Goal: Task Accomplishment & Management: Manage account settings

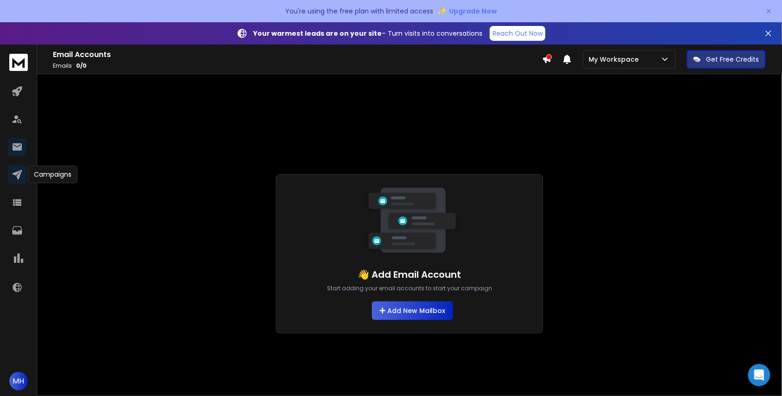
click at [19, 177] on icon at bounding box center [17, 175] width 10 height 10
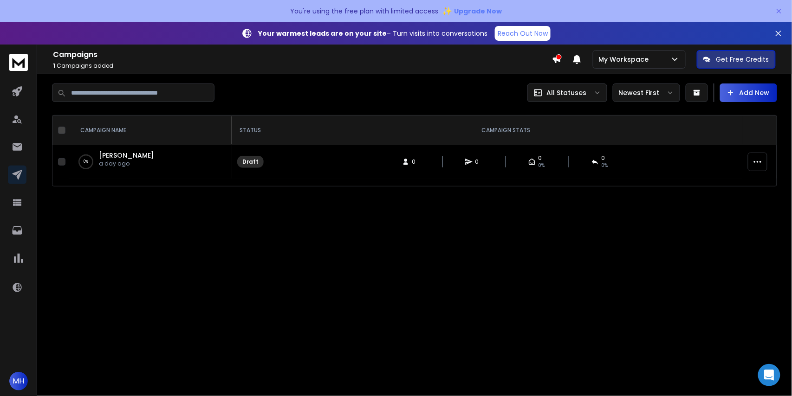
click at [754, 162] on icon "button" at bounding box center [757, 162] width 7 height 2
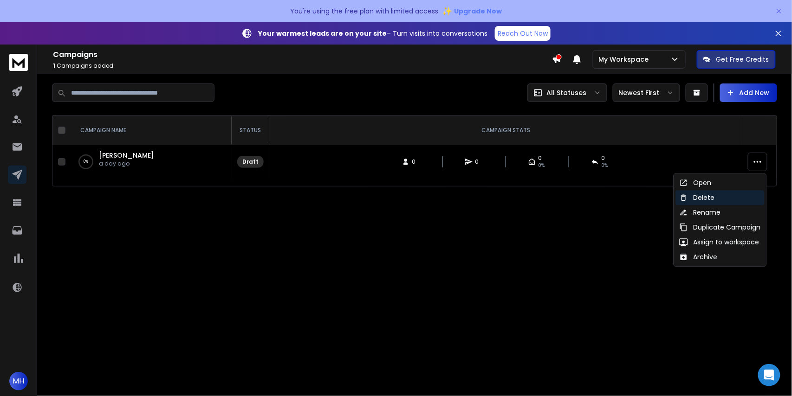
click at [714, 199] on div "Delete" at bounding box center [720, 197] width 89 height 15
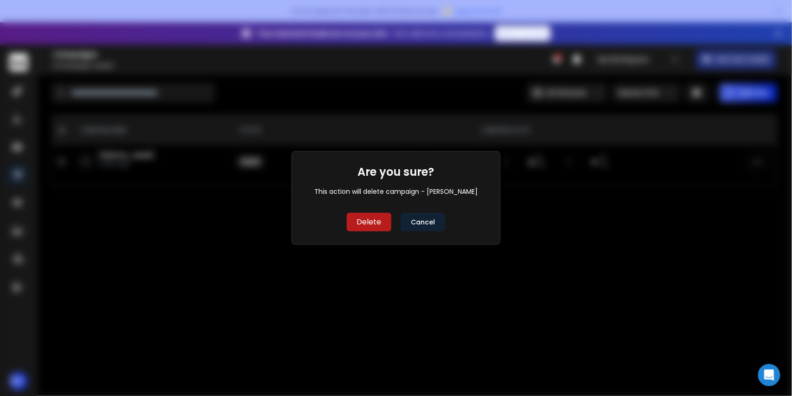
click at [379, 216] on button "Delete" at bounding box center [369, 222] width 45 height 19
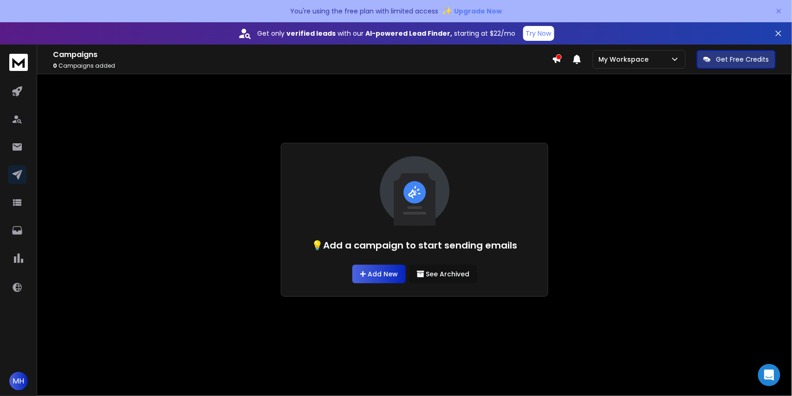
click at [380, 277] on link "Add New" at bounding box center [378, 274] width 53 height 19
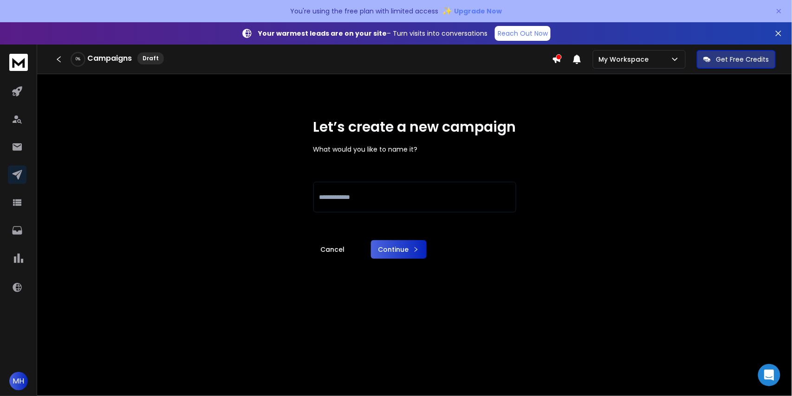
click at [466, 200] on input at bounding box center [414, 197] width 203 height 31
type input "**********"
click at [396, 253] on button "Continue" at bounding box center [399, 249] width 56 height 19
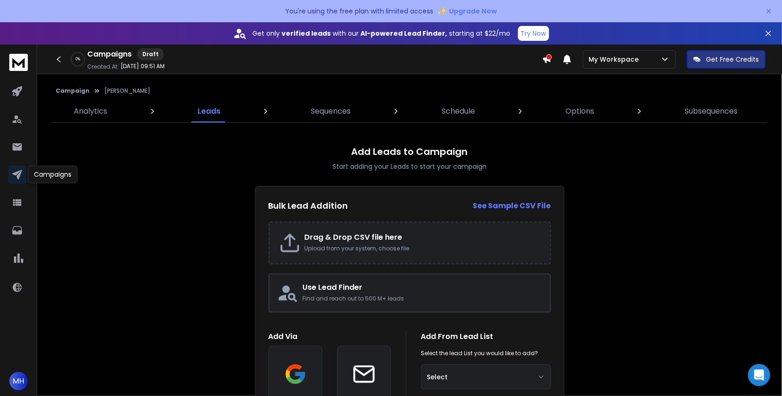
click at [10, 178] on link at bounding box center [17, 175] width 19 height 19
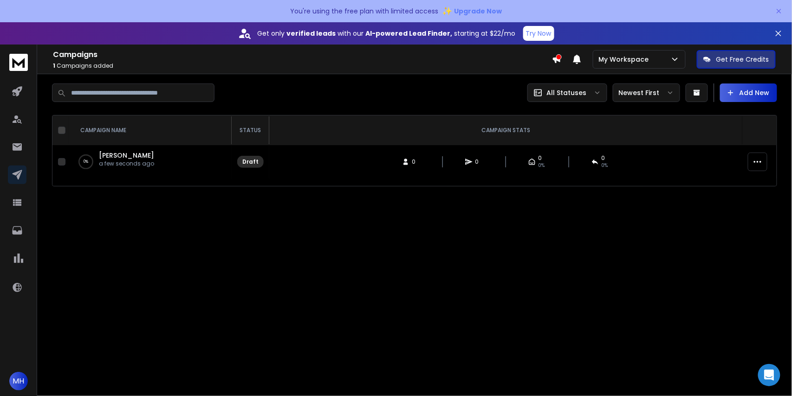
click at [144, 155] on span "[PERSON_NAME]" at bounding box center [126, 155] width 55 height 9
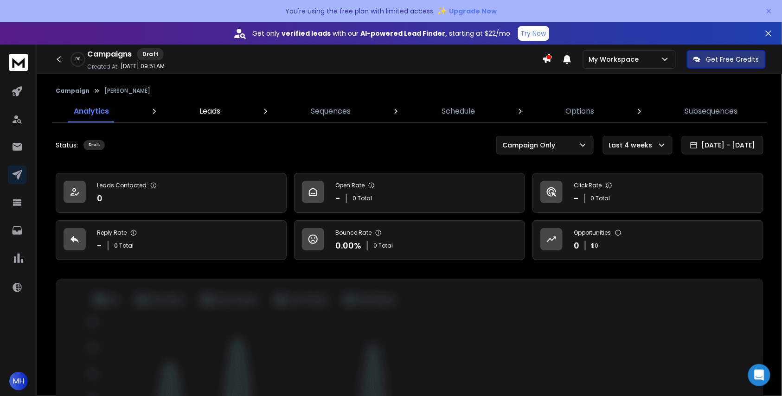
click at [216, 112] on p "Leads" at bounding box center [210, 111] width 21 height 11
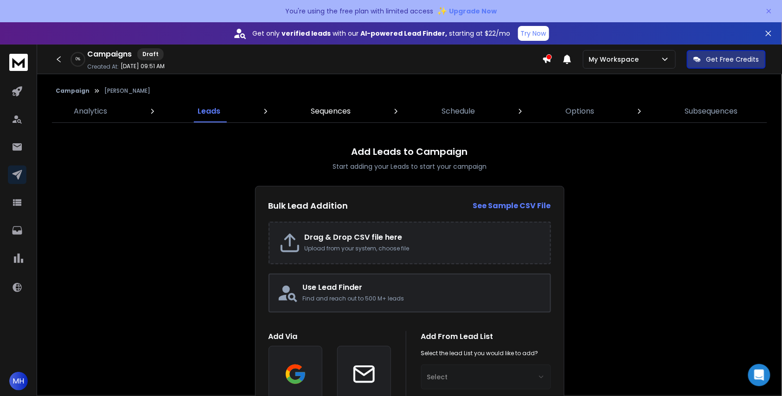
click at [337, 113] on p "Sequences" at bounding box center [331, 111] width 40 height 11
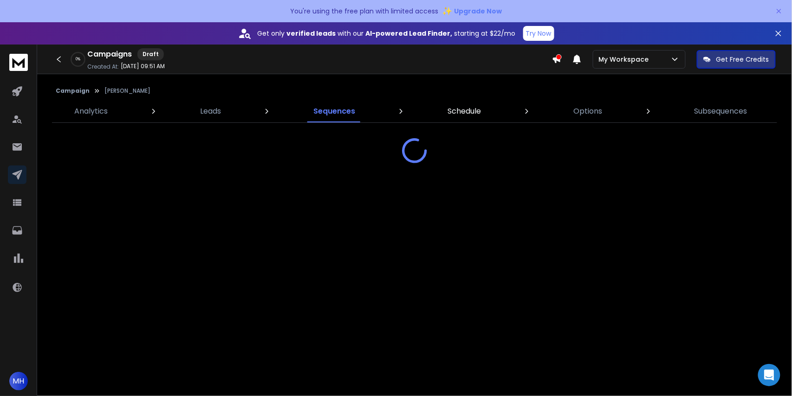
click at [457, 108] on p "Schedule" at bounding box center [463, 111] width 33 height 11
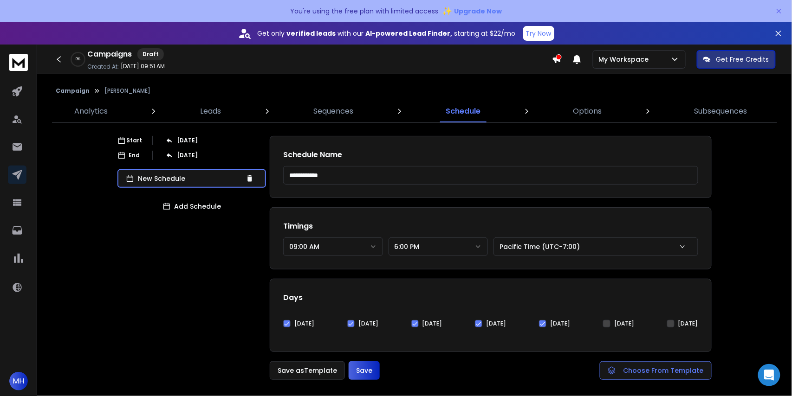
click at [607, 112] on div "Analytics Leads Sequences Schedule Options Subsequences" at bounding box center [410, 111] width 717 height 22
click at [585, 114] on p "Options" at bounding box center [587, 111] width 29 height 11
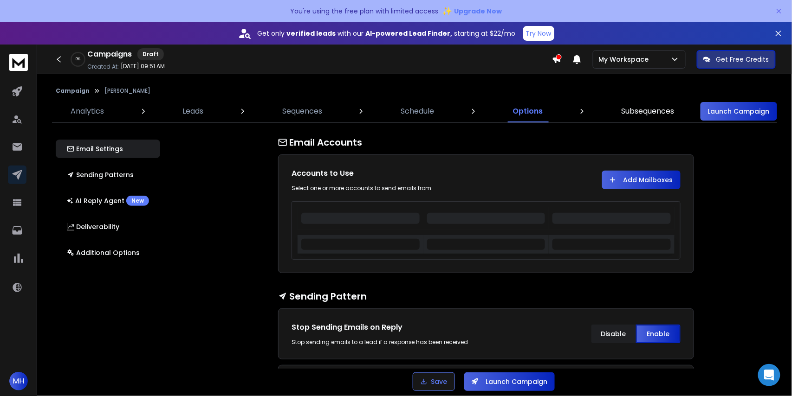
click at [657, 109] on p "Subsequences" at bounding box center [647, 111] width 53 height 11
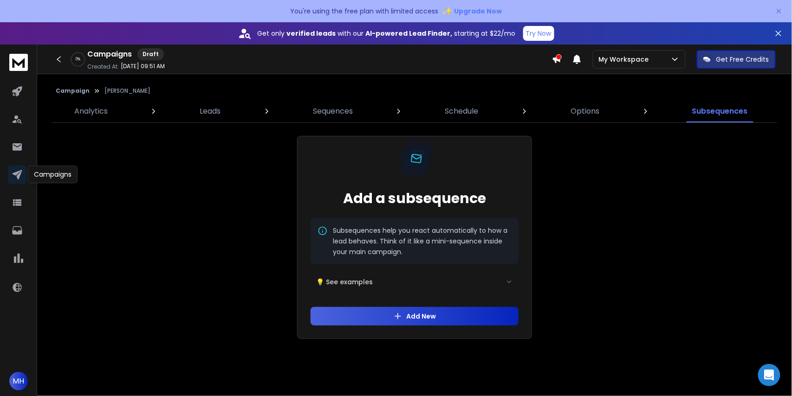
click at [15, 170] on icon at bounding box center [17, 174] width 11 height 11
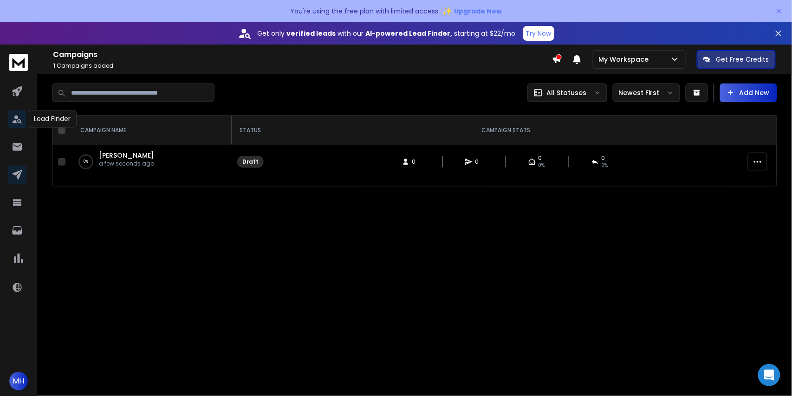
click at [13, 119] on icon at bounding box center [17, 119] width 11 height 11
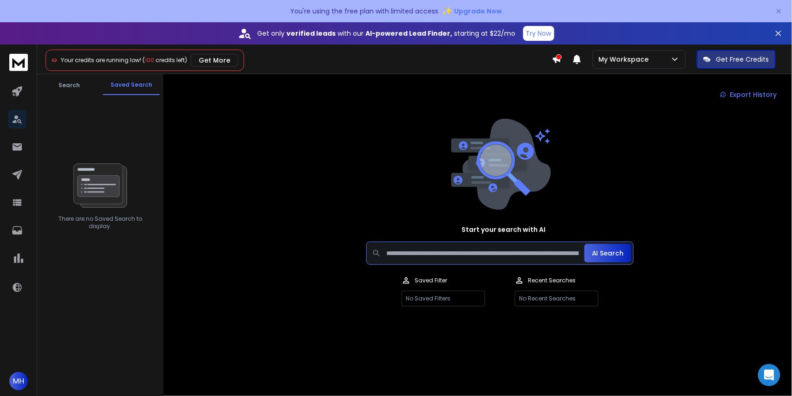
click at [134, 88] on button "Saved Search" at bounding box center [131, 85] width 57 height 19
click at [78, 88] on button "Search" at bounding box center [69, 85] width 57 height 19
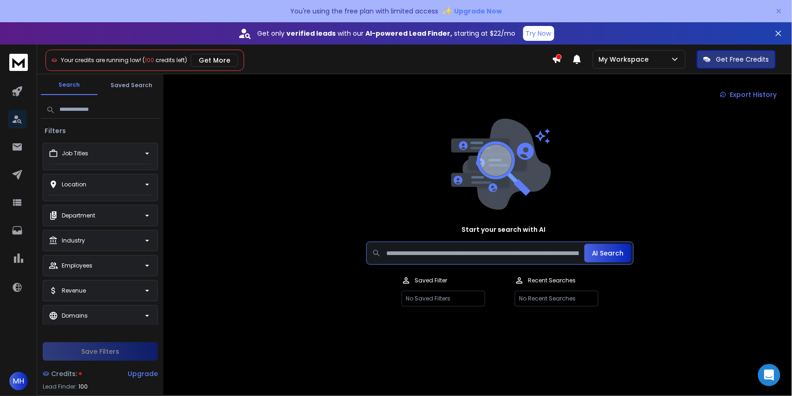
click at [123, 150] on div "Job Titles" at bounding box center [100, 153] width 103 height 9
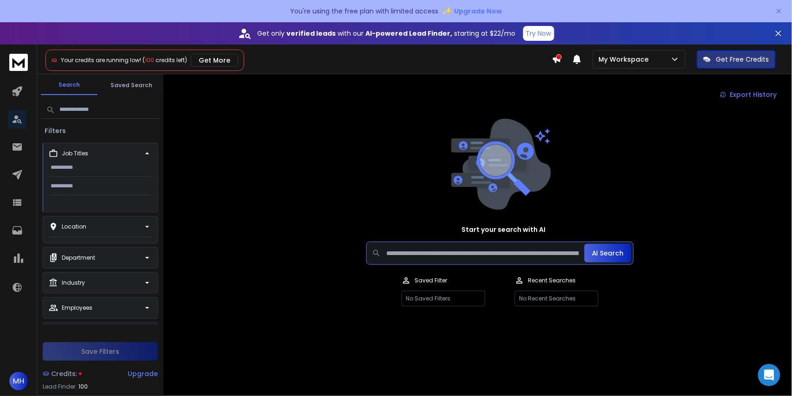
click at [132, 156] on div "Job Titles" at bounding box center [100, 153] width 103 height 9
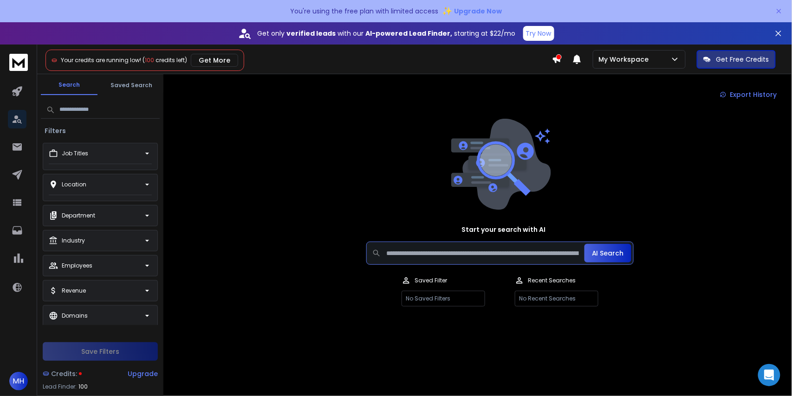
click at [140, 190] on div "Location" at bounding box center [100, 187] width 115 height 27
click at [149, 186] on div "Location" at bounding box center [100, 187] width 115 height 27
click at [132, 220] on div "Department" at bounding box center [100, 215] width 103 height 9
click at [143, 180] on icon at bounding box center [146, 184] width 9 height 9
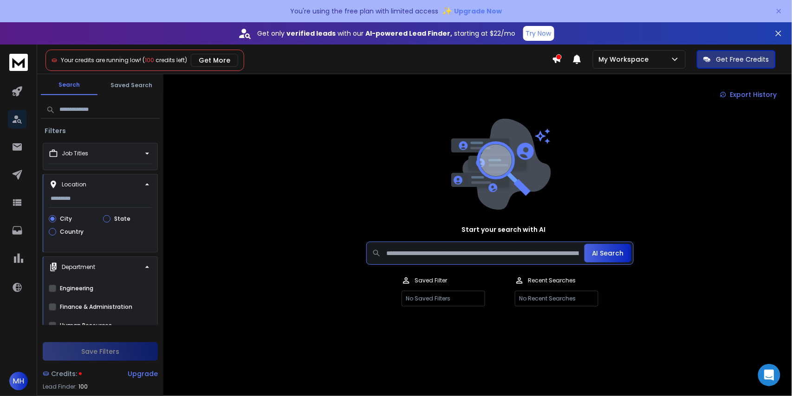
click at [142, 265] on icon at bounding box center [146, 267] width 9 height 9
click at [132, 155] on div "Job Titles" at bounding box center [100, 153] width 103 height 9
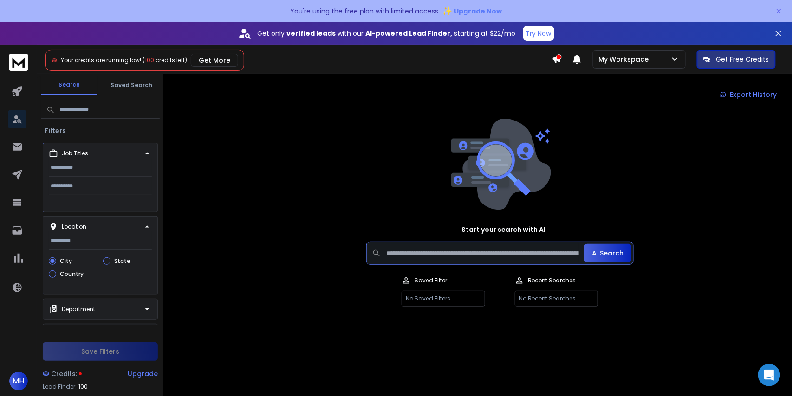
click at [124, 205] on div "Job Titles" at bounding box center [100, 178] width 115 height 70
click at [112, 83] on button "Saved Search" at bounding box center [131, 85] width 57 height 19
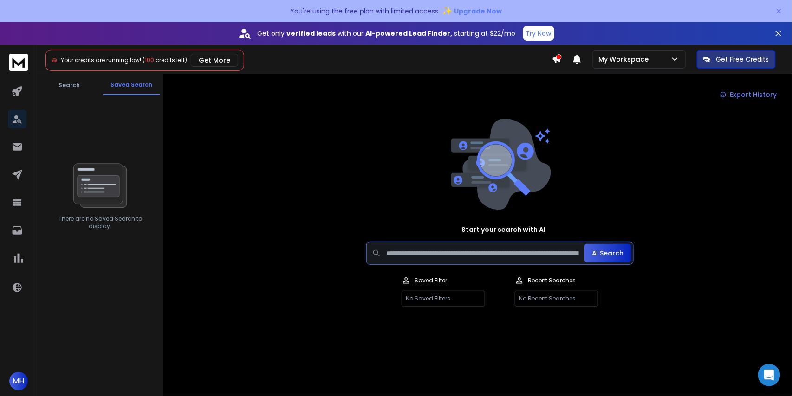
click at [65, 88] on button "Search" at bounding box center [69, 85] width 57 height 19
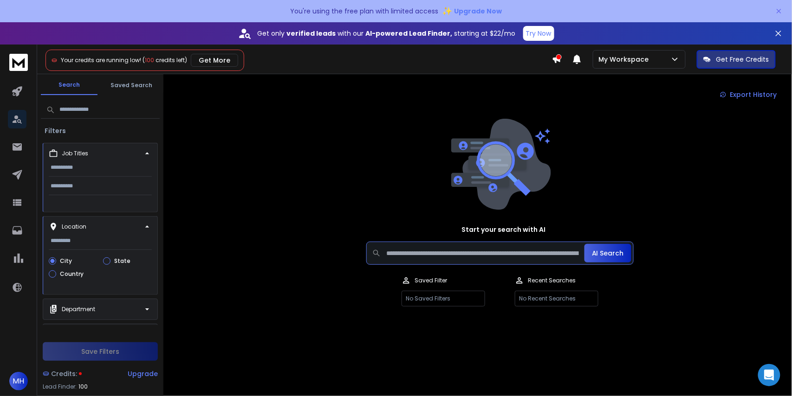
click at [145, 84] on button "Saved Search" at bounding box center [131, 85] width 57 height 19
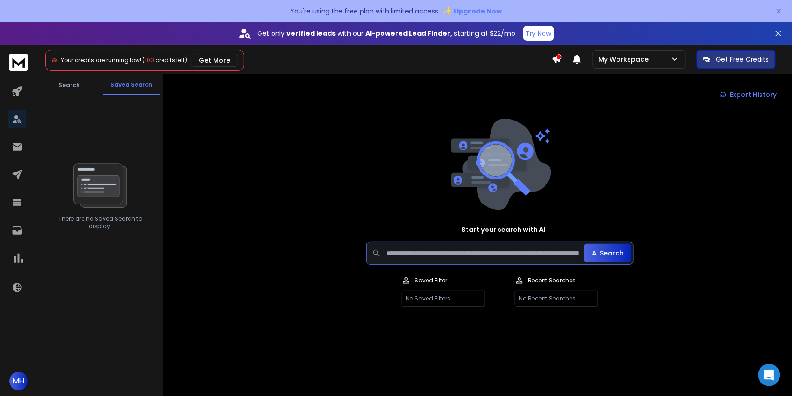
click at [64, 84] on button "Search" at bounding box center [69, 85] width 57 height 19
click at [127, 86] on button "Saved Search" at bounding box center [131, 85] width 57 height 19
click at [58, 84] on button "Search" at bounding box center [69, 85] width 57 height 19
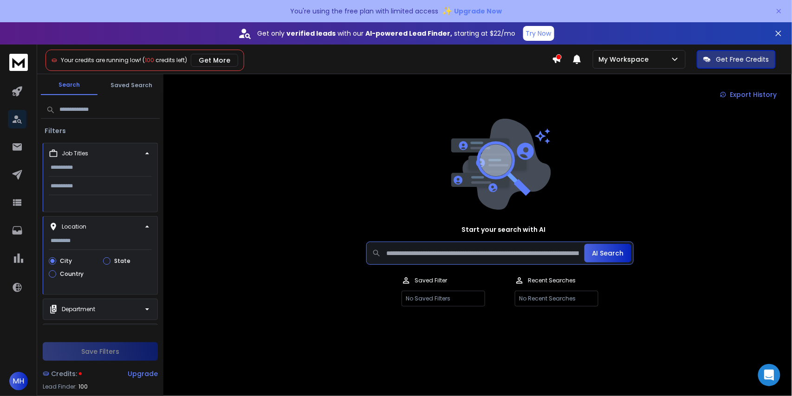
click at [138, 84] on button "Saved Search" at bounding box center [131, 85] width 57 height 19
click at [71, 84] on button "Search" at bounding box center [69, 85] width 57 height 19
click at [19, 175] on icon at bounding box center [17, 175] width 10 height 10
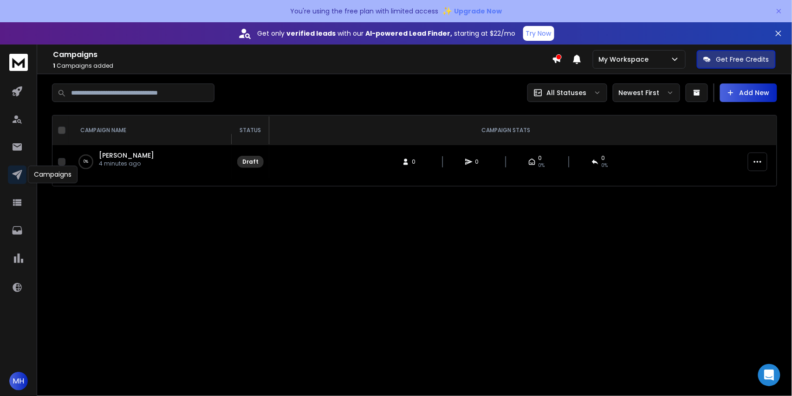
click at [19, 178] on icon at bounding box center [17, 174] width 11 height 11
click at [763, 161] on button "button" at bounding box center [756, 162] width 19 height 19
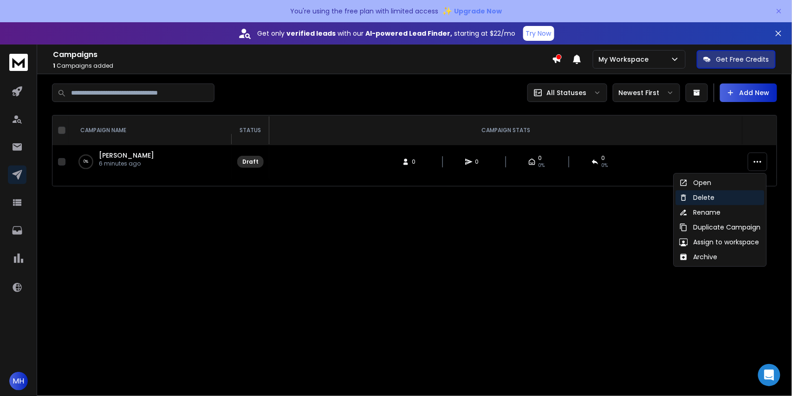
click at [720, 196] on div "Delete" at bounding box center [720, 197] width 89 height 15
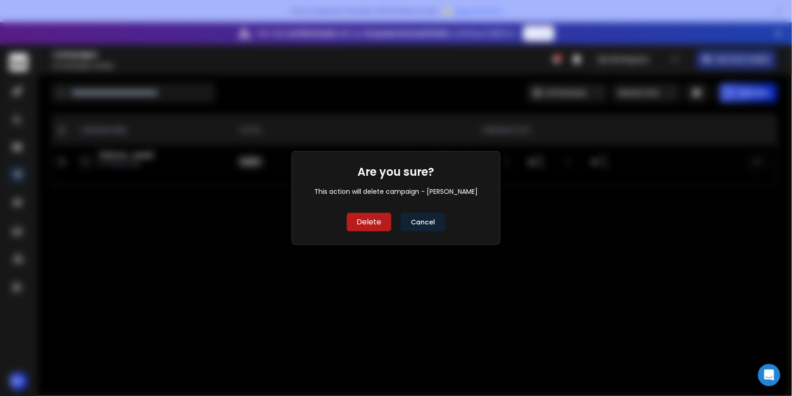
click at [365, 216] on button "Delete" at bounding box center [369, 222] width 45 height 19
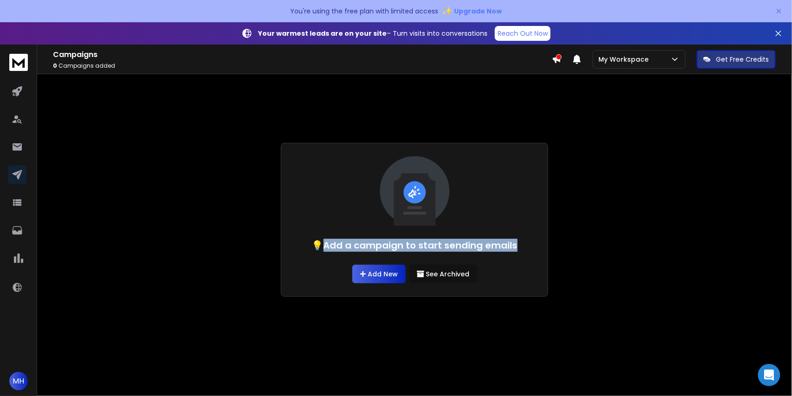
drag, startPoint x: 520, startPoint y: 246, endPoint x: 326, endPoint y: 250, distance: 194.4
click at [326, 250] on div "💡Add a campaign to start sending emails Add New See Archived" at bounding box center [414, 219] width 240 height 127
click at [15, 147] on icon at bounding box center [17, 146] width 9 height 7
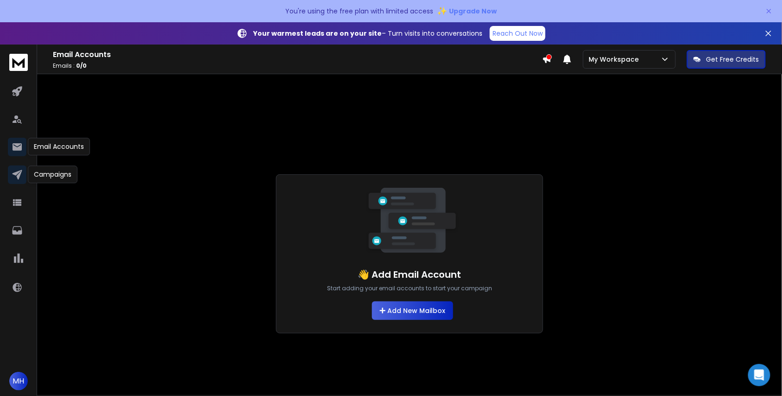
click at [15, 167] on link at bounding box center [17, 175] width 19 height 19
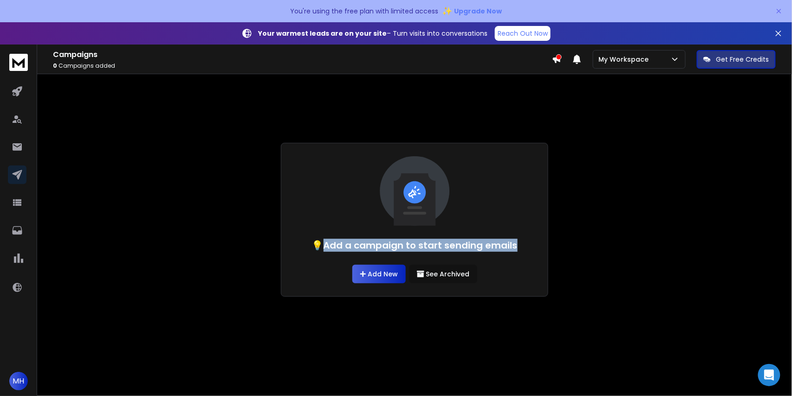
drag, startPoint x: 520, startPoint y: 245, endPoint x: 323, endPoint y: 244, distance: 196.7
click at [323, 244] on div "💡Add a campaign to start sending emails Add New See Archived" at bounding box center [414, 219] width 240 height 127
copy h1 "dd a campaign to start sending emails"
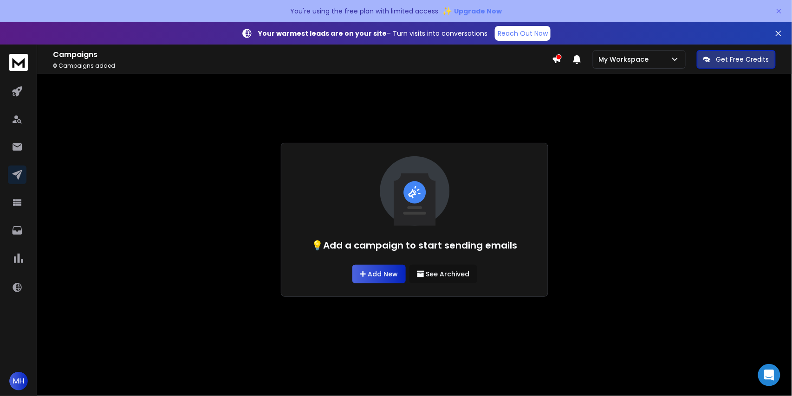
click at [461, 304] on div "💡Add a campaign to start sending emails Add New See Archived" at bounding box center [414, 190] width 754 height 232
click at [381, 274] on link "Add New" at bounding box center [378, 274] width 53 height 19
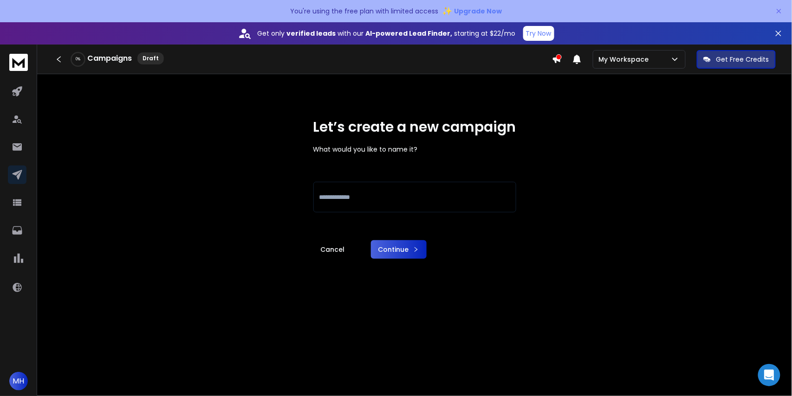
click at [363, 201] on input at bounding box center [414, 197] width 203 height 31
type input "**********"
click at [402, 249] on button "Continue" at bounding box center [399, 249] width 56 height 19
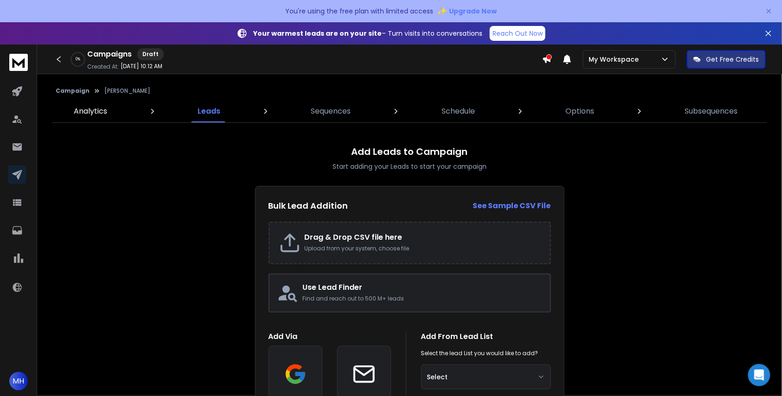
click at [101, 114] on p "Analytics" at bounding box center [90, 111] width 33 height 11
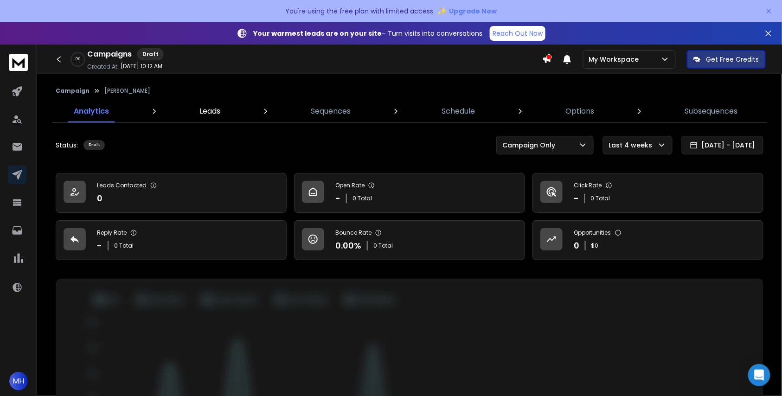
click at [202, 112] on p "Leads" at bounding box center [210, 111] width 21 height 11
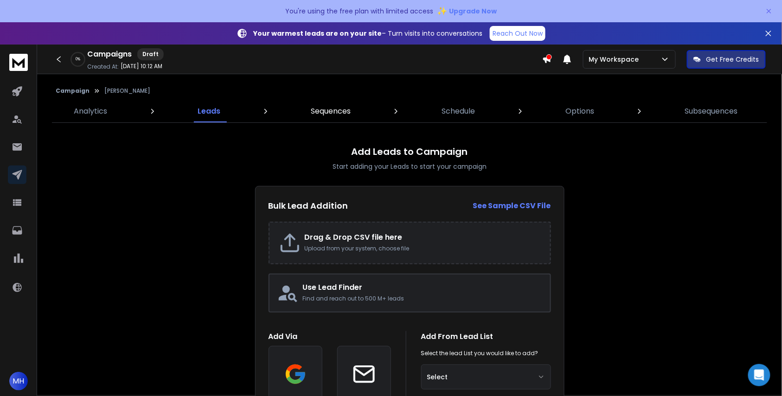
click at [319, 108] on p "Sequences" at bounding box center [331, 111] width 40 height 11
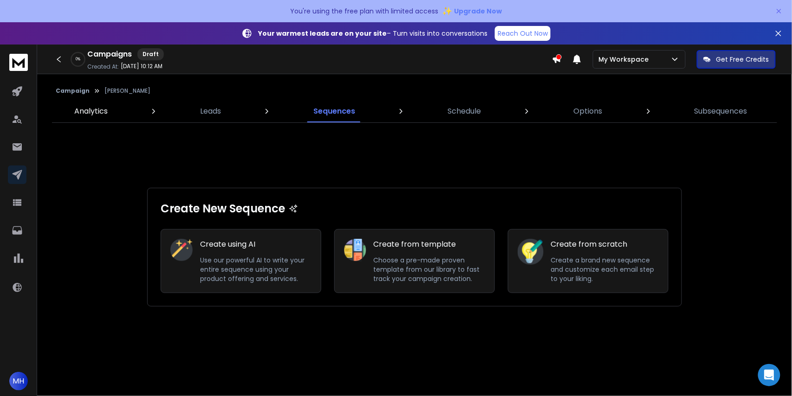
click at [106, 109] on p "Analytics" at bounding box center [90, 111] width 33 height 11
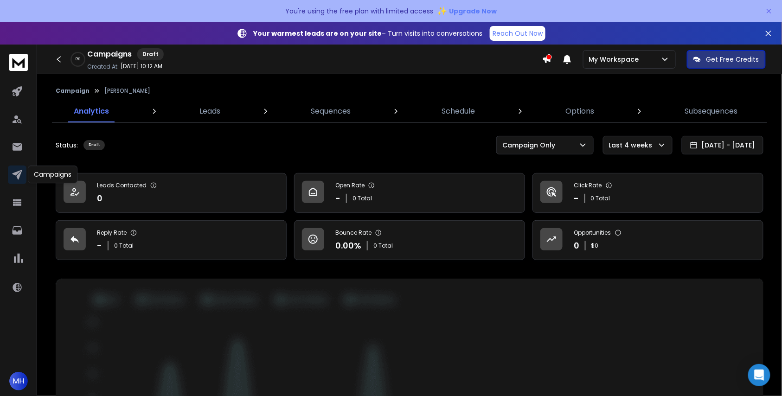
click at [17, 173] on icon at bounding box center [17, 175] width 10 height 10
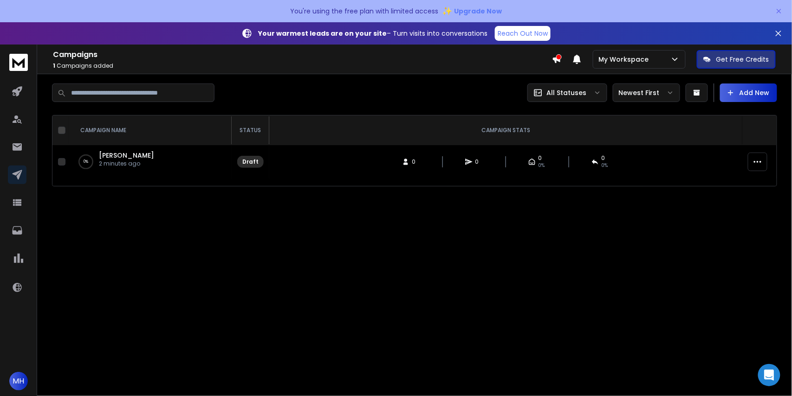
click at [758, 164] on icon "button" at bounding box center [757, 161] width 9 height 9
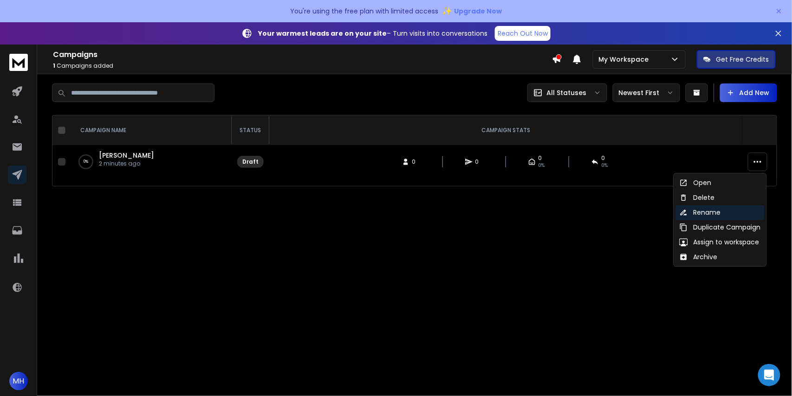
click at [632, 231] on div "You're using the free plan with limited access ✨ Upgrade Now Your warmest leads…" at bounding box center [396, 198] width 792 height 396
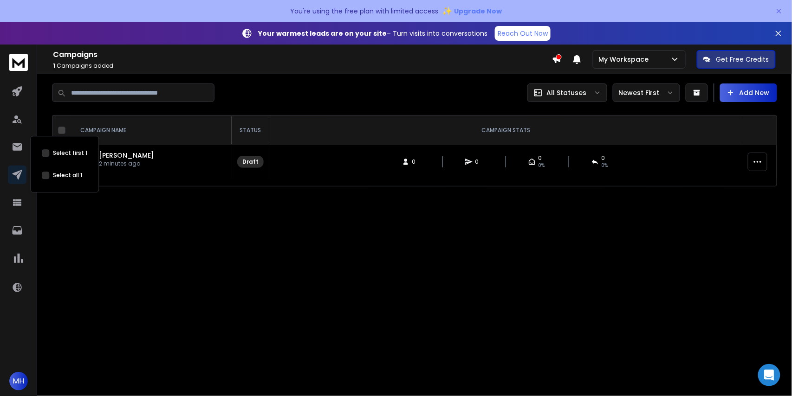
click at [65, 131] on div at bounding box center [63, 130] width 11 height 7
click at [62, 130] on button "button" at bounding box center [61, 130] width 7 height 7
click at [62, 130] on button "Select first 1" at bounding box center [61, 130] width 7 height 7
click at [58, 166] on td at bounding box center [60, 161] width 17 height 33
click at [61, 163] on button "button" at bounding box center [61, 161] width 7 height 7
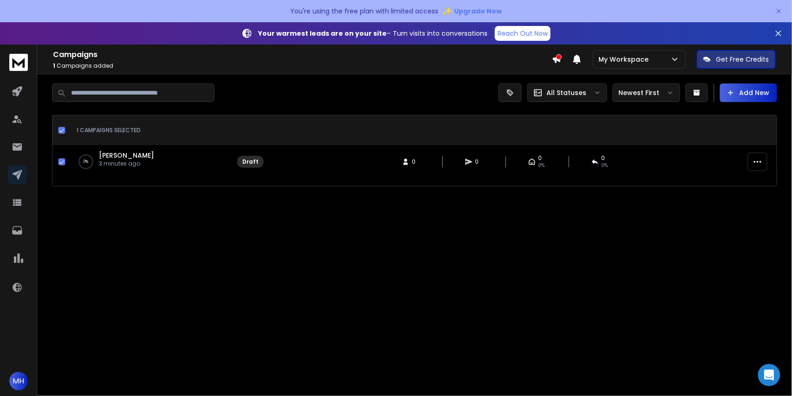
click at [61, 163] on button "button" at bounding box center [61, 161] width 7 height 7
click at [330, 268] on div "You're using the free plan with limited access ✨ Upgrade Now Your warmest leads…" at bounding box center [396, 198] width 792 height 396
drag, startPoint x: 178, startPoint y: 96, endPoint x: 181, endPoint y: 100, distance: 5.4
click at [178, 96] on input at bounding box center [133, 93] width 162 height 19
drag, startPoint x: 65, startPoint y: 92, endPoint x: 83, endPoint y: 91, distance: 17.2
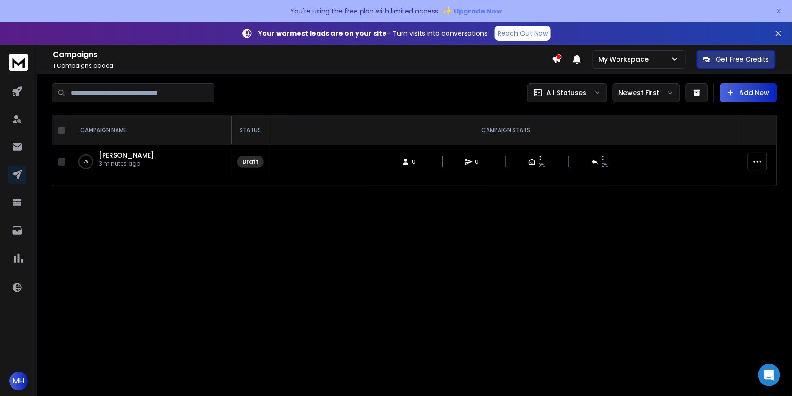
click at [83, 91] on div at bounding box center [133, 93] width 162 height 19
drag, startPoint x: 72, startPoint y: 91, endPoint x: 199, endPoint y: 97, distance: 126.3
click at [199, 97] on input at bounding box center [133, 93] width 162 height 19
click at [261, 86] on div at bounding box center [233, 93] width 362 height 19
click at [675, 90] on button "Newest First" at bounding box center [645, 93] width 67 height 19
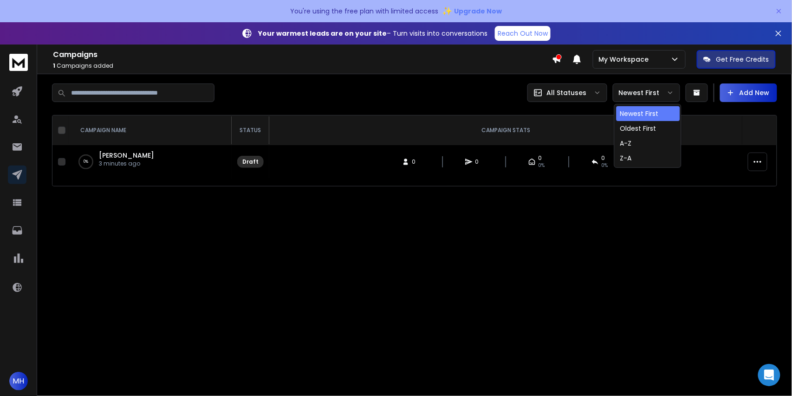
click at [675, 90] on button "Newest First" at bounding box center [645, 93] width 67 height 19
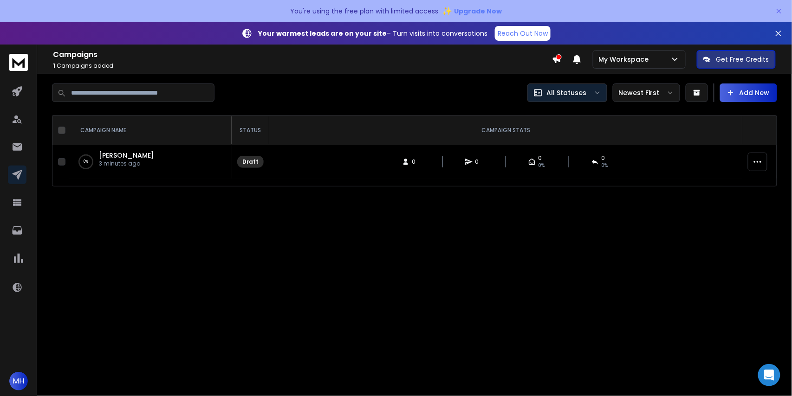
click at [594, 90] on icon "button" at bounding box center [596, 92] width 7 height 7
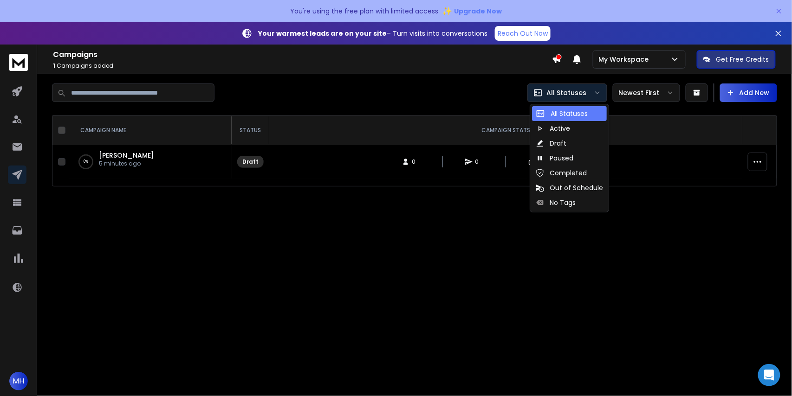
click at [594, 90] on icon "button" at bounding box center [596, 92] width 7 height 7
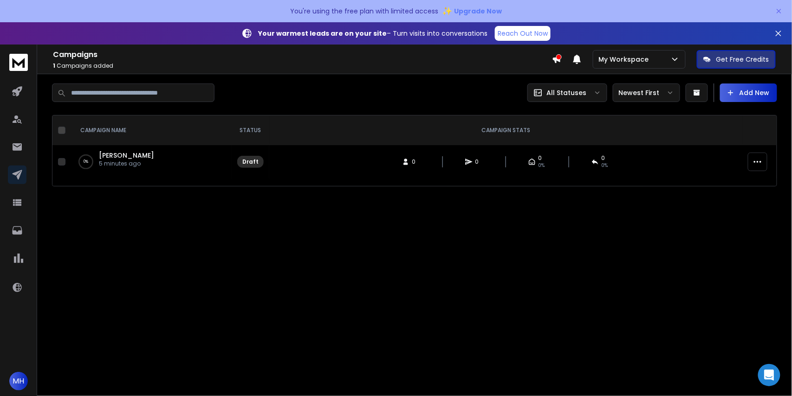
click at [520, 312] on div "You're using the free plan with limited access ✨ Upgrade Now Your warmest leads…" at bounding box center [396, 198] width 792 height 396
click at [754, 161] on icon "button" at bounding box center [757, 161] width 9 height 9
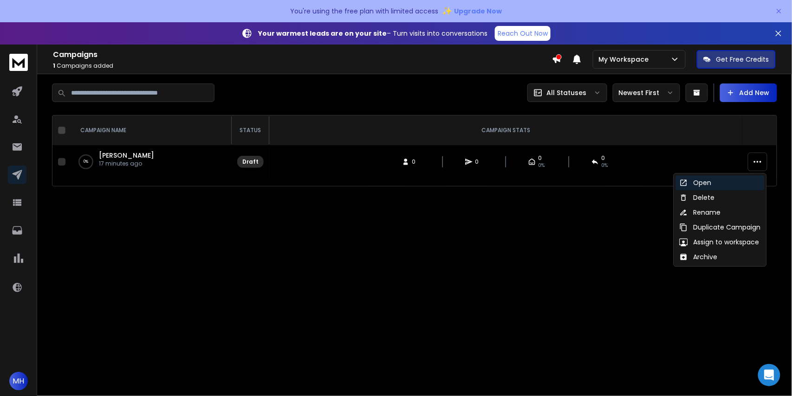
click at [754, 161] on icon "button" at bounding box center [757, 161] width 9 height 9
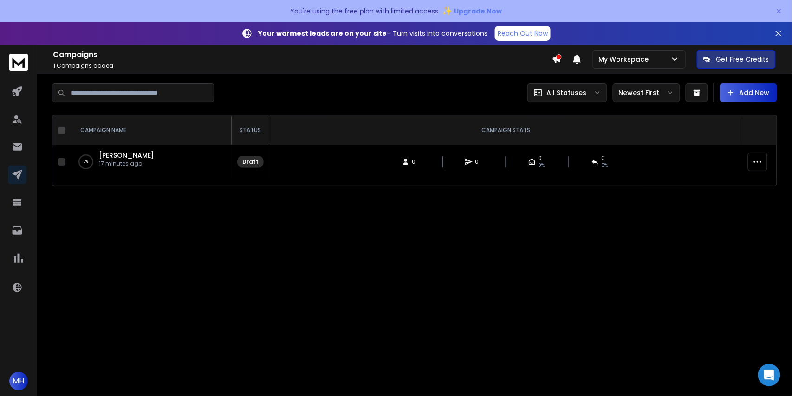
click at [64, 163] on button "button" at bounding box center [61, 161] width 7 height 7
click at [63, 164] on button "button" at bounding box center [61, 161] width 7 height 7
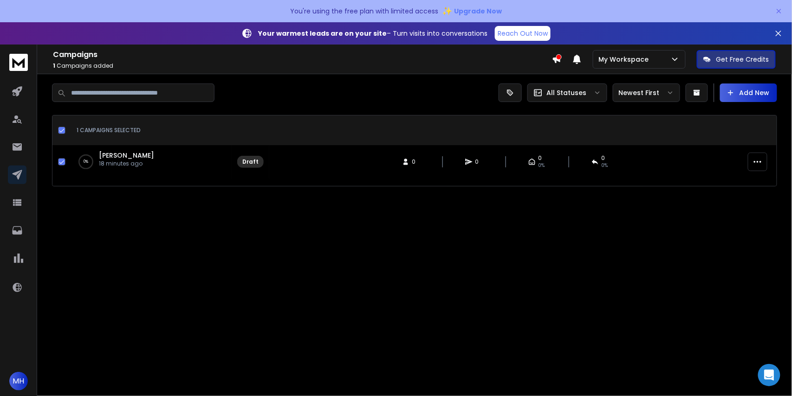
click at [63, 164] on button "button" at bounding box center [61, 161] width 7 height 7
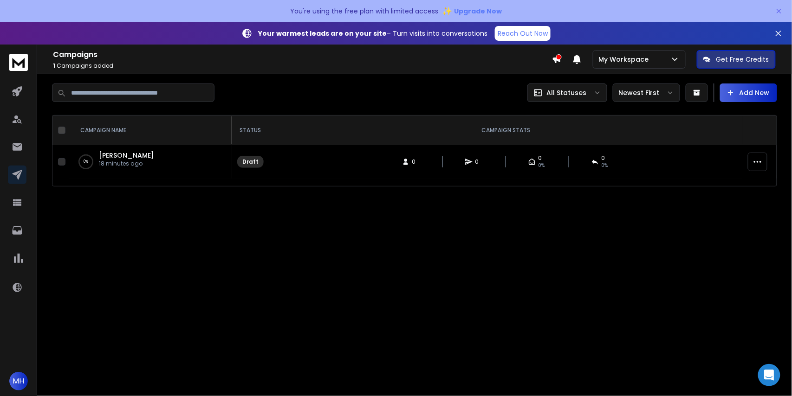
click at [63, 164] on button "button" at bounding box center [61, 161] width 7 height 7
click at [458, 244] on div "You're using the free plan with limited access ✨ Upgrade Now Your warmest leads…" at bounding box center [396, 198] width 792 height 396
click at [65, 160] on button "button" at bounding box center [61, 161] width 7 height 7
type button "on"
click at [767, 167] on td at bounding box center [759, 161] width 34 height 33
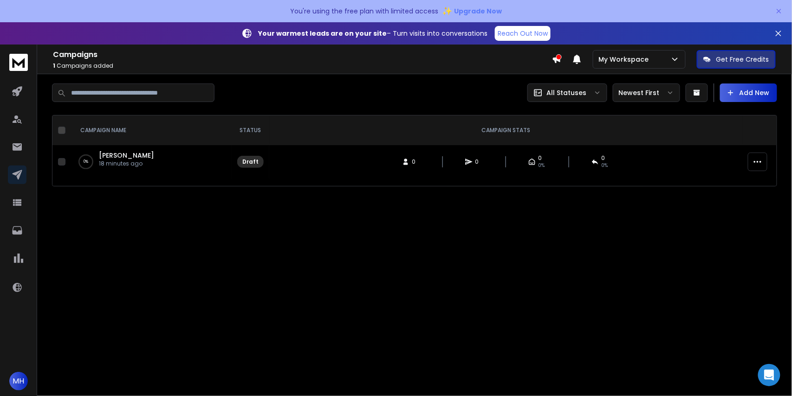
click at [758, 159] on icon "button" at bounding box center [757, 161] width 9 height 9
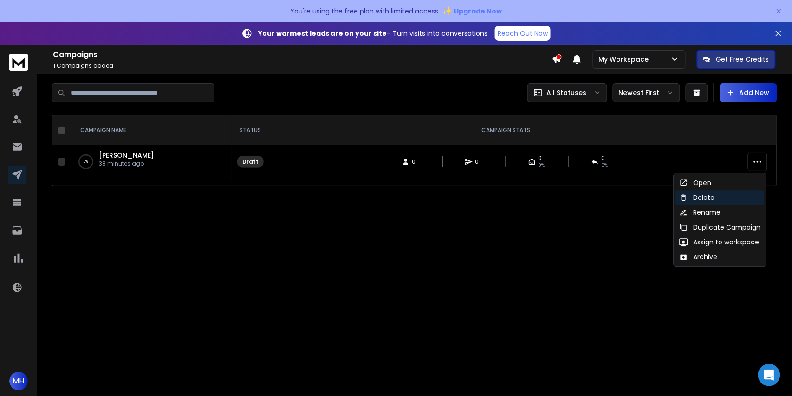
click at [717, 196] on div "Delete" at bounding box center [720, 197] width 89 height 15
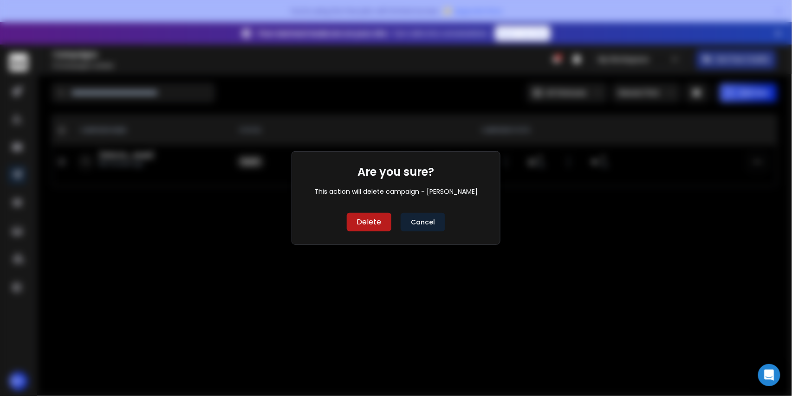
click at [361, 219] on button "Delete" at bounding box center [369, 222] width 45 height 19
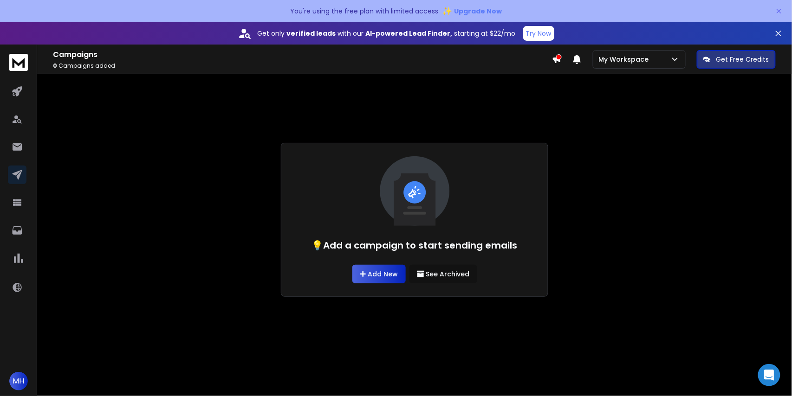
click at [379, 269] on link "Add New" at bounding box center [378, 274] width 53 height 19
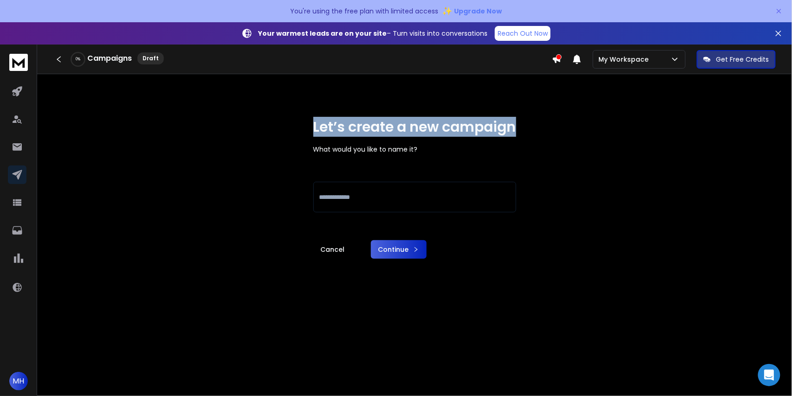
drag, startPoint x: 303, startPoint y: 118, endPoint x: 556, endPoint y: 132, distance: 252.8
click at [556, 132] on div "Let’s create a new campaign What would you like to name it? Cancel Continue" at bounding box center [396, 152] width 792 height 214
copy h1 "Let’s create a new campaign"
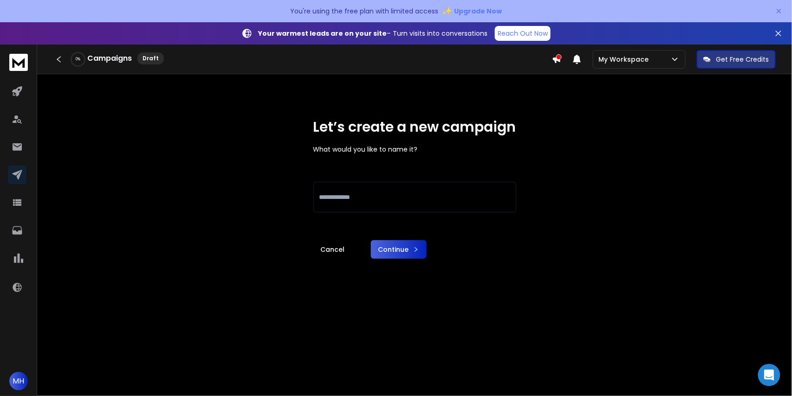
click at [456, 151] on p "What would you like to name it?" at bounding box center [414, 149] width 203 height 9
drag, startPoint x: 436, startPoint y: 145, endPoint x: 303, endPoint y: 144, distance: 132.7
click at [303, 144] on div "Let’s create a new campaign What would you like to name it? Cancel Continue" at bounding box center [396, 152] width 792 height 214
copy p "What would you like to name it?"
click at [519, 182] on div "Let’s create a new campaign What would you like to name it? Cancel Continue" at bounding box center [396, 152] width 792 height 214
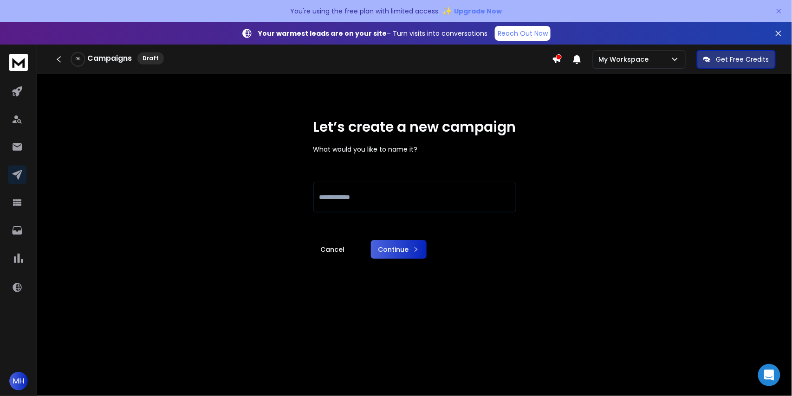
click at [329, 187] on input at bounding box center [414, 197] width 203 height 31
click at [607, 185] on div "Let’s create a new campaign What would you like to name it? Cancel Continue" at bounding box center [396, 152] width 792 height 214
drag, startPoint x: 380, startPoint y: 195, endPoint x: 303, endPoint y: 196, distance: 77.0
click at [303, 196] on div "Let’s create a new campaign What would you like to name it? Cancel Continue" at bounding box center [396, 152] width 792 height 214
click at [433, 193] on input at bounding box center [414, 197] width 203 height 31
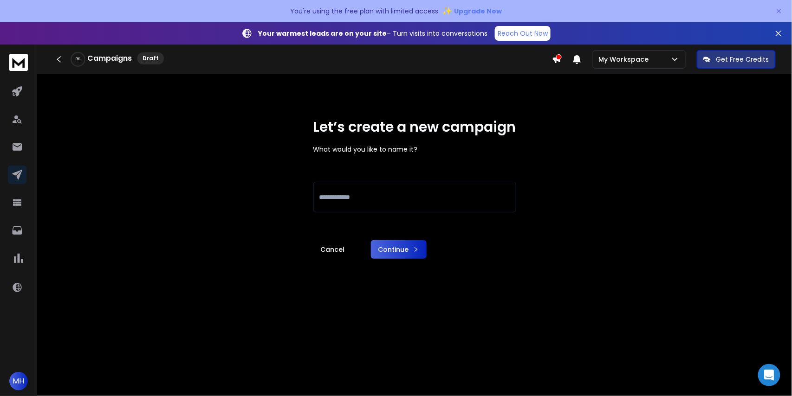
type input "**********"
click at [398, 252] on button "Continue" at bounding box center [399, 249] width 56 height 19
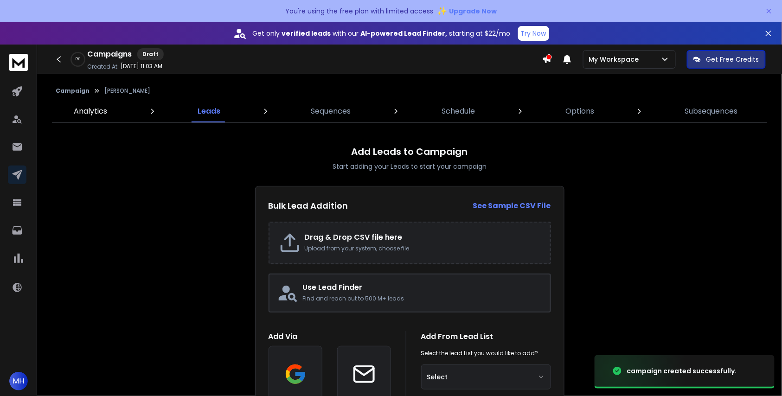
click at [99, 110] on p "Analytics" at bounding box center [90, 111] width 33 height 11
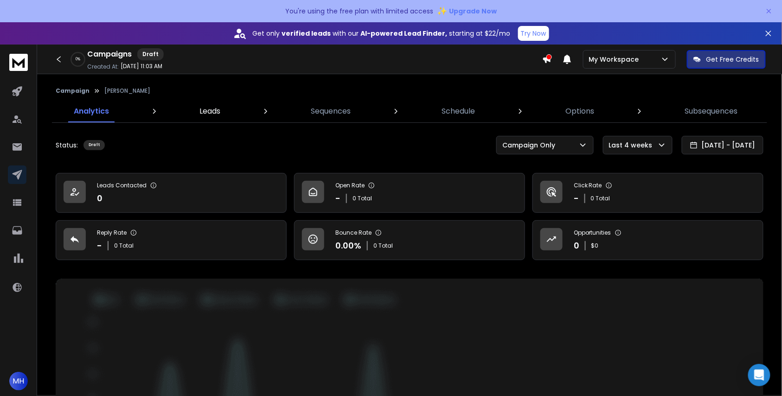
click at [208, 114] on p "Leads" at bounding box center [210, 111] width 21 height 11
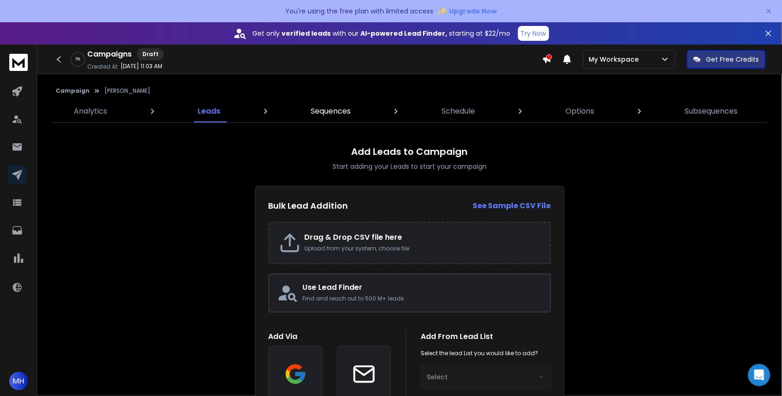
click at [327, 114] on p "Sequences" at bounding box center [331, 111] width 40 height 11
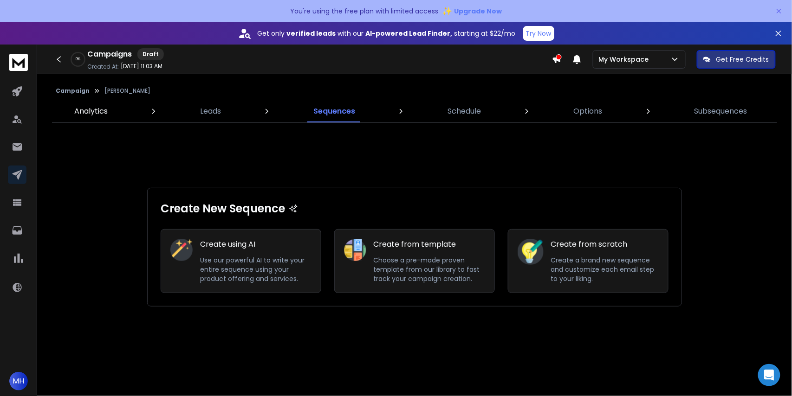
click at [84, 114] on p "Analytics" at bounding box center [90, 111] width 33 height 11
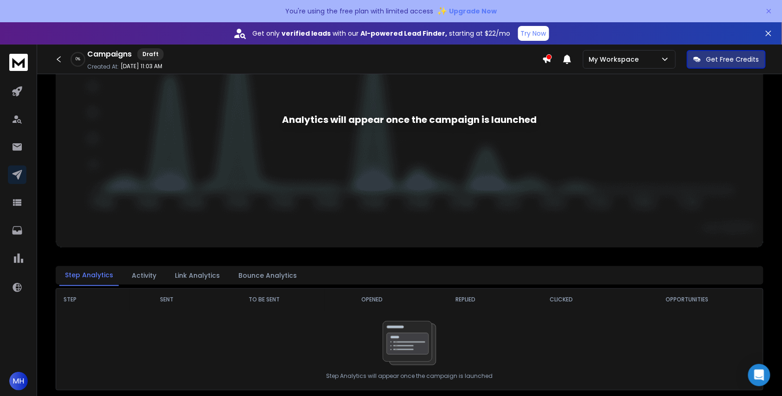
scroll to position [300, 0]
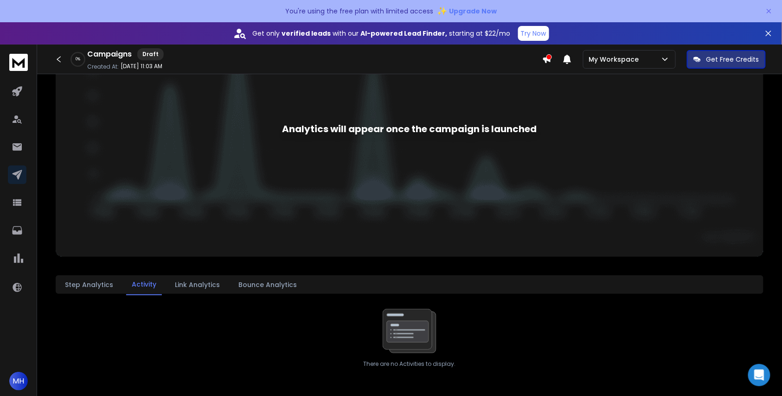
click at [146, 262] on div "Leads Contacted 0 Open Rate - 0 Total Click Rate - 0 Total Reply Rate - 0 Total…" at bounding box center [410, 139] width 708 height 489
click at [186, 281] on button "Link Analytics" at bounding box center [197, 285] width 56 height 20
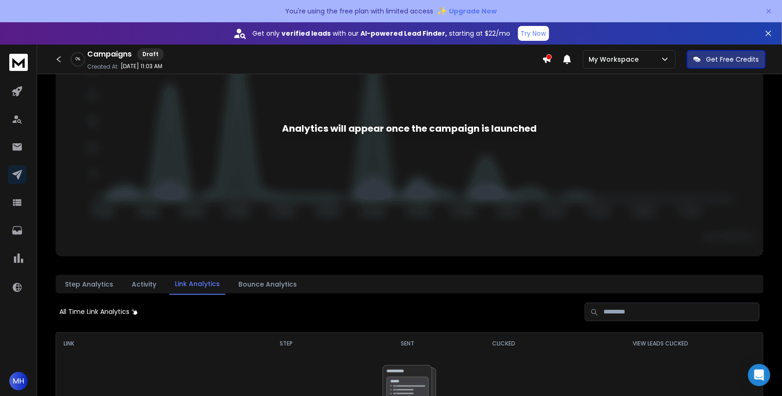
click at [249, 283] on button "Bounce Analytics" at bounding box center [268, 284] width 70 height 20
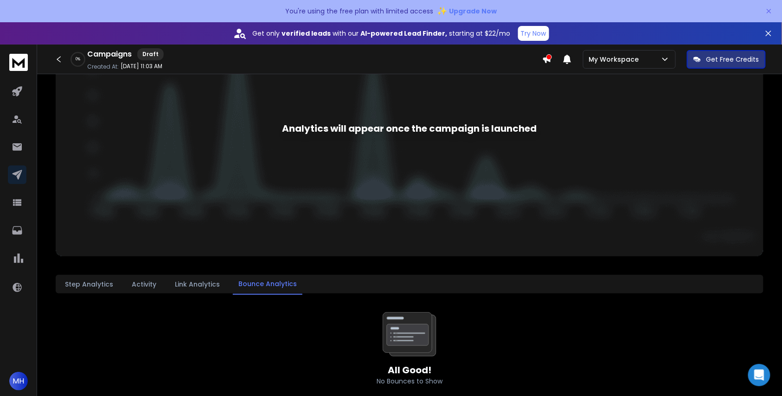
click at [86, 286] on button "Step Analytics" at bounding box center [88, 284] width 59 height 20
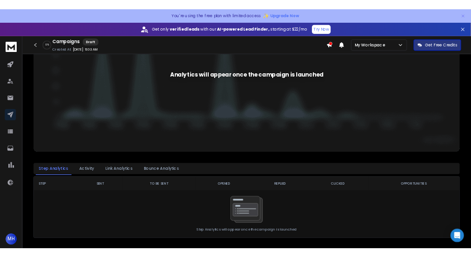
scroll to position [0, 0]
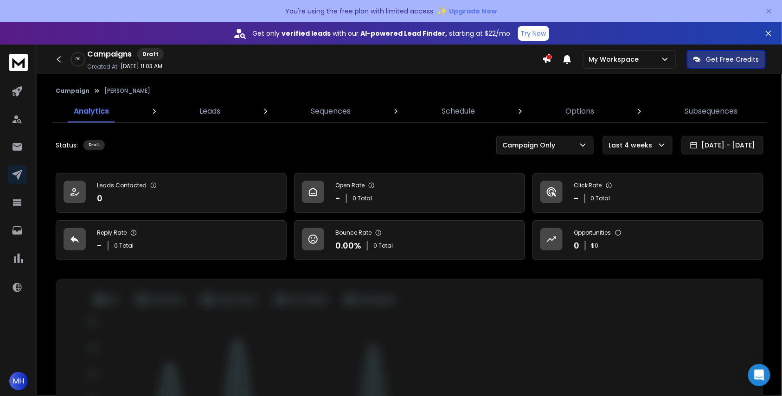
click at [773, 31] on div "Get only verified leads with our AI-powered Lead Finder, starting at $22/mo Try…" at bounding box center [391, 33] width 782 height 22
click at [770, 31] on icon at bounding box center [769, 33] width 8 height 8
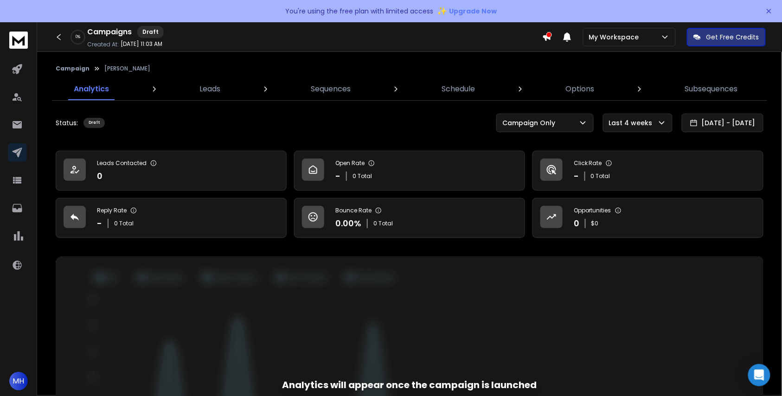
click at [773, 6] on button "Close notification" at bounding box center [769, 11] width 7 height 22
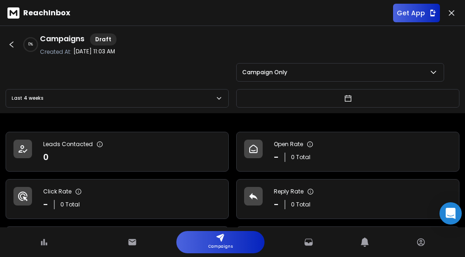
click at [380, 96] on button "button" at bounding box center [347, 98] width 223 height 19
click at [209, 96] on div "Last 4 weeks" at bounding box center [117, 98] width 211 height 9
click at [380, 72] on div "Campaign Only" at bounding box center [340, 72] width 196 height 9
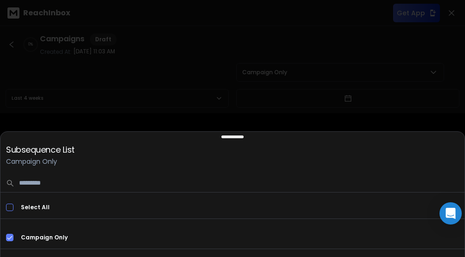
click at [221, 53] on div at bounding box center [232, 128] width 465 height 257
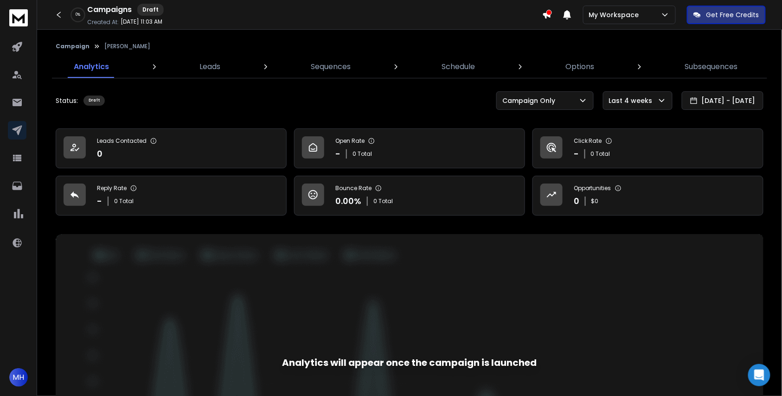
click at [152, 68] on icon at bounding box center [154, 66] width 7 height 7
click at [218, 62] on p "Leads" at bounding box center [210, 66] width 21 height 11
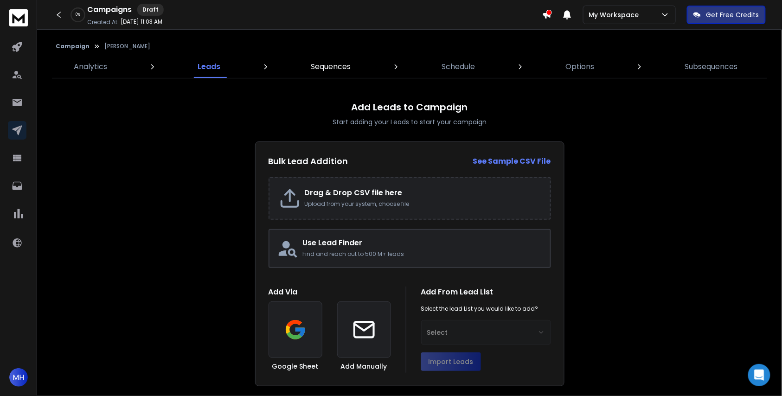
click at [311, 60] on link "Sequences" at bounding box center [331, 67] width 51 height 22
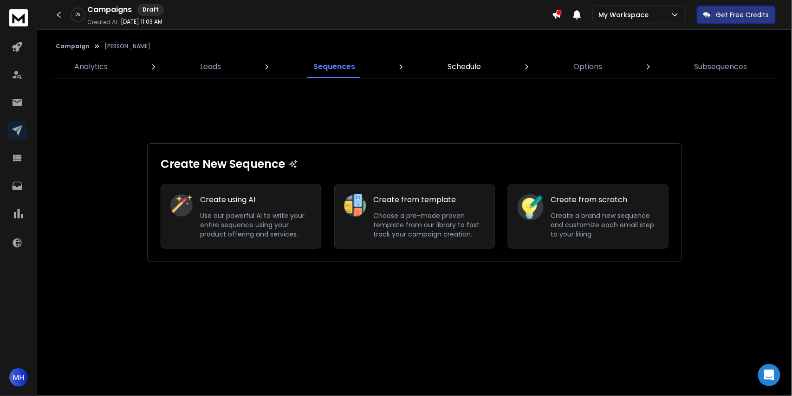
click at [478, 58] on link "Schedule" at bounding box center [464, 67] width 45 height 22
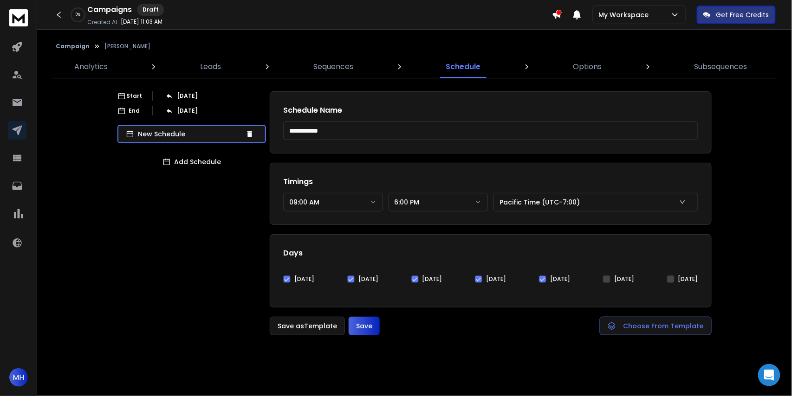
click at [558, 71] on div "Analytics Leads Sequences Schedule Options Subsequences" at bounding box center [410, 67] width 717 height 22
click at [577, 71] on p "Options" at bounding box center [587, 66] width 29 height 11
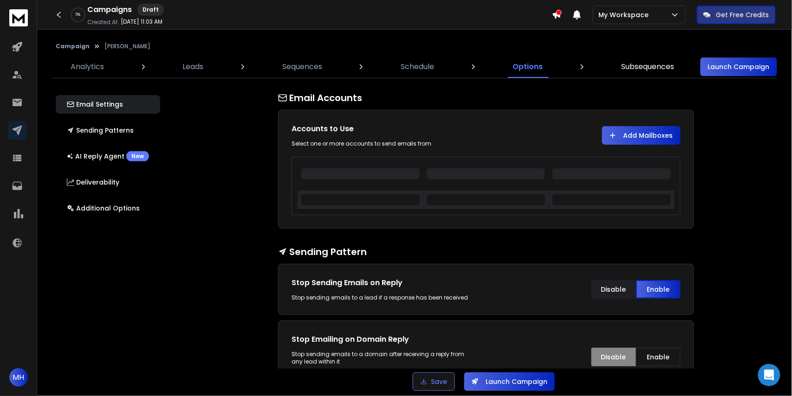
click at [655, 67] on p "Subsequences" at bounding box center [647, 66] width 53 height 11
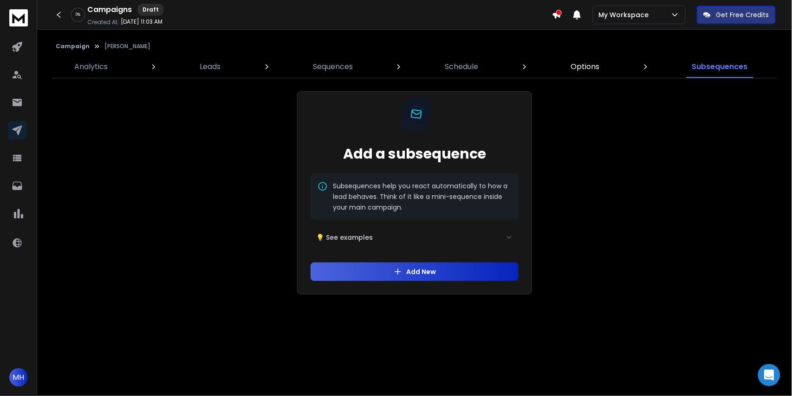
click at [589, 62] on p "Options" at bounding box center [585, 66] width 29 height 11
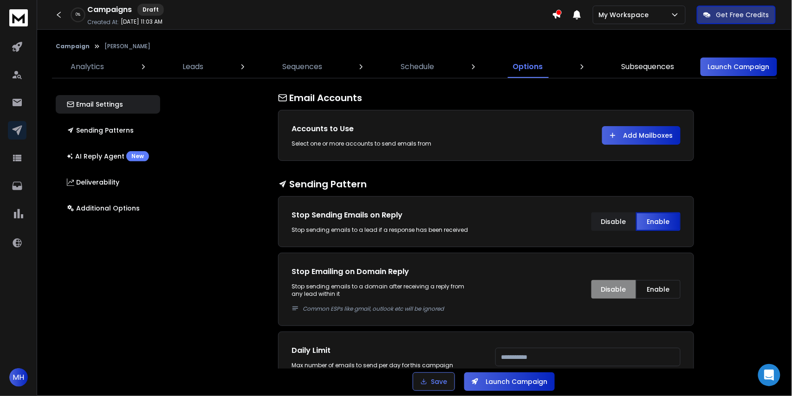
click at [635, 69] on p "Subsequences" at bounding box center [647, 66] width 53 height 11
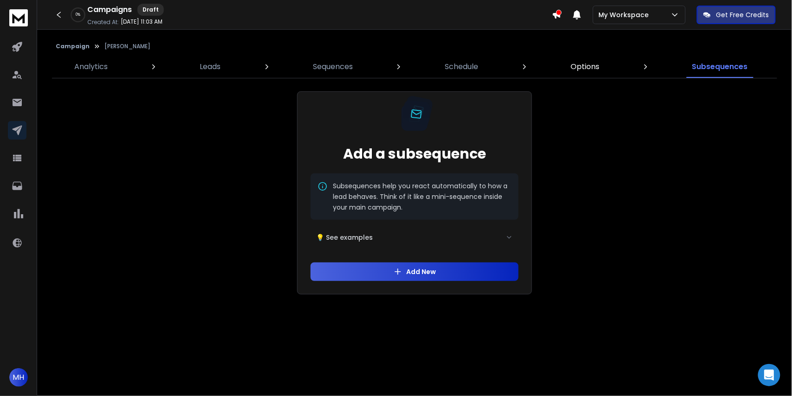
click at [594, 67] on p "Options" at bounding box center [585, 66] width 29 height 11
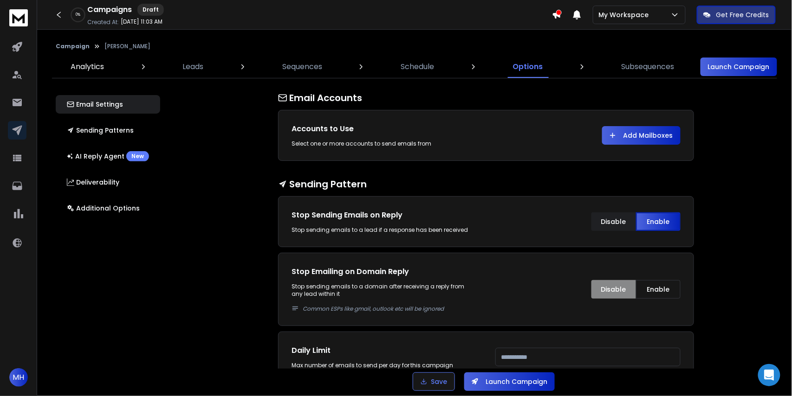
click at [88, 70] on p "Analytics" at bounding box center [87, 66] width 33 height 11
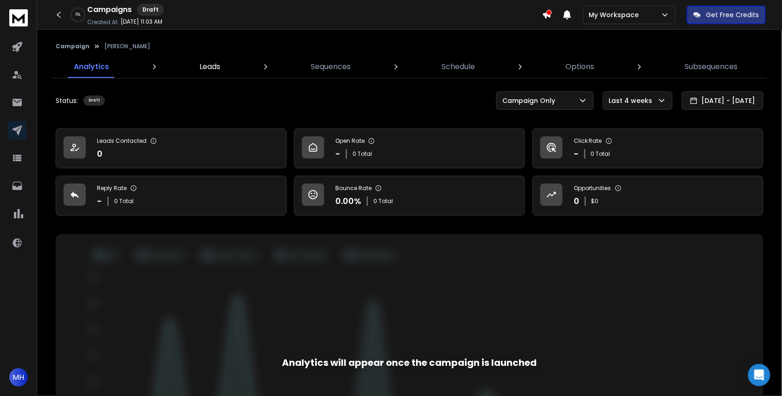
click at [214, 65] on p "Leads" at bounding box center [210, 66] width 21 height 11
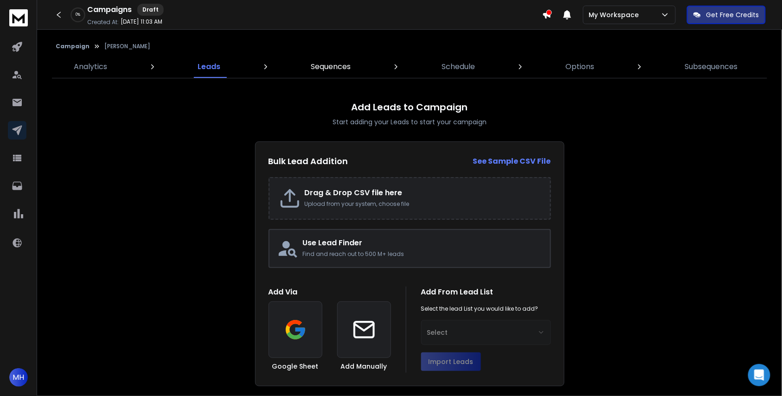
click at [344, 71] on p "Sequences" at bounding box center [331, 66] width 40 height 11
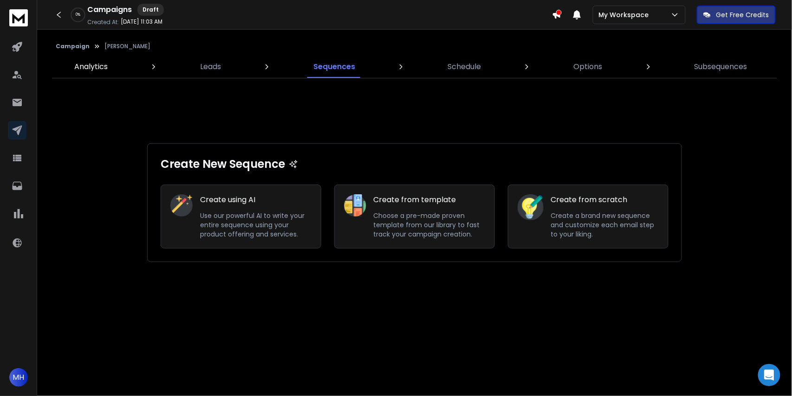
click at [112, 65] on link "Analytics" at bounding box center [91, 67] width 45 height 22
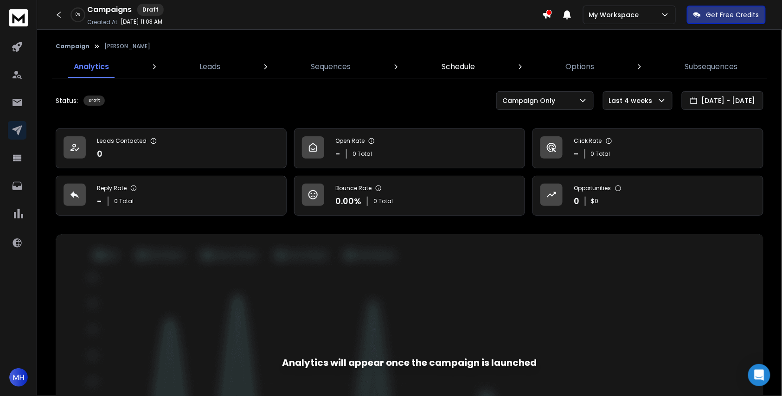
click at [466, 64] on p "Schedule" at bounding box center [458, 66] width 33 height 11
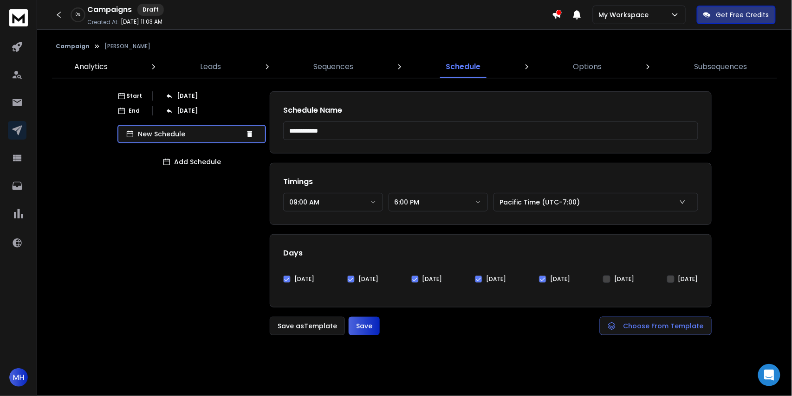
click at [112, 59] on link "Analytics" at bounding box center [91, 67] width 45 height 22
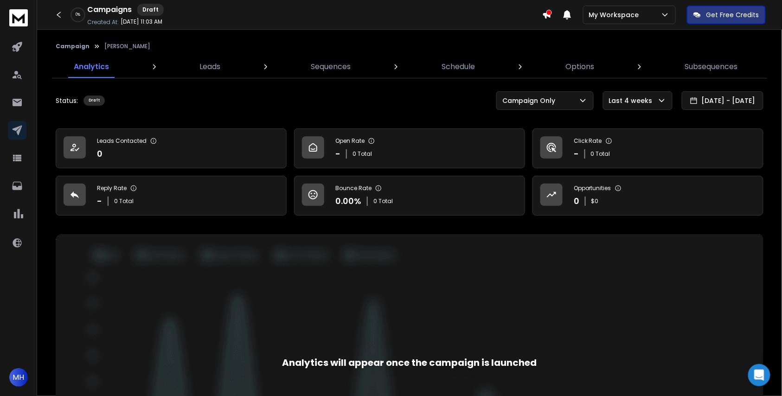
click at [73, 48] on button "Campaign" at bounding box center [73, 46] width 34 height 7
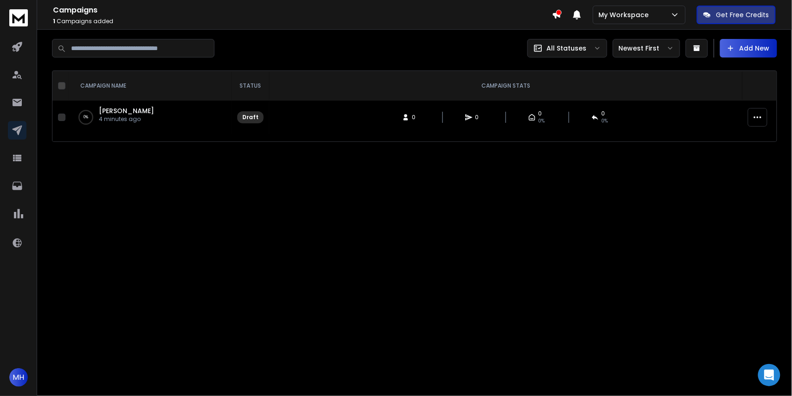
click at [148, 116] on p "4 minutes ago" at bounding box center [126, 119] width 55 height 7
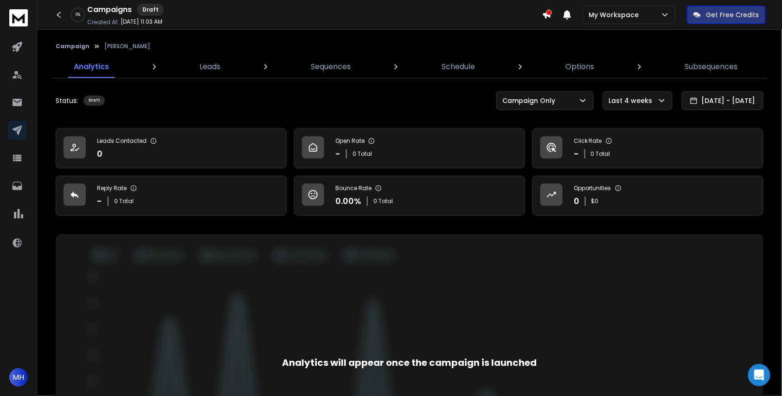
click at [180, 68] on div "Analytics Leads Sequences Schedule Options Subsequences" at bounding box center [406, 67] width 708 height 22
click at [191, 67] on div "Analytics Leads Sequences Schedule Options Subsequences" at bounding box center [406, 67] width 708 height 22
click at [197, 67] on link "Leads" at bounding box center [210, 67] width 32 height 22
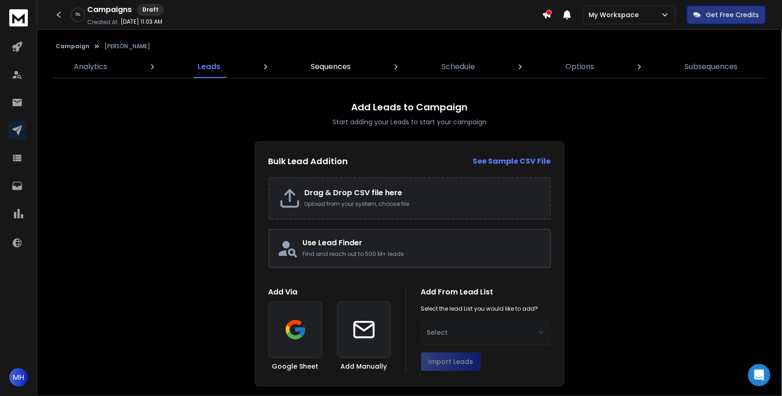
click at [318, 70] on p "Sequences" at bounding box center [331, 66] width 40 height 11
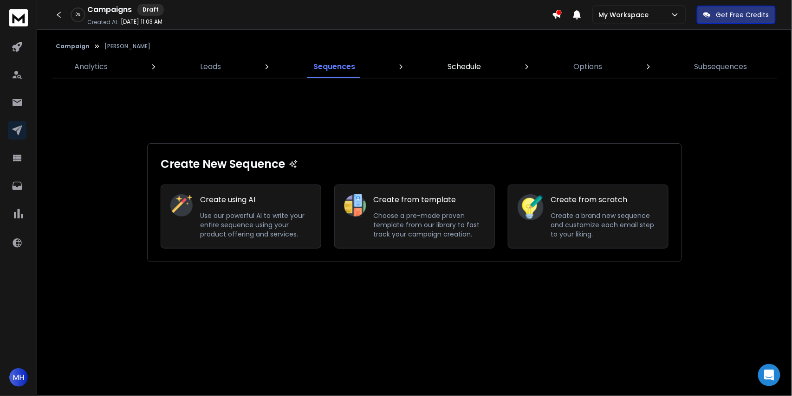
click at [468, 63] on p "Schedule" at bounding box center [463, 66] width 33 height 11
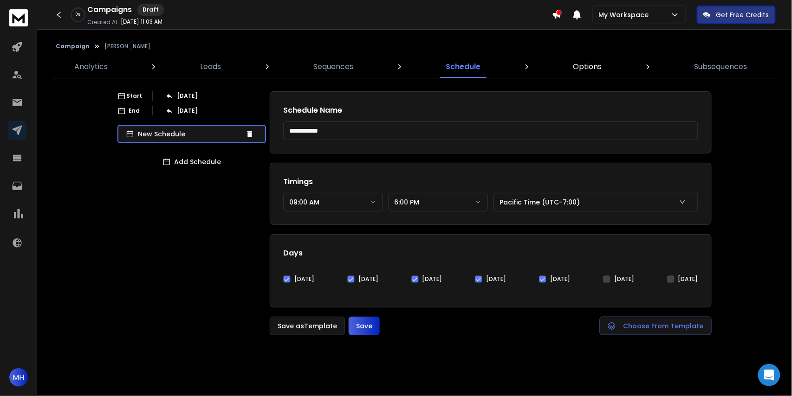
click at [580, 62] on p "Options" at bounding box center [587, 66] width 29 height 11
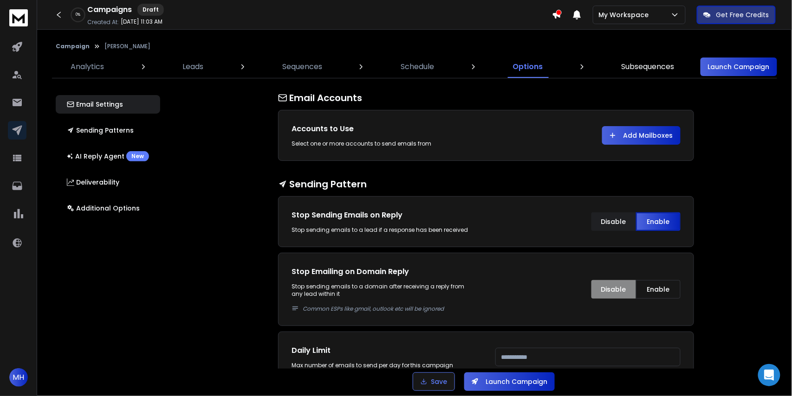
click at [650, 62] on p "Subsequences" at bounding box center [647, 66] width 53 height 11
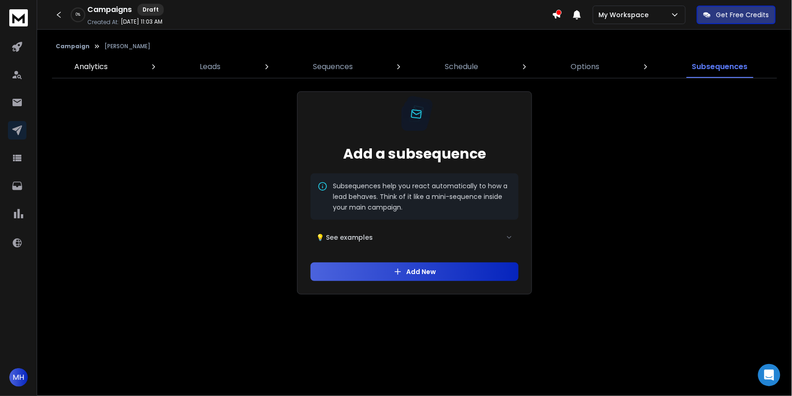
click at [93, 64] on p "Analytics" at bounding box center [90, 66] width 33 height 11
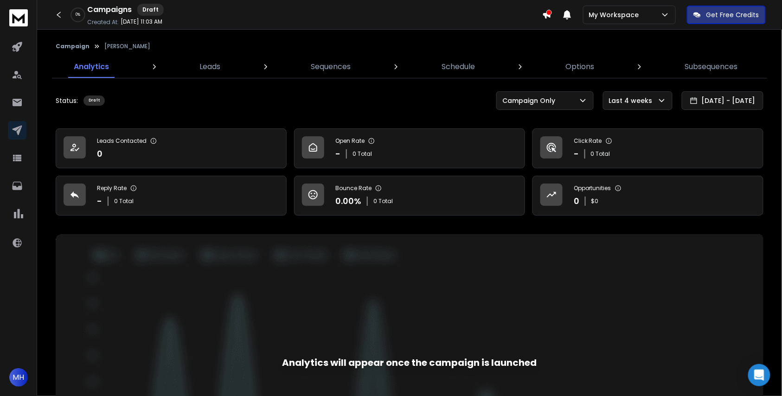
click at [189, 67] on div "Analytics Leads Sequences Schedule Options Subsequences" at bounding box center [406, 67] width 708 height 22
click at [205, 70] on p "Leads" at bounding box center [210, 66] width 21 height 11
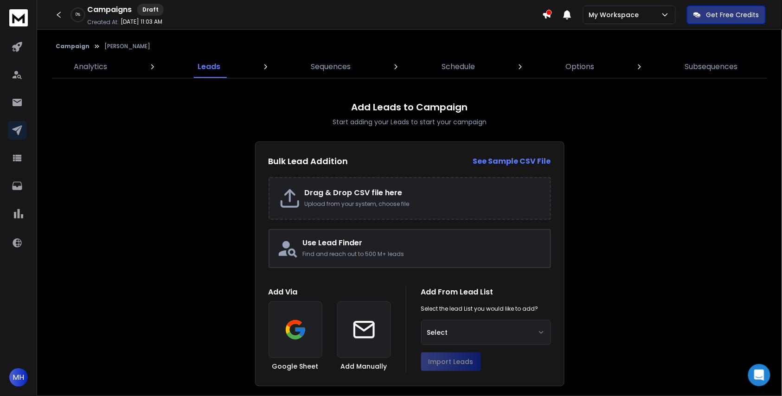
scroll to position [2, 0]
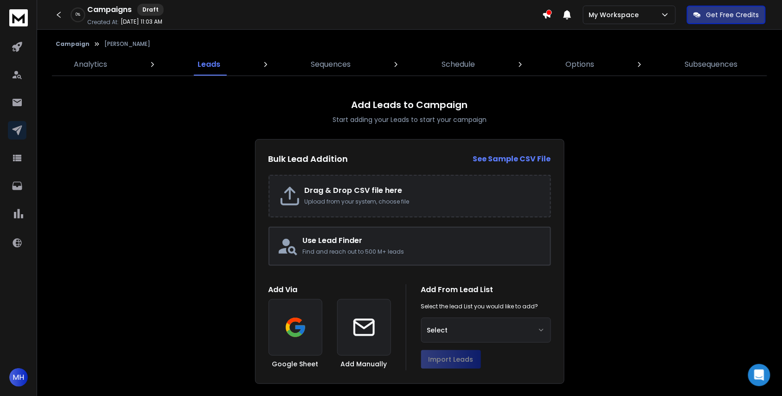
click at [724, 218] on div "Add Leads to Campaign Start adding your Leads to start your campaign Bulk Lead …" at bounding box center [410, 236] width 708 height 295
click at [102, 60] on p "Analytics" at bounding box center [90, 64] width 33 height 11
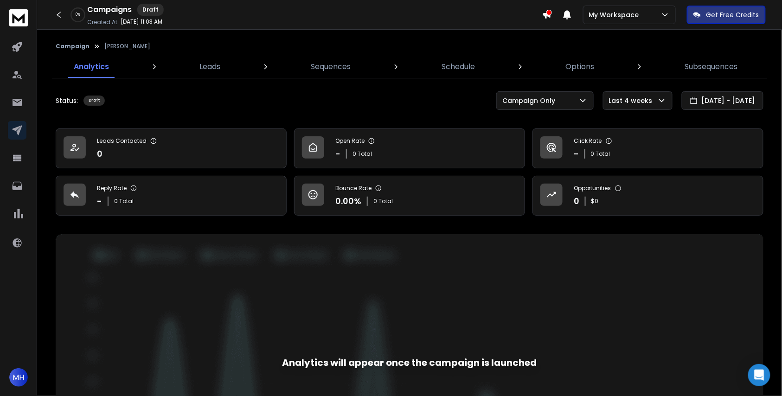
click at [249, 98] on div "Status: Draft Campaign Only Last 4 weeks 19 Jul 2025 - 16 Aug 2025" at bounding box center [410, 100] width 708 height 19
click at [208, 63] on p "Leads" at bounding box center [210, 66] width 21 height 11
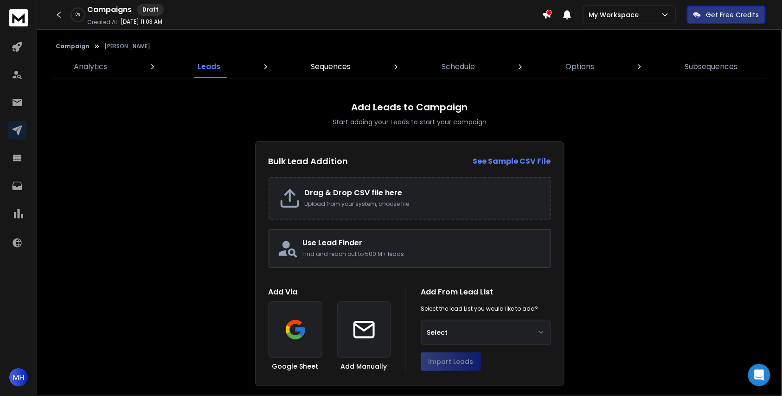
click at [332, 65] on p "Sequences" at bounding box center [331, 66] width 40 height 11
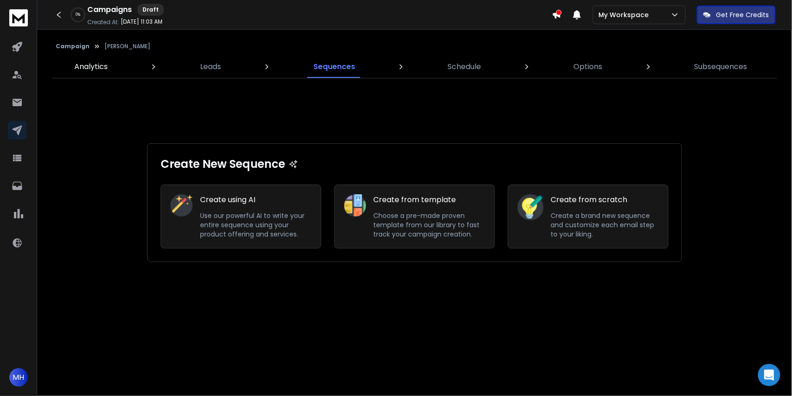
click at [101, 64] on p "Analytics" at bounding box center [90, 66] width 33 height 11
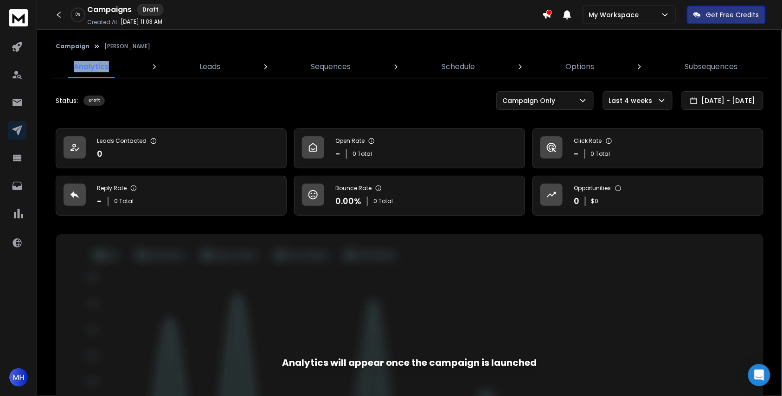
drag, startPoint x: 117, startPoint y: 65, endPoint x: 65, endPoint y: 62, distance: 52.5
click at [65, 62] on div "Analytics Leads Sequences Schedule Options Subsequences" at bounding box center [406, 67] width 708 height 22
copy p "Analytics"
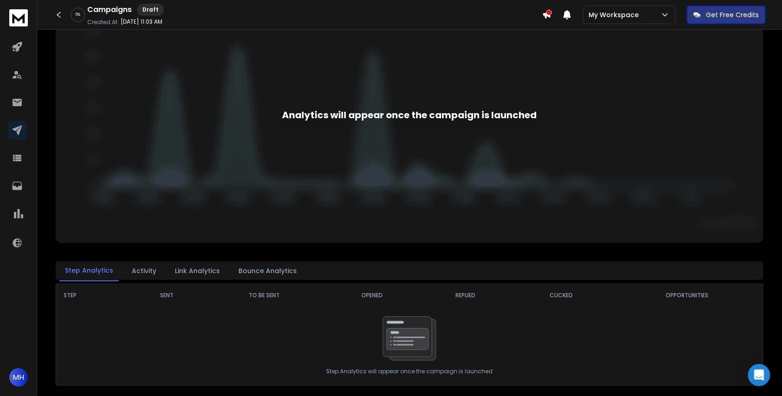
scroll to position [255, 0]
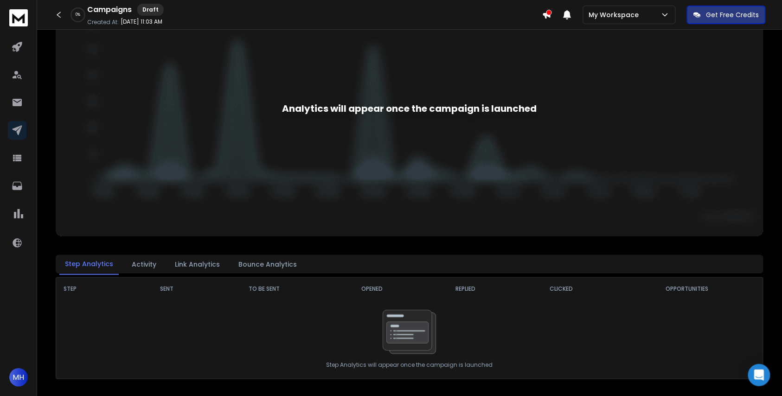
click at [140, 268] on div "Leads Contacted 0 Open Rate - 0 Total Click Rate - 0 Total Reply Rate - 0 Total…" at bounding box center [410, 128] width 708 height 509
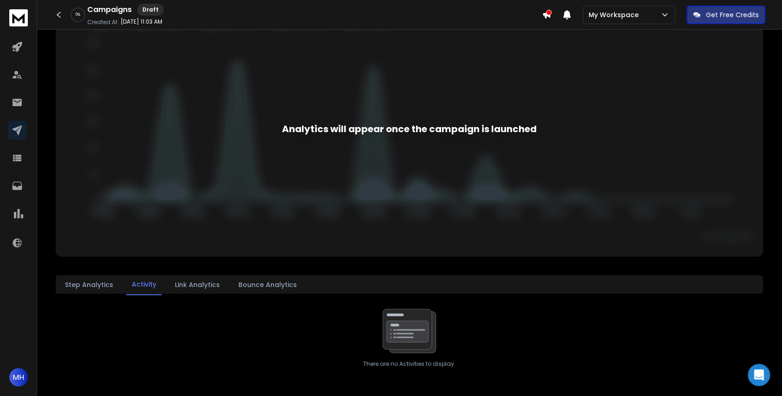
click at [188, 286] on button "Link Analytics" at bounding box center [197, 285] width 56 height 20
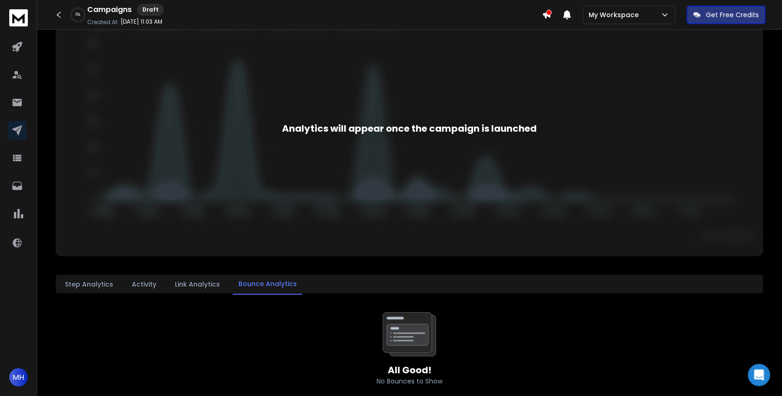
click at [271, 283] on button "Bounce Analytics" at bounding box center [268, 284] width 70 height 21
click at [87, 290] on button "Step Analytics" at bounding box center [88, 284] width 59 height 20
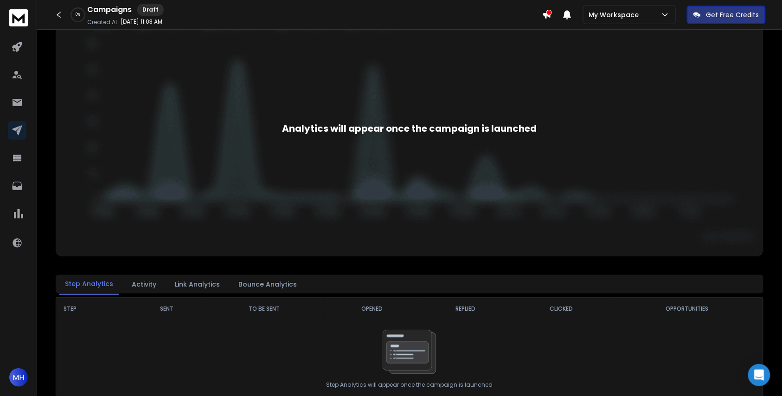
click at [174, 285] on button "Link Analytics" at bounding box center [197, 284] width 56 height 20
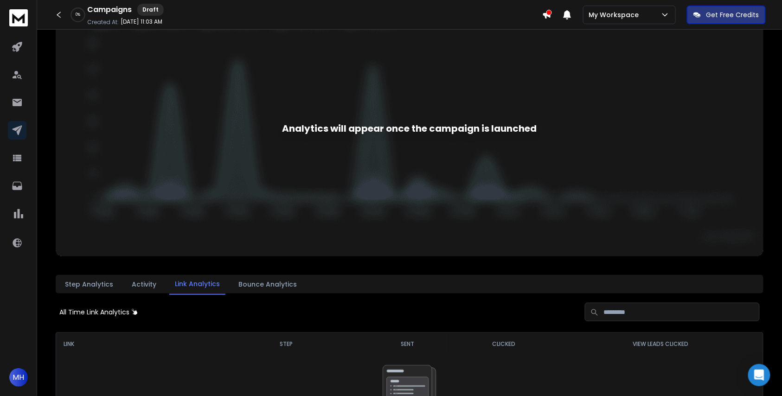
click at [154, 283] on button "Activity" at bounding box center [144, 284] width 36 height 20
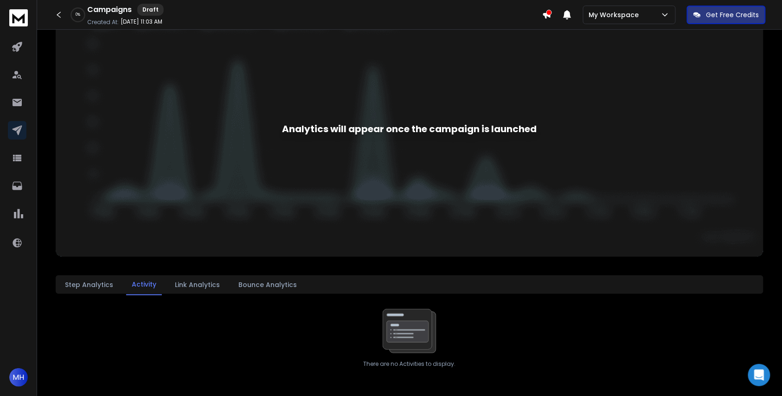
click at [233, 286] on button "Bounce Analytics" at bounding box center [268, 285] width 70 height 20
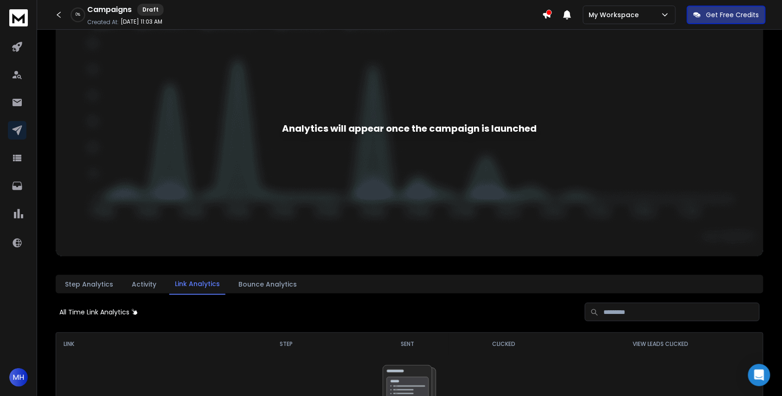
click at [197, 277] on button "Link Analytics" at bounding box center [197, 284] width 56 height 21
click at [150, 282] on button "Activity" at bounding box center [144, 284] width 36 height 20
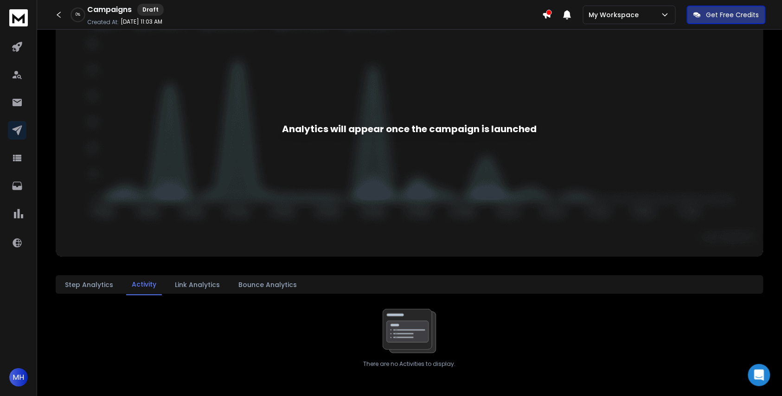
click at [255, 281] on button "Bounce Analytics" at bounding box center [268, 285] width 70 height 20
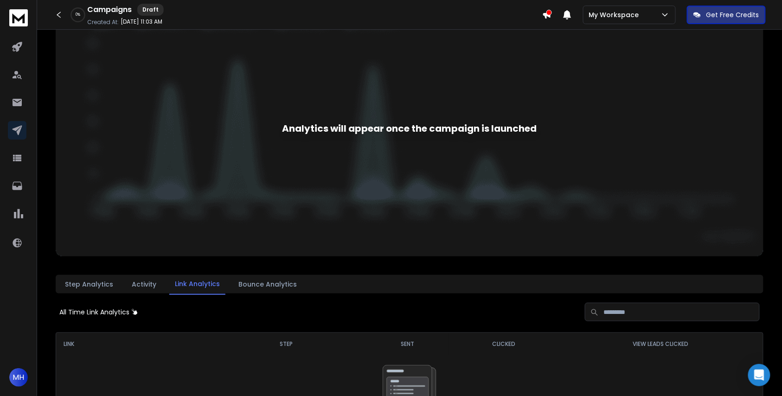
click at [175, 283] on button "Link Analytics" at bounding box center [197, 284] width 56 height 21
click at [112, 284] on button "Step Analytics" at bounding box center [88, 284] width 59 height 20
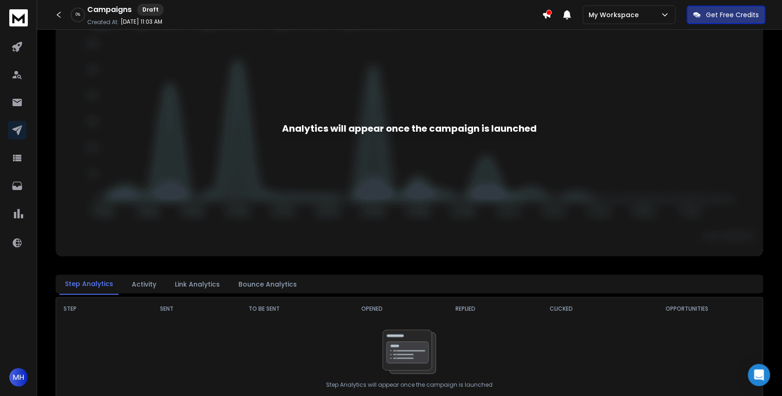
click at [141, 284] on button "Activity" at bounding box center [144, 284] width 36 height 20
click at [65, 284] on button "Step Analytics" at bounding box center [88, 284] width 59 height 21
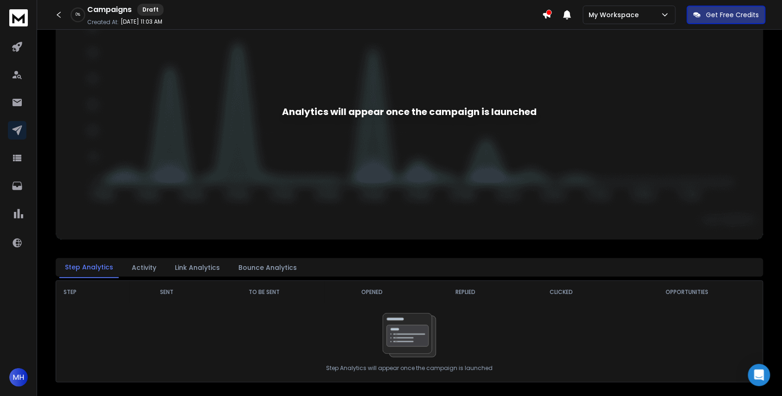
scroll to position [255, 0]
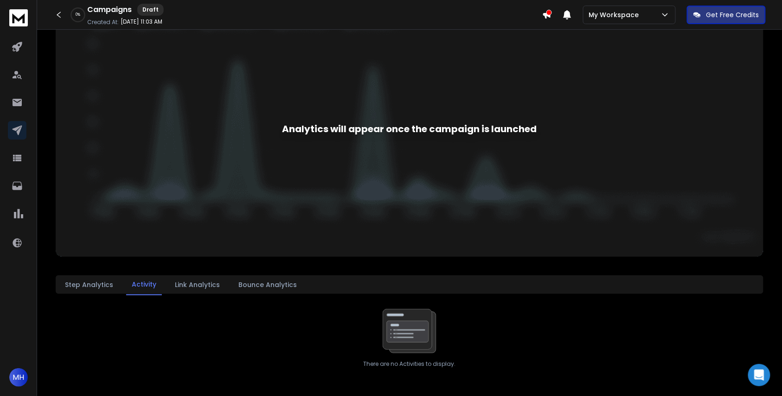
click at [139, 260] on div "Leads Contacted 0 Open Rate - 0 Total Click Rate - 0 Total Reply Rate - 0 Total…" at bounding box center [410, 139] width 708 height 489
click at [201, 285] on button "Link Analytics" at bounding box center [197, 285] width 56 height 20
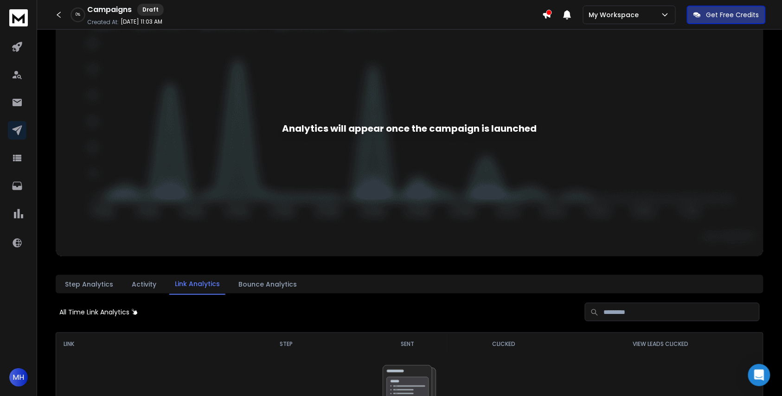
click at [277, 285] on button "Bounce Analytics" at bounding box center [268, 284] width 70 height 20
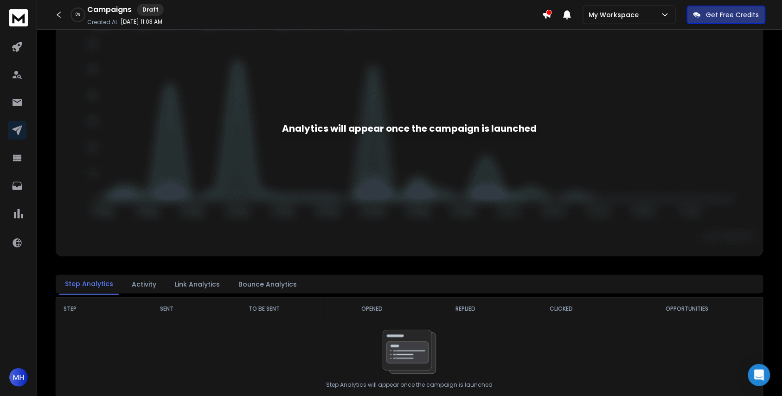
click at [95, 285] on button "Step Analytics" at bounding box center [88, 284] width 59 height 21
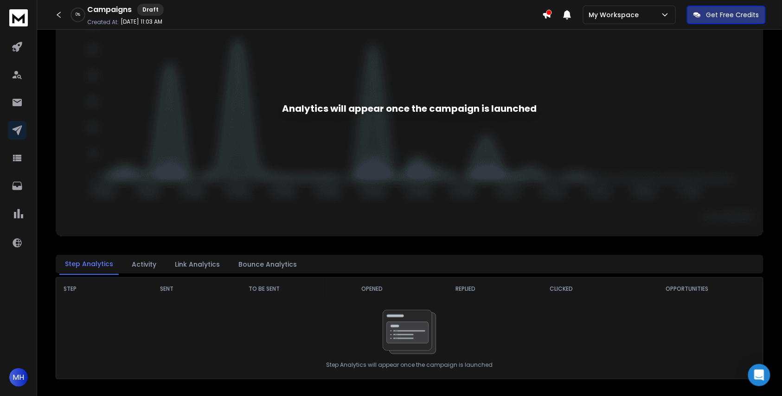
click at [149, 270] on div "Leads Contacted 0 Open Rate - 0 Total Click Rate - 0 Total Reply Rate - 0 Total…" at bounding box center [410, 128] width 708 height 509
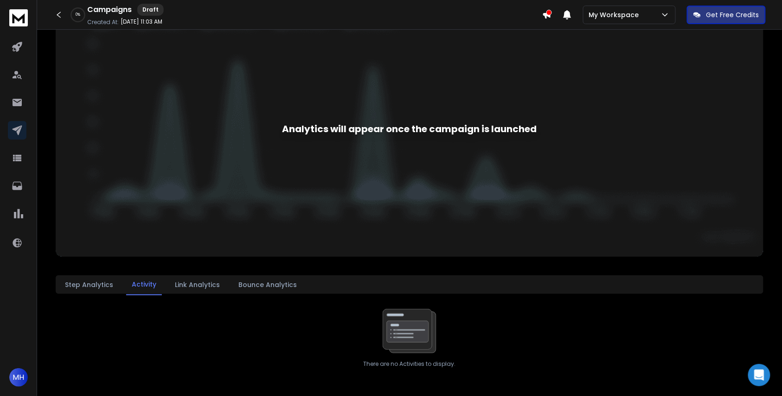
click at [205, 284] on button "Link Analytics" at bounding box center [197, 285] width 56 height 20
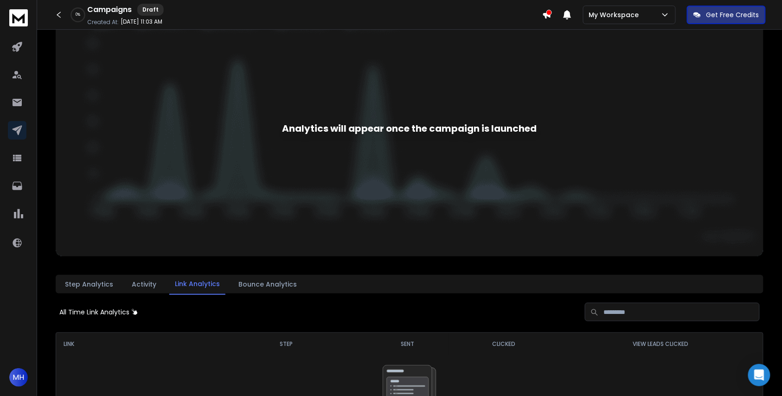
click at [268, 286] on button "Bounce Analytics" at bounding box center [268, 284] width 70 height 20
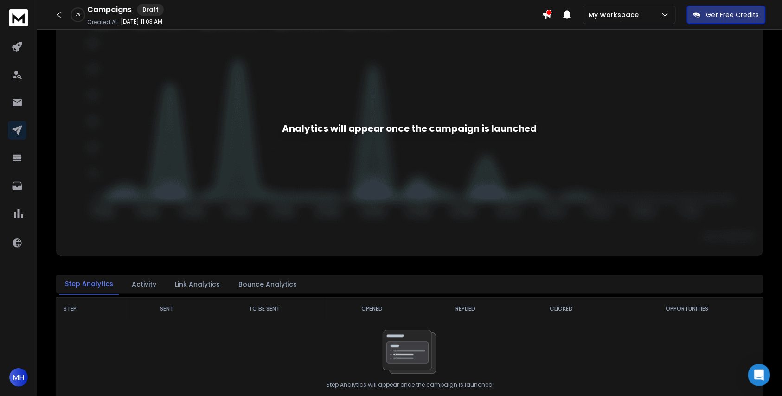
click at [93, 286] on button "Step Analytics" at bounding box center [88, 284] width 59 height 21
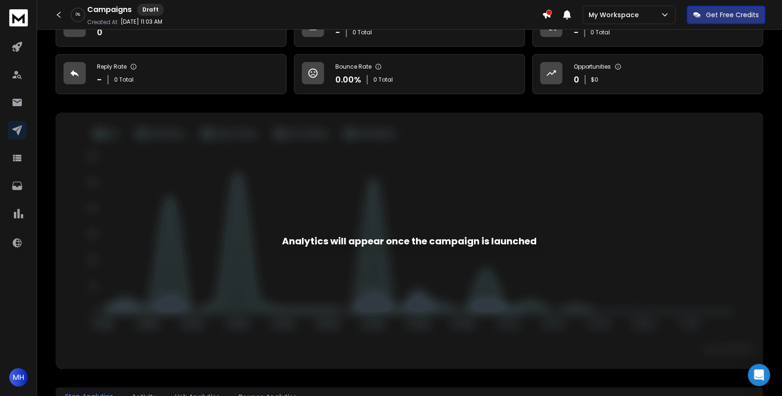
scroll to position [0, 0]
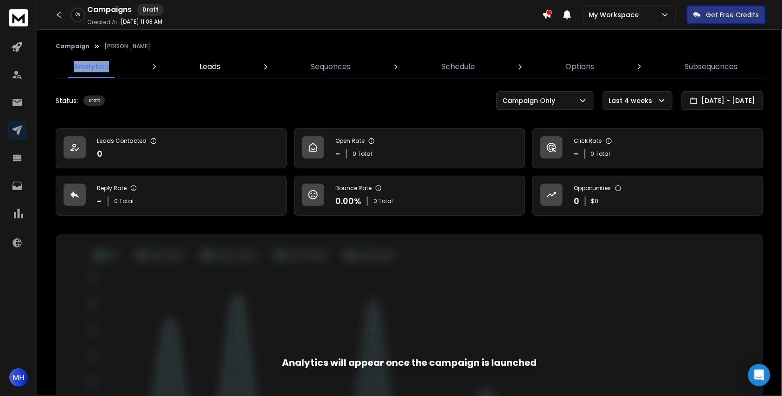
click at [213, 65] on p "Leads" at bounding box center [210, 66] width 21 height 11
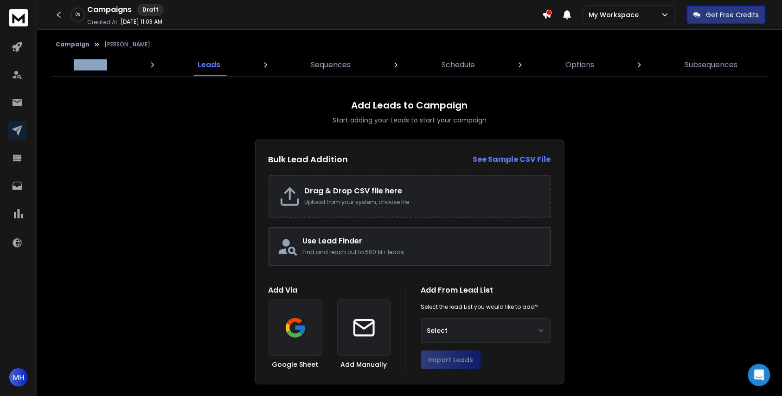
scroll to position [2, 0]
drag, startPoint x: 342, startPoint y: 103, endPoint x: 472, endPoint y: 100, distance: 130.4
click at [472, 100] on div "Add Leads to Campaign Start adding your Leads to start your campaign" at bounding box center [409, 111] width 309 height 26
copy h1 "Add Leads to Campaign"
drag, startPoint x: 329, startPoint y: 116, endPoint x: 520, endPoint y: 109, distance: 191.3
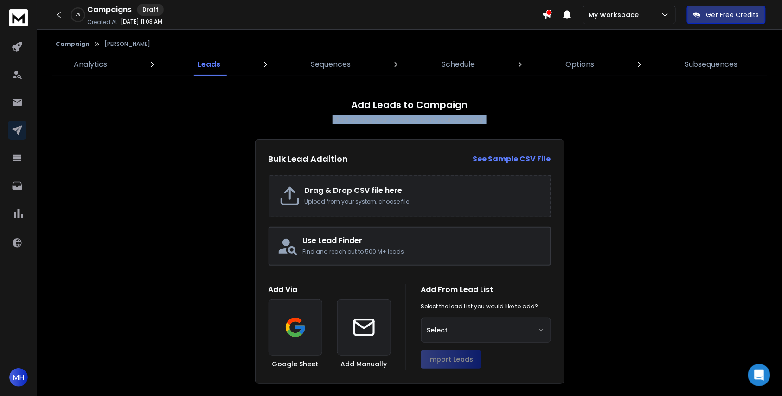
click at [520, 109] on div "Add Leads to Campaign Start adding your Leads to start your campaign" at bounding box center [409, 111] width 309 height 26
copy p "Start adding your Leads to start your campaign"
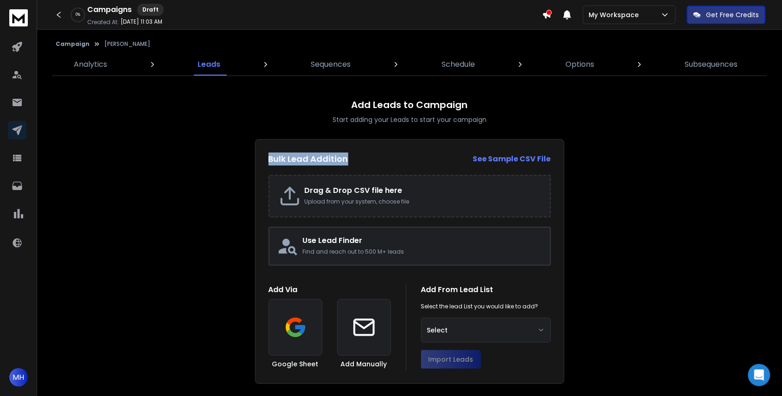
drag, startPoint x: 262, startPoint y: 156, endPoint x: 381, endPoint y: 156, distance: 119.7
click at [381, 156] on div "Bulk Lead Addition See Sample CSV File Drag & Drop CSV file here Upload from yo…" at bounding box center [409, 261] width 309 height 245
copy h2 "Bulk Lead Addition"
drag, startPoint x: 462, startPoint y: 155, endPoint x: 583, endPoint y: 158, distance: 121.1
click at [583, 158] on div "Add Leads to Campaign Start adding your Leads to start your campaign Bulk Lead …" at bounding box center [410, 236] width 708 height 295
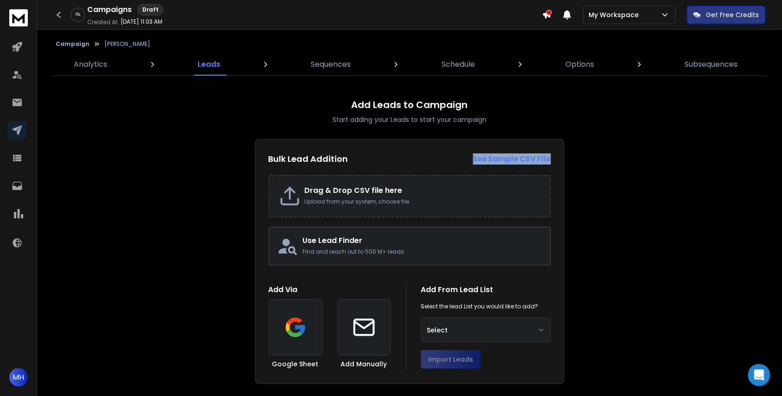
copy strong "See Sample CSV File"
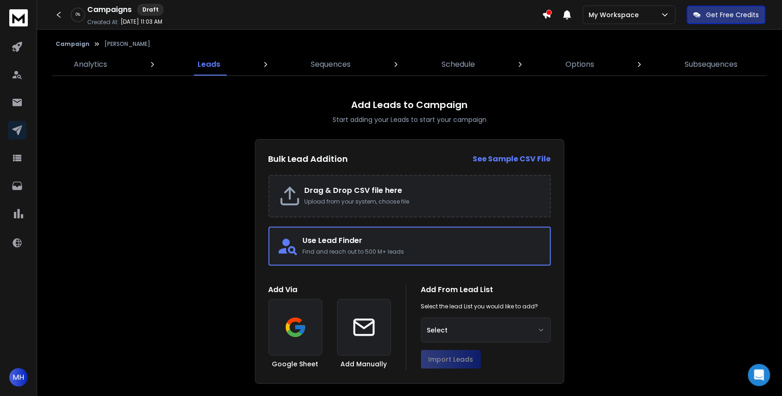
click at [468, 251] on p "Find and reach out to 500 M+ leads" at bounding box center [423, 251] width 240 height 7
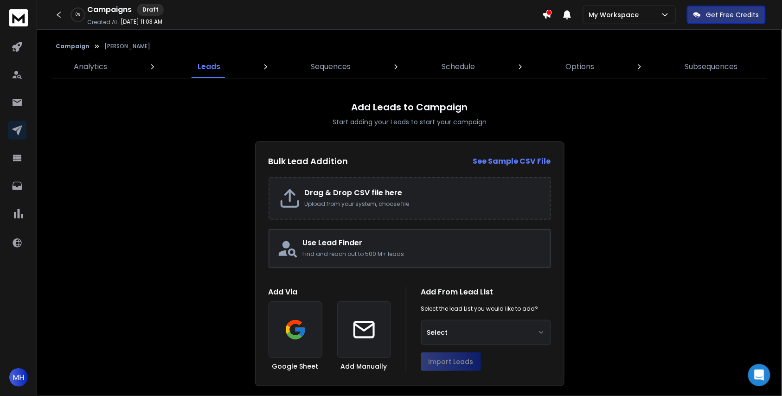
click at [389, 191] on h2 "Drag & Drop CSV file here" at bounding box center [423, 192] width 236 height 11
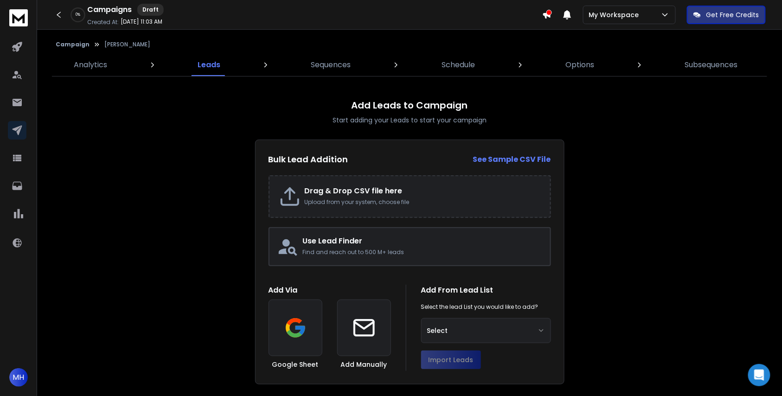
scroll to position [2, 0]
drag, startPoint x: 265, startPoint y: 288, endPoint x: 316, endPoint y: 288, distance: 50.1
click at [316, 288] on div "Bulk Lead Addition See Sample CSV File Drag & Drop CSV file here Upload from yo…" at bounding box center [409, 261] width 309 height 245
copy h1 "Add Via"
drag, startPoint x: 261, startPoint y: 363, endPoint x: 327, endPoint y: 367, distance: 66.5
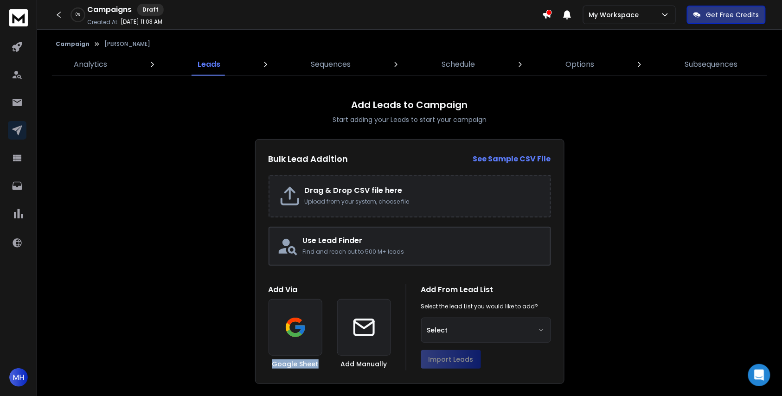
click at [327, 367] on div "Bulk Lead Addition See Sample CSV File Drag & Drop CSV file here Upload from yo…" at bounding box center [409, 261] width 309 height 245
copy h3 "Google Sheet"
drag, startPoint x: 339, startPoint y: 363, endPoint x: 401, endPoint y: 368, distance: 62.4
click at [401, 368] on div "Add Via Google Sheet Add Manually Add From Lead List Select the lead List you w…" at bounding box center [410, 327] width 283 height 86
copy div "Add Manually"
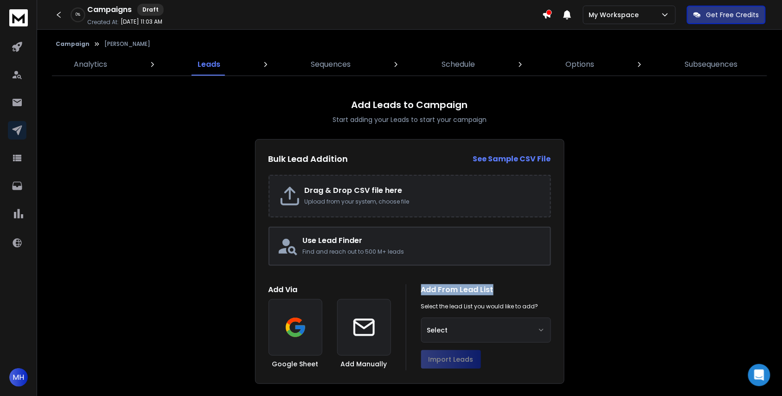
drag, startPoint x: 418, startPoint y: 286, endPoint x: 506, endPoint y: 286, distance: 87.7
click at [506, 286] on div "Add Via Google Sheet Add Manually Add From Lead List Select the lead List you w…" at bounding box center [410, 327] width 283 height 86
drag, startPoint x: 419, startPoint y: 303, endPoint x: 547, endPoint y: 304, distance: 127.1
click at [547, 304] on div "Add Via Google Sheet Add Manually Add From Lead List Select the lead List you w…" at bounding box center [410, 327] width 283 height 86
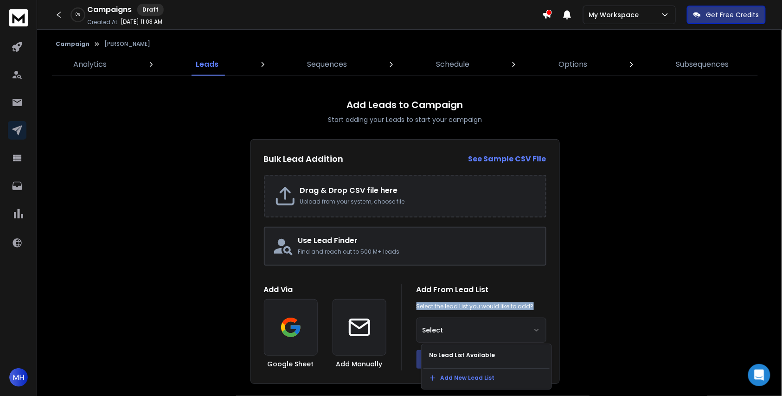
scroll to position [0, 0]
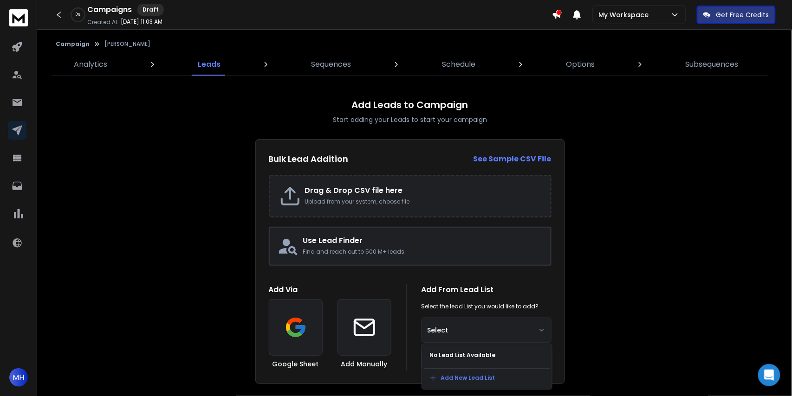
click at [556, 294] on div "Bulk Lead Addition See Sample CSV File Drag & Drop CSV file here Upload from yo…" at bounding box center [409, 261] width 309 height 245
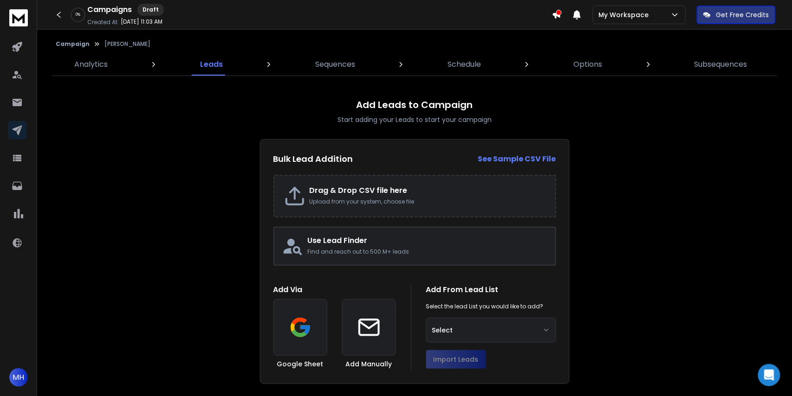
click at [492, 330] on button "Select" at bounding box center [491, 330] width 130 height 25
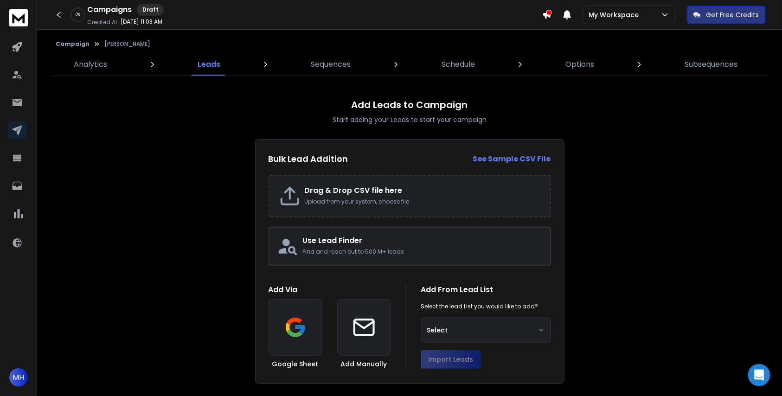
click at [503, 316] on div "Select the lead List you would like to add? Select Import Leads" at bounding box center [486, 336] width 130 height 66
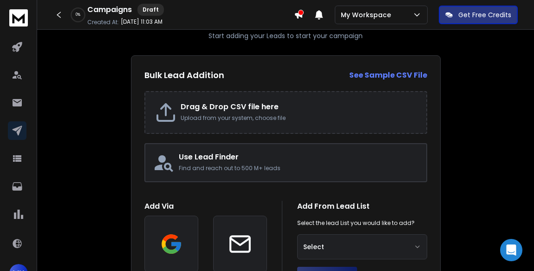
scroll to position [129, 0]
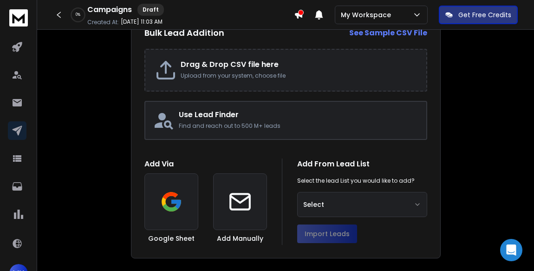
click at [418, 201] on icon "button" at bounding box center [416, 203] width 7 height 7
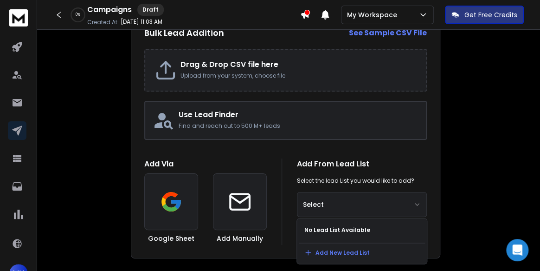
click at [416, 203] on icon "button" at bounding box center [417, 204] width 4 height 2
click at [476, 175] on div "Add Leads to Campaign Start adding your Leads to start your campaign Bulk Lead …" at bounding box center [285, 110] width 459 height 295
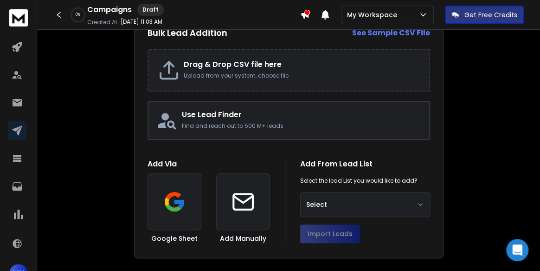
click at [417, 202] on icon "button" at bounding box center [420, 203] width 7 height 7
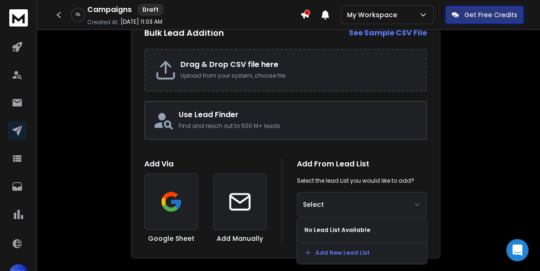
click at [414, 202] on icon "button" at bounding box center [416, 203] width 7 height 7
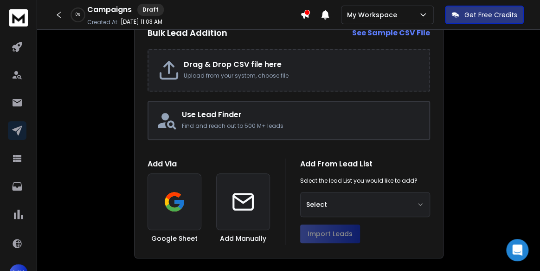
click at [464, 147] on div "Add Leads to Campaign Start adding your Leads to start your campaign Bulk Lead …" at bounding box center [289, 110] width 466 height 295
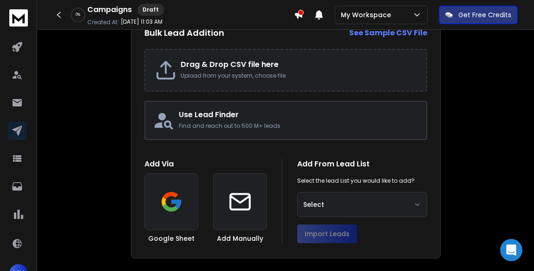
click at [408, 199] on button "Select" at bounding box center [362, 204] width 130 height 25
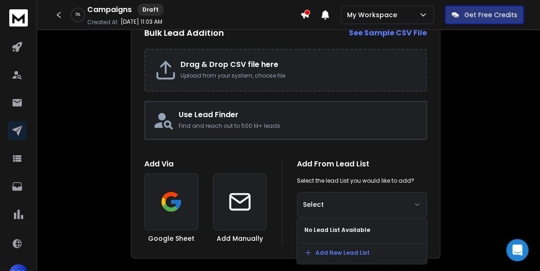
click at [408, 199] on button "Select" at bounding box center [362, 204] width 130 height 25
click at [419, 200] on icon "button" at bounding box center [416, 203] width 7 height 7
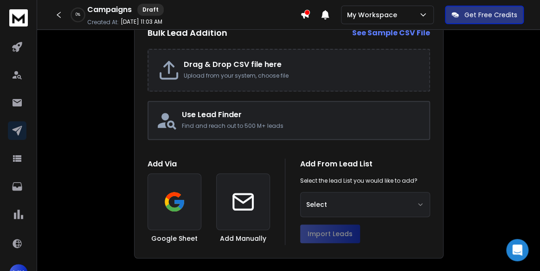
click at [429, 183] on div "Bulk Lead Addition See Sample CSV File Drag & Drop CSV file here Upload from yo…" at bounding box center [288, 135] width 309 height 245
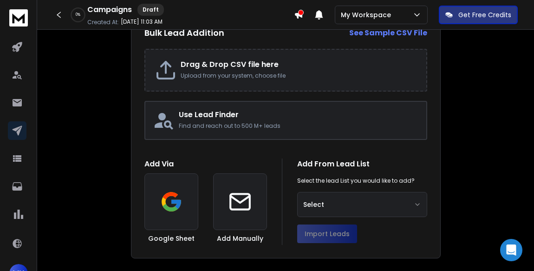
click at [417, 196] on button "Select" at bounding box center [362, 204] width 130 height 25
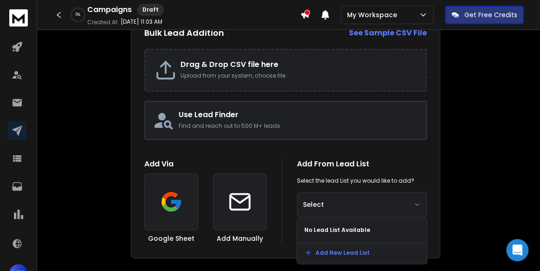
click at [429, 167] on div "Bulk Lead Addition See Sample CSV File Drag & Drop CSV file here Upload from yo…" at bounding box center [285, 135] width 309 height 245
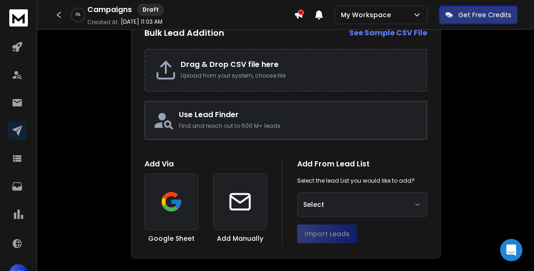
click at [417, 200] on icon "button" at bounding box center [416, 203] width 7 height 7
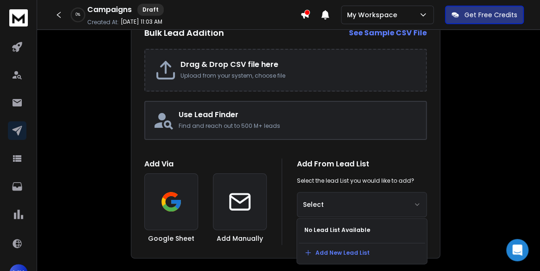
click at [417, 200] on icon "button" at bounding box center [416, 203] width 7 height 7
click at [426, 153] on div "Bulk Lead Addition See Sample CSV File Drag & Drop CSV file here Upload from yo…" at bounding box center [285, 135] width 309 height 245
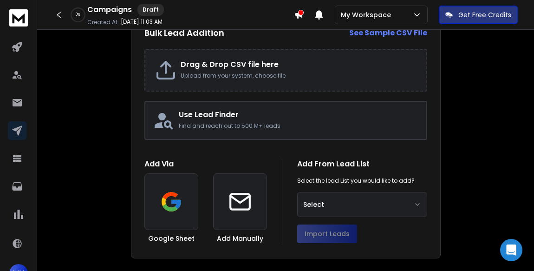
click at [382, 226] on div "Select the lead List you would like to add? Select Import Leads" at bounding box center [362, 210] width 130 height 66
click at [323, 228] on div "Select the lead List you would like to add? Select Import Leads" at bounding box center [362, 210] width 130 height 66
drag, startPoint x: 385, startPoint y: 239, endPoint x: 320, endPoint y: 232, distance: 65.8
click at [380, 239] on div "Select the lead List you would like to add? Select Import Leads" at bounding box center [362, 210] width 130 height 66
click at [319, 232] on div "Select the lead List you would like to add? Select Import Leads" at bounding box center [362, 210] width 130 height 66
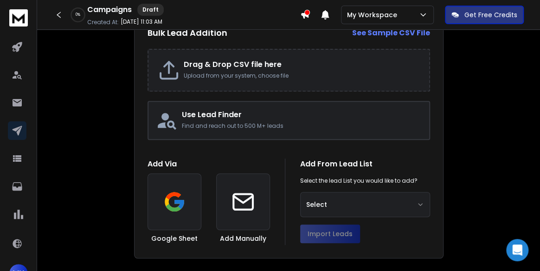
click at [405, 193] on button "Select" at bounding box center [365, 204] width 130 height 25
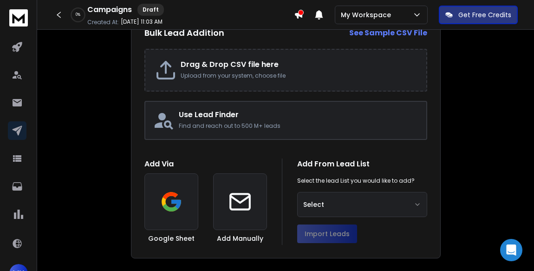
click at [514, 178] on div "Add Leads to Campaign Start adding your Leads to start your campaign Bulk Lead …" at bounding box center [285, 110] width 459 height 295
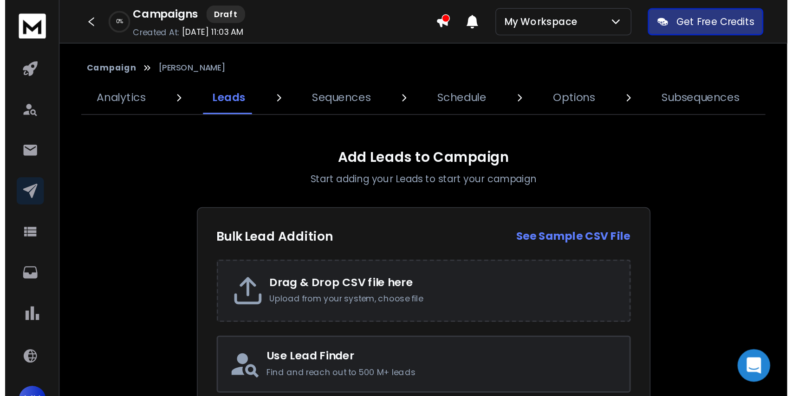
scroll to position [0, 0]
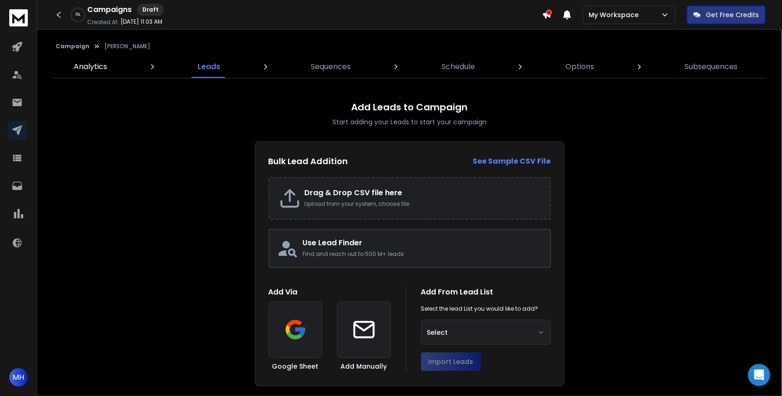
click at [97, 65] on p "Analytics" at bounding box center [90, 66] width 33 height 11
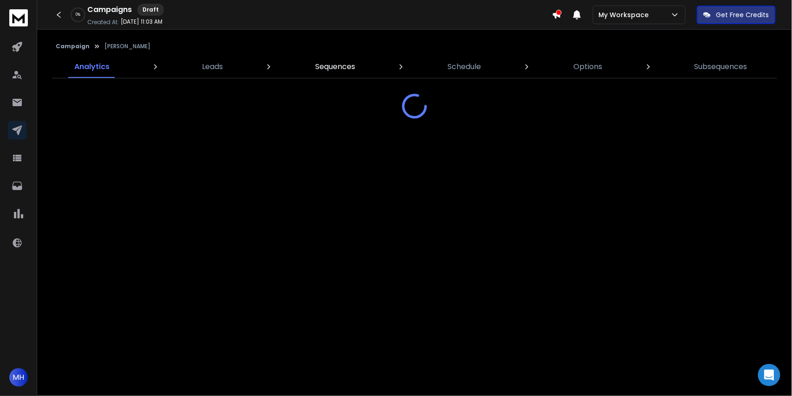
click at [329, 59] on link "Sequences" at bounding box center [334, 67] width 51 height 22
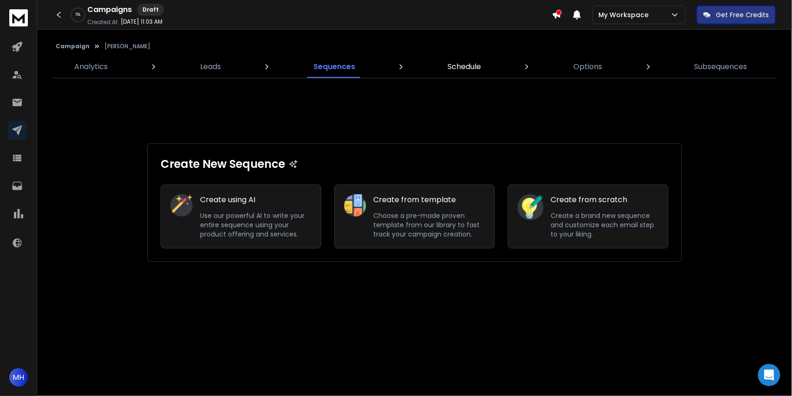
click at [457, 58] on link "Schedule" at bounding box center [464, 67] width 45 height 22
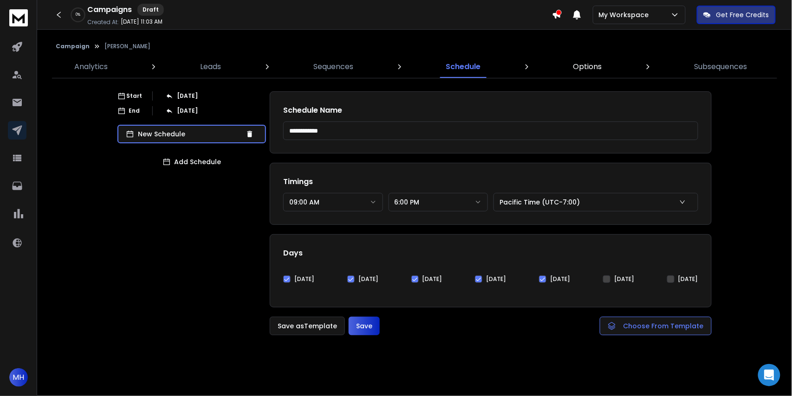
click at [591, 70] on p "Options" at bounding box center [587, 66] width 29 height 11
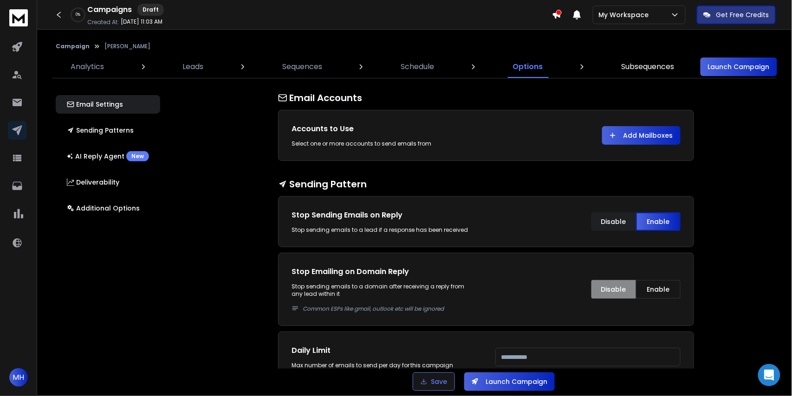
click at [634, 69] on p "Subsequences" at bounding box center [647, 66] width 53 height 11
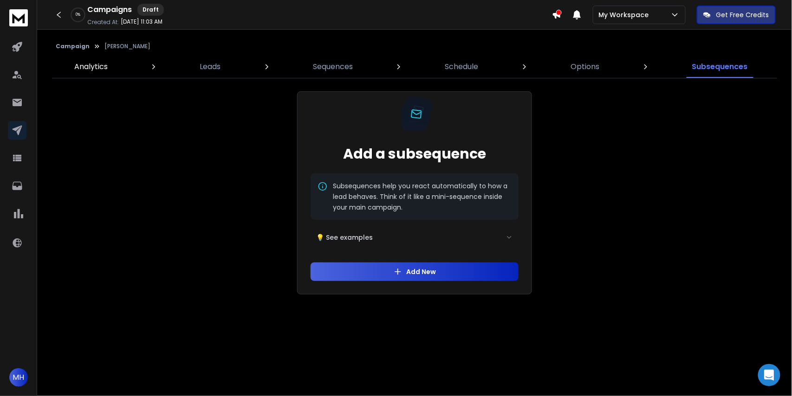
click at [92, 60] on link "Analytics" at bounding box center [91, 67] width 45 height 22
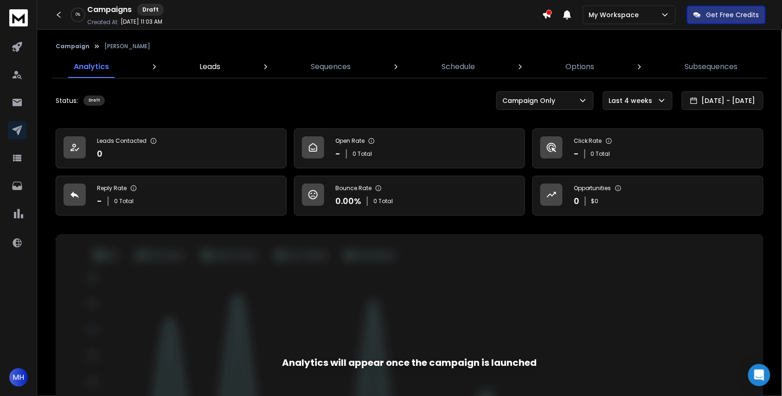
click at [211, 63] on p "Leads" at bounding box center [210, 66] width 21 height 11
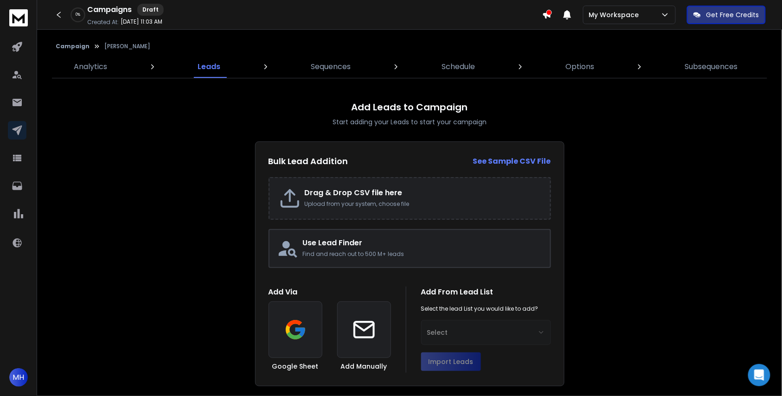
click at [115, 67] on div "Analytics Leads Sequences Schedule Options Subsequences" at bounding box center [406, 67] width 708 height 22
click at [93, 65] on p "Analytics" at bounding box center [90, 66] width 33 height 11
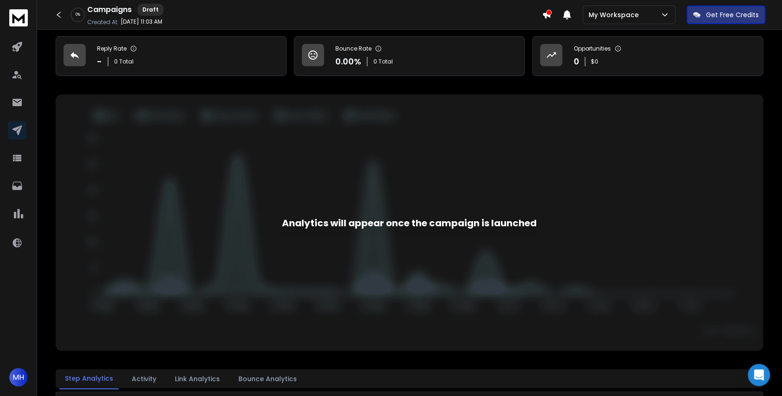
scroll to position [132, 0]
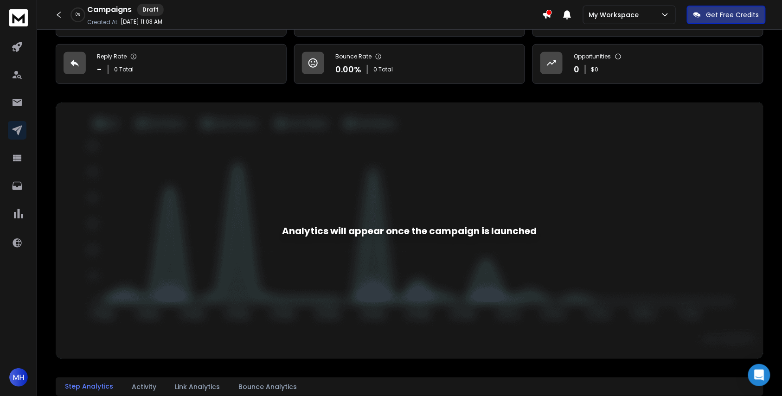
click at [466, 210] on img at bounding box center [410, 231] width 708 height 257
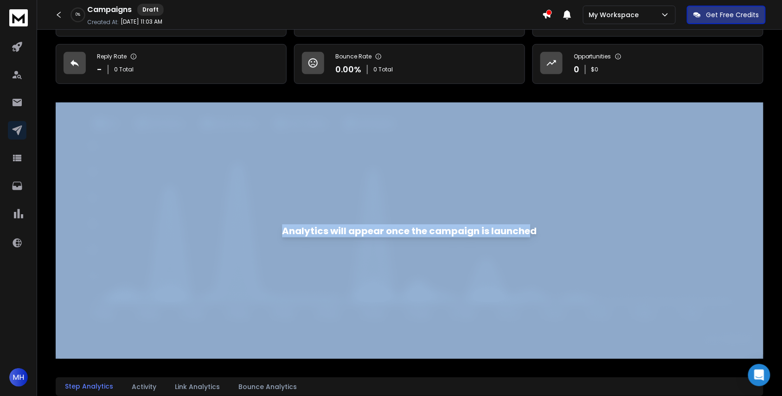
drag, startPoint x: 529, startPoint y: 229, endPoint x: 297, endPoint y: 249, distance: 232.9
click at [297, 249] on div "Analytics will appear once the campaign is launched" at bounding box center [410, 231] width 708 height 257
drag, startPoint x: 711, startPoint y: 250, endPoint x: 702, endPoint y: 249, distance: 9.8
click at [711, 250] on img at bounding box center [410, 231] width 708 height 257
click at [763, 97] on div "Leads Contacted 0 Open Rate - 0 Total Click Rate - 0 Total Reply Rate - 0 Total…" at bounding box center [410, 251] width 708 height 509
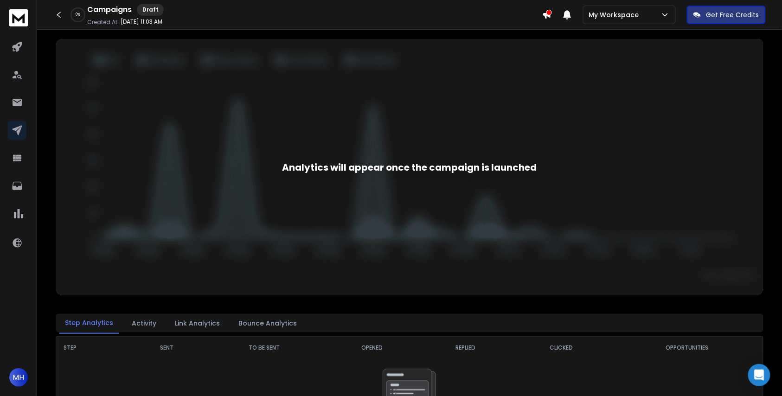
scroll to position [255, 0]
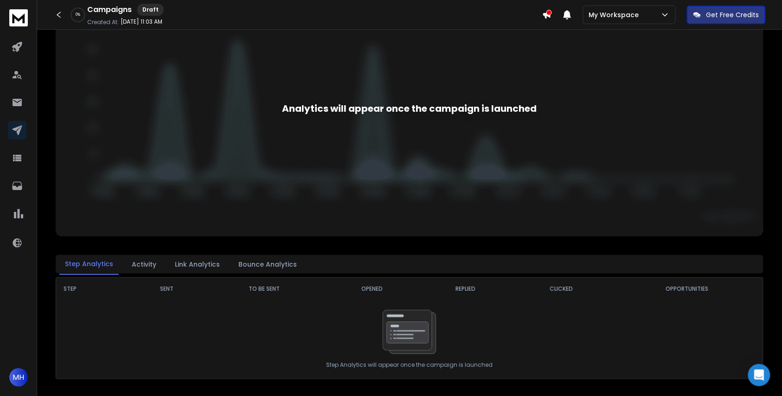
click at [138, 266] on div "Leads Contacted 0 Open Rate - 0 Total Click Rate - 0 Total Reply Rate - 0 Total…" at bounding box center [410, 128] width 708 height 509
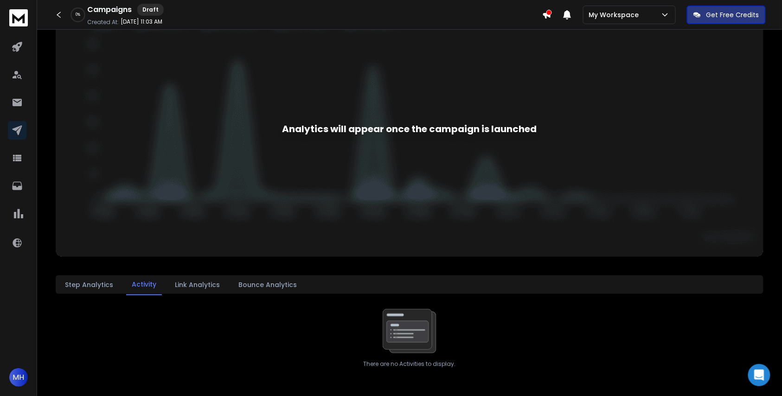
click at [186, 281] on button "Link Analytics" at bounding box center [197, 285] width 56 height 20
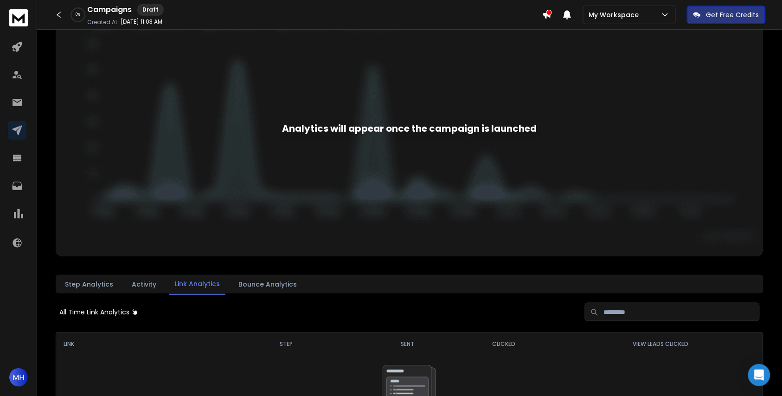
click at [253, 284] on button "Bounce Analytics" at bounding box center [268, 284] width 70 height 20
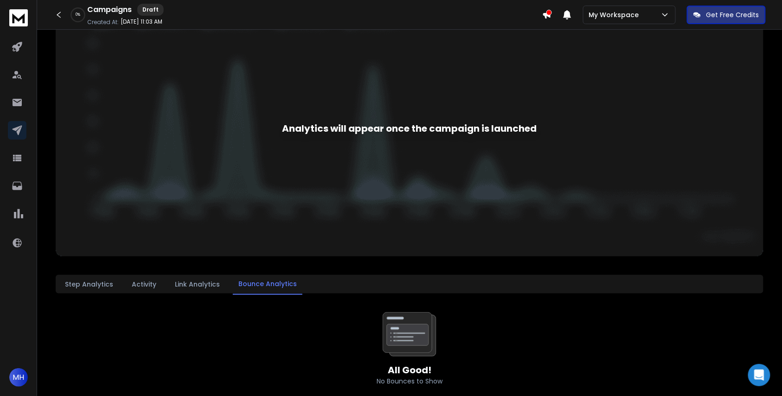
click at [86, 284] on button "Step Analytics" at bounding box center [88, 284] width 59 height 20
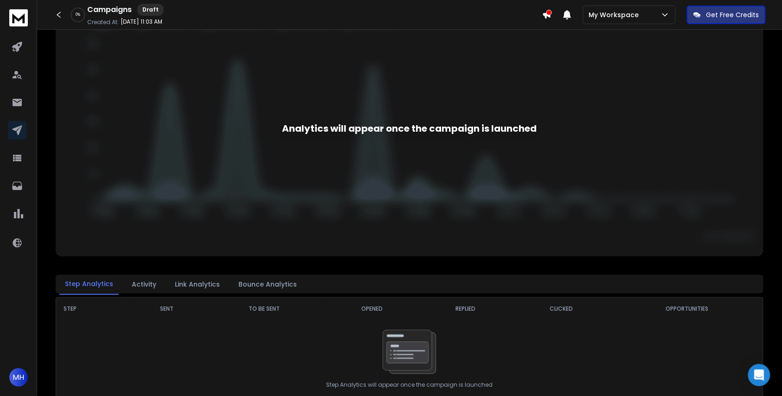
click at [161, 284] on div "Step Analytics Activity Link Analytics Bounce Analytics" at bounding box center [410, 284] width 708 height 19
click at [159, 284] on button "Activity" at bounding box center [144, 284] width 36 height 20
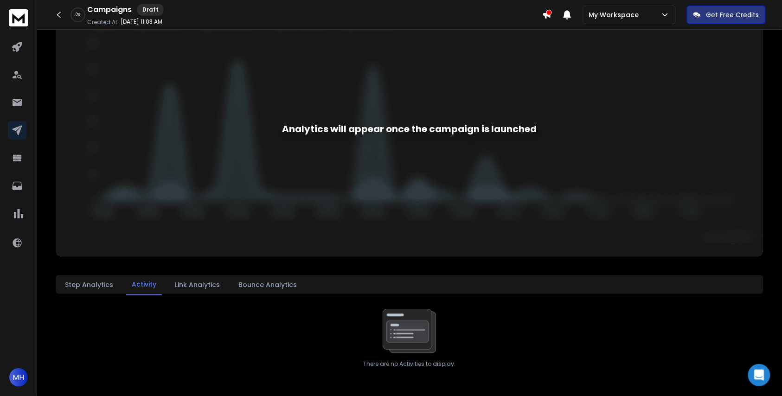
click at [203, 284] on button "Link Analytics" at bounding box center [197, 285] width 56 height 20
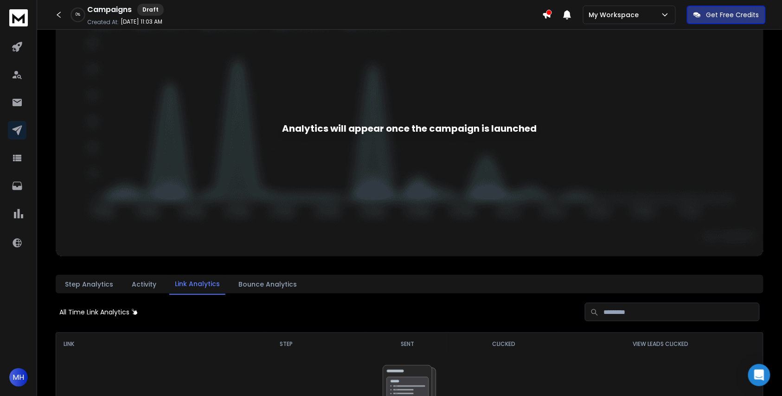
click at [280, 284] on button "Bounce Analytics" at bounding box center [268, 284] width 70 height 20
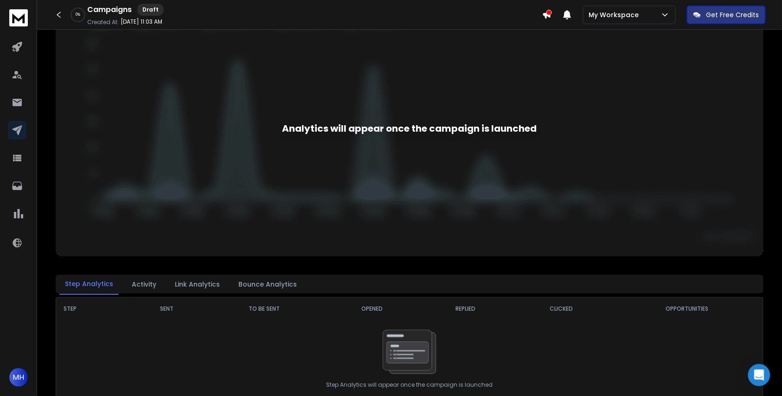
click at [75, 288] on button "Step Analytics" at bounding box center [88, 284] width 59 height 21
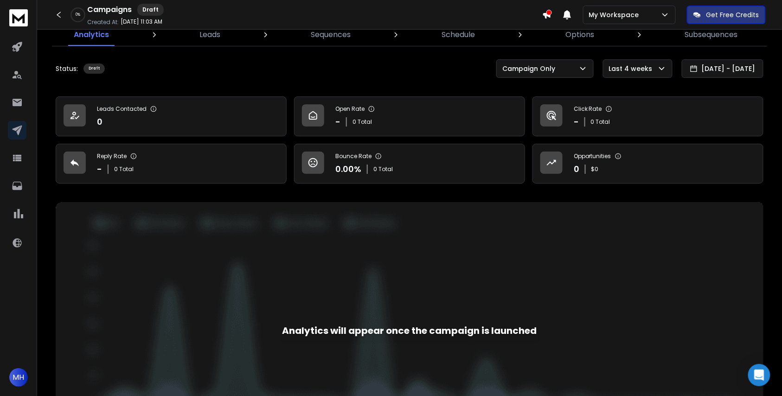
scroll to position [62, 0]
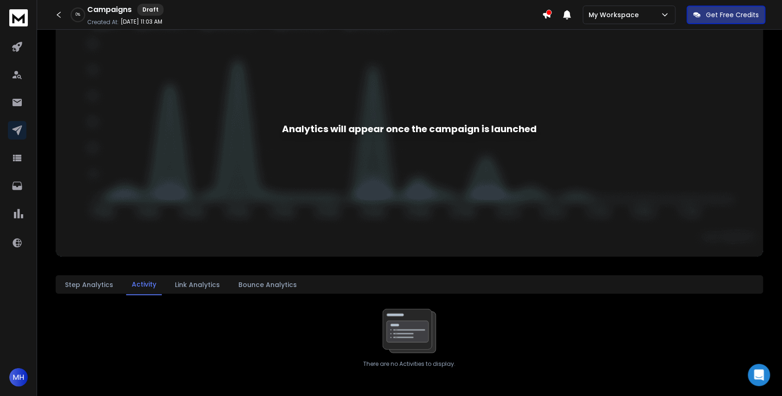
click at [145, 262] on div "Leads Contacted 0 Open Rate - 0 Total Click Rate - 0 Total Reply Rate - 0 Total…" at bounding box center [410, 139] width 708 height 489
click at [196, 284] on button "Link Analytics" at bounding box center [197, 285] width 56 height 20
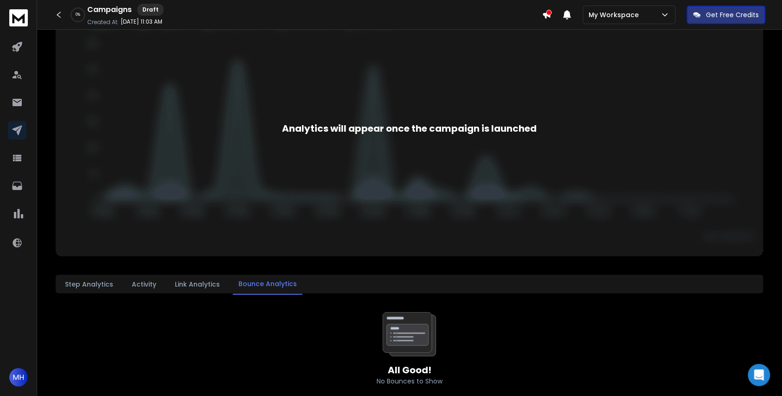
click at [277, 284] on button "Bounce Analytics" at bounding box center [268, 284] width 70 height 21
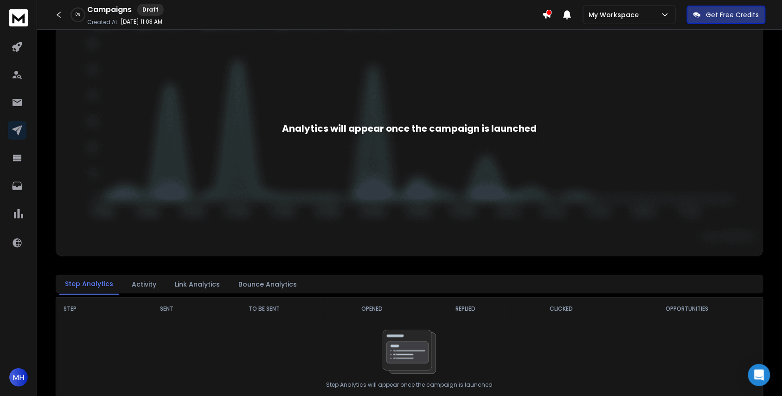
click at [88, 286] on button "Step Analytics" at bounding box center [88, 284] width 59 height 21
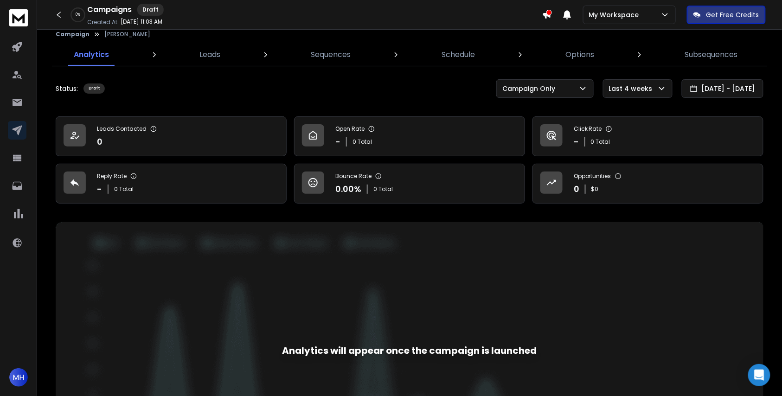
scroll to position [0, 0]
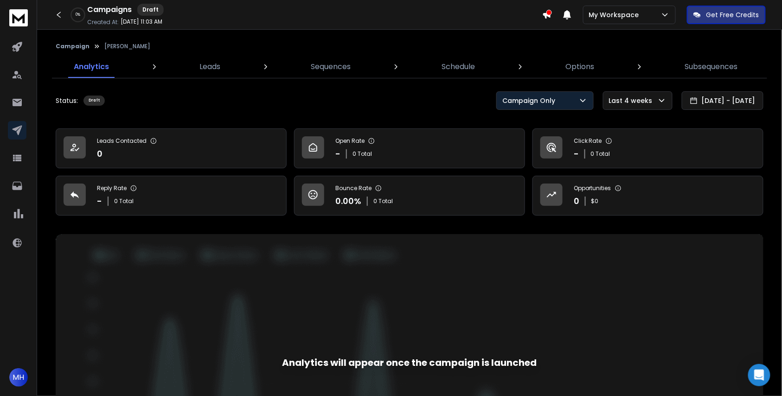
click at [530, 103] on p "Campaign Only" at bounding box center [530, 100] width 57 height 9
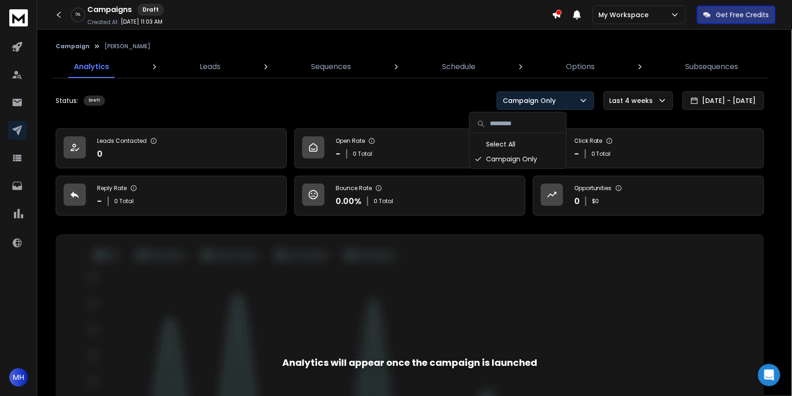
click at [539, 100] on div "Campaign Only" at bounding box center [544, 100] width 85 height 9
click at [609, 101] on p "Last 4 weeks" at bounding box center [632, 100] width 47 height 9
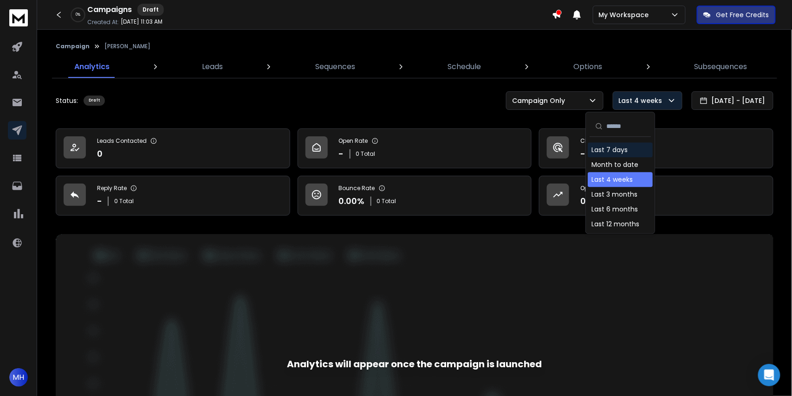
click at [618, 101] on p "Last 4 weeks" at bounding box center [641, 100] width 47 height 9
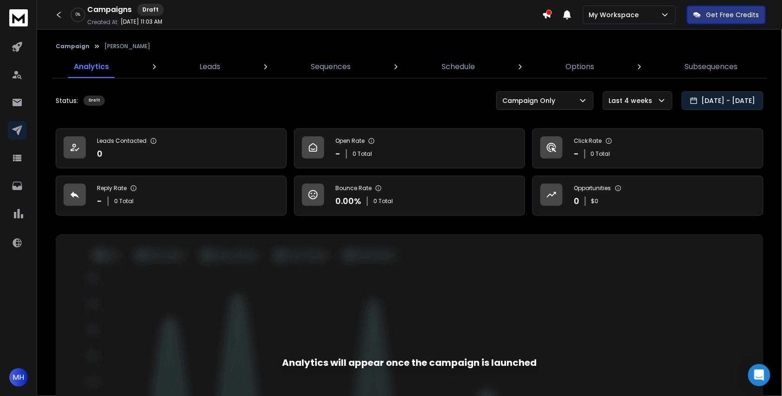
click at [733, 103] on button "[DATE] - [DATE]" at bounding box center [723, 100] width 82 height 19
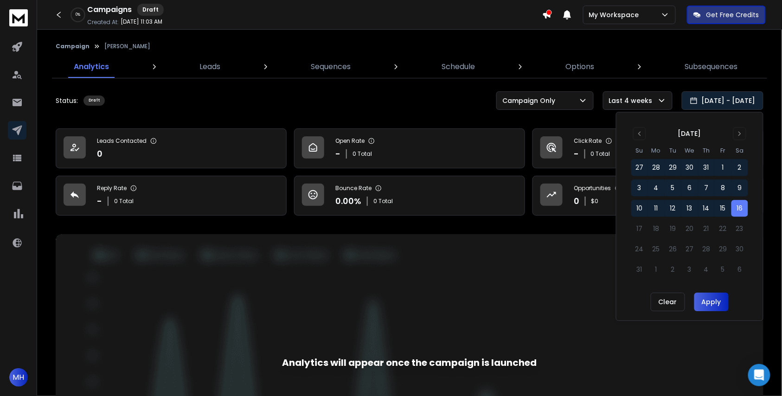
click at [733, 103] on button "[DATE] - [DATE]" at bounding box center [723, 100] width 82 height 19
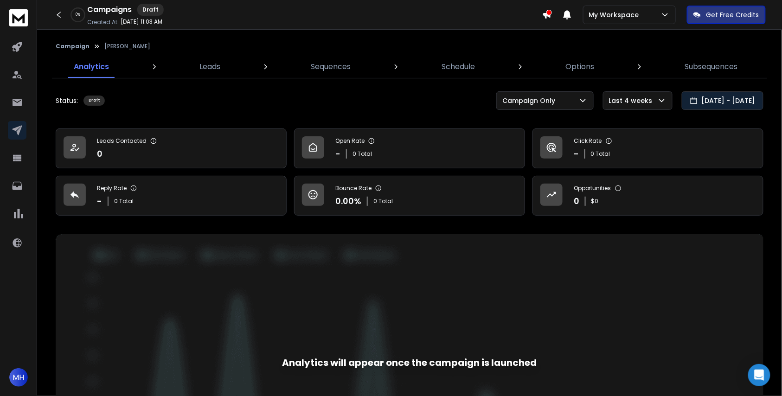
click at [682, 102] on button "[DATE] - [DATE]" at bounding box center [723, 100] width 82 height 19
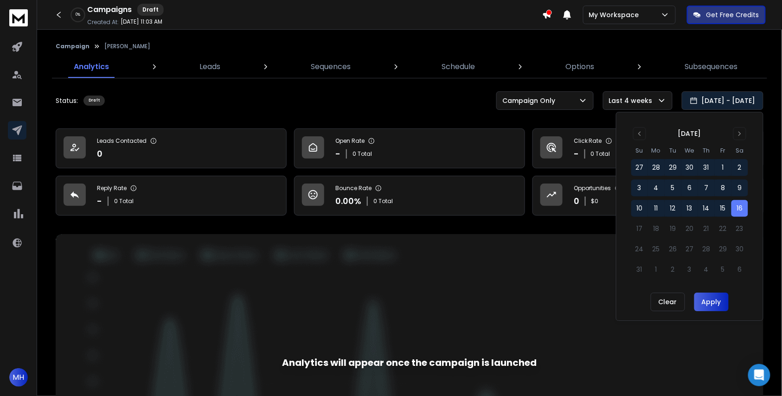
click at [682, 101] on button "[DATE] - [DATE]" at bounding box center [723, 100] width 82 height 19
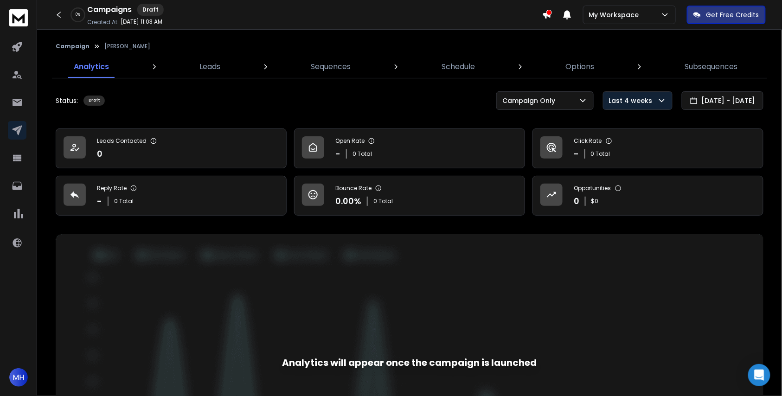
click at [609, 98] on p "Last 4 weeks" at bounding box center [632, 100] width 47 height 9
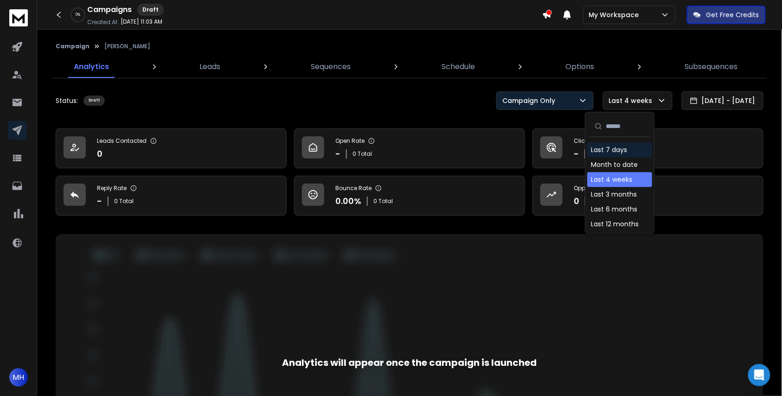
click at [502, 98] on p "Campaign Only" at bounding box center [530, 100] width 57 height 9
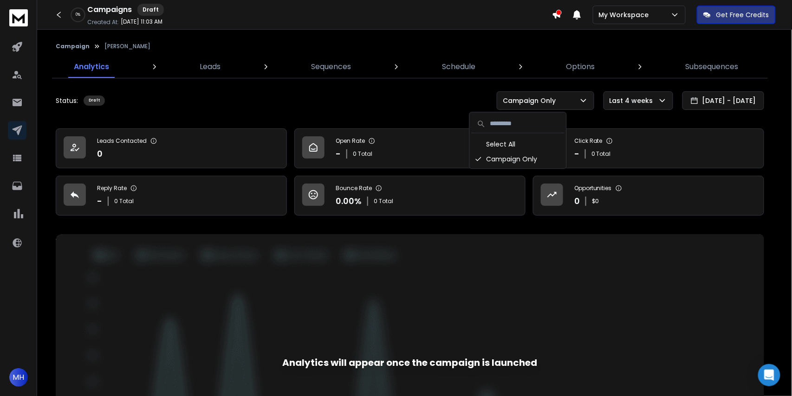
click at [410, 99] on div "Status: Draft Campaign Only Last 4 weeks 19 Jul 2025 - 16 Aug 2025" at bounding box center [410, 100] width 708 height 19
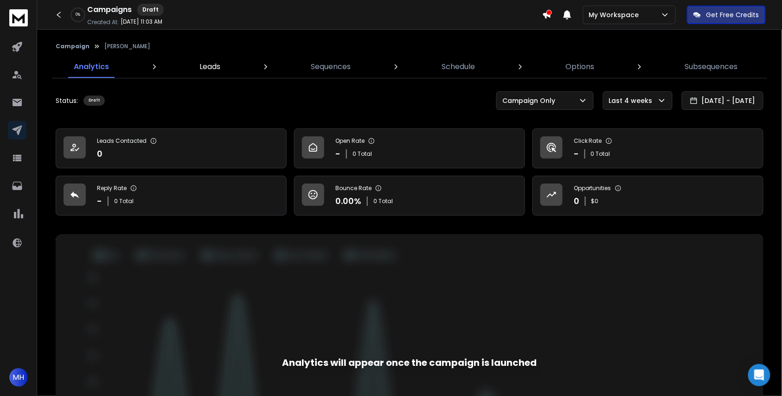
click at [208, 64] on p "Leads" at bounding box center [210, 66] width 21 height 11
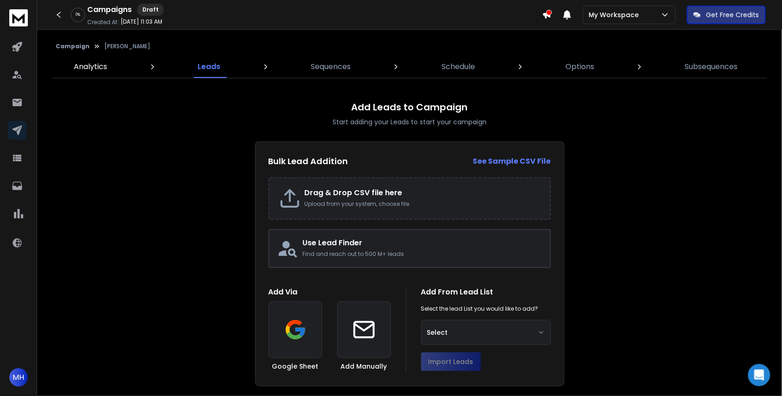
click at [93, 71] on p "Analytics" at bounding box center [90, 66] width 33 height 11
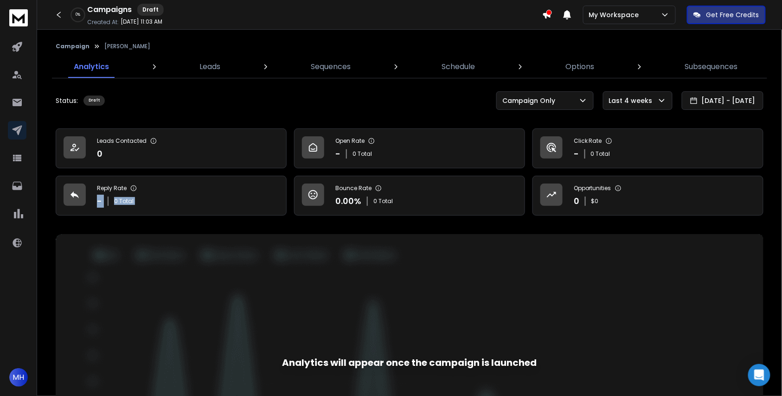
drag, startPoint x: 290, startPoint y: 173, endPoint x: 293, endPoint y: 234, distance: 61.3
click at [292, 229] on div "Leads Contacted 0 Open Rate - 0 Total Click Rate - 0 Total Reply Rate - 0 Total…" at bounding box center [410, 383] width 708 height 509
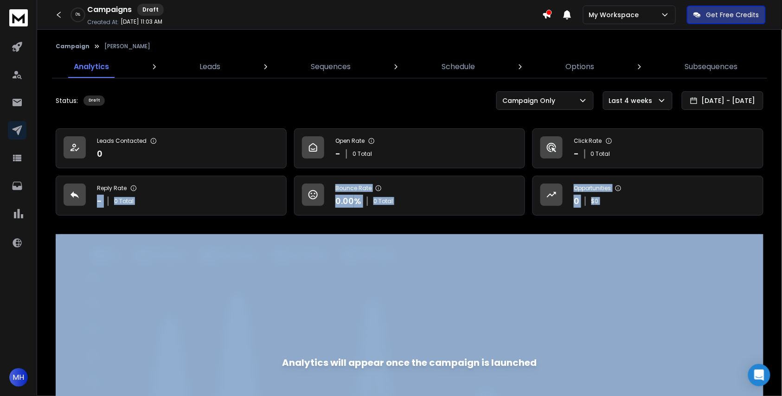
click at [396, 275] on img at bounding box center [410, 362] width 708 height 257
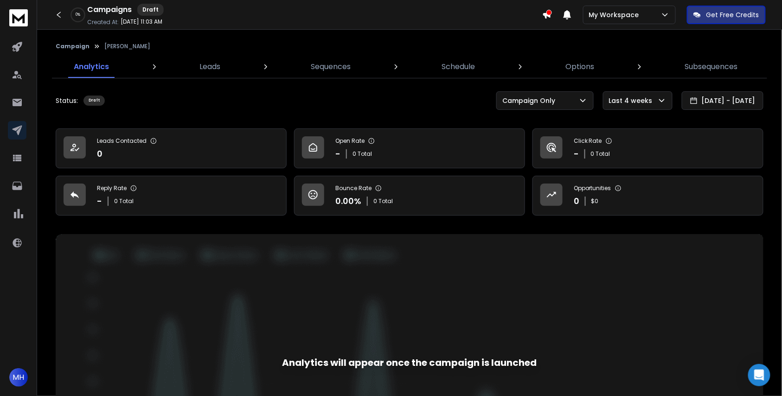
click at [275, 90] on div "Status: Draft Campaign Only Last 4 weeks 19 Jul 2025 - 16 Aug 2025 Leads Contac…" at bounding box center [409, 365] width 715 height 554
click at [274, 91] on div "Status: Draft Campaign Only Last 4 weeks 19 Jul 2025 - 16 Aug 2025 Leads Contac…" at bounding box center [409, 365] width 715 height 554
click at [409, 231] on div "Leads Contacted 0 Open Rate - 0 Total Click Rate - 0 Total Reply Rate - 0 Total…" at bounding box center [410, 383] width 708 height 509
click at [340, 62] on p "Sequences" at bounding box center [331, 66] width 40 height 11
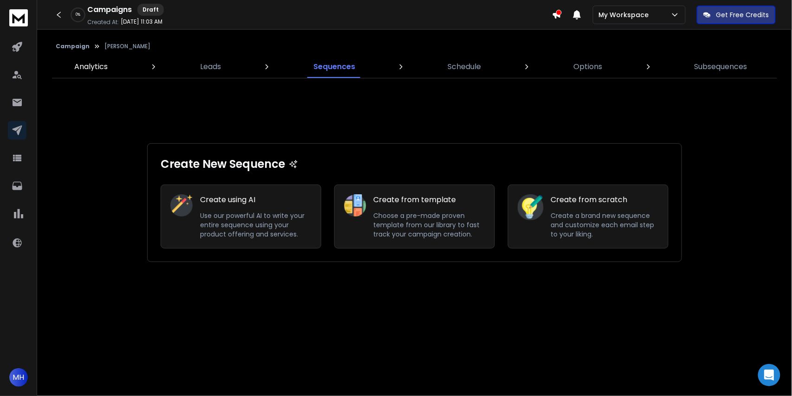
click at [103, 67] on p "Analytics" at bounding box center [90, 66] width 33 height 11
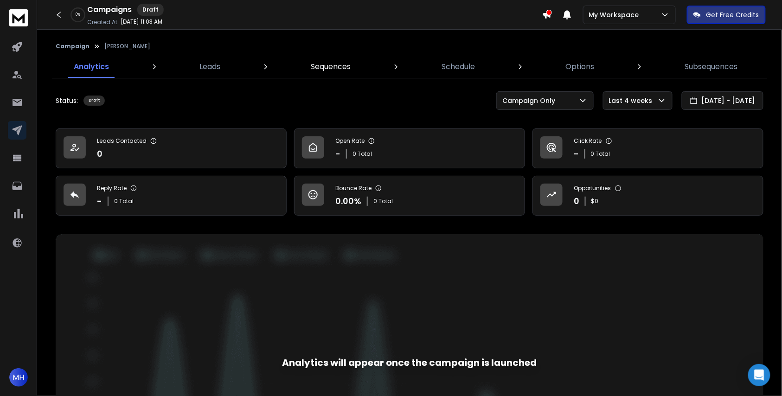
click at [340, 71] on p "Sequences" at bounding box center [331, 66] width 40 height 11
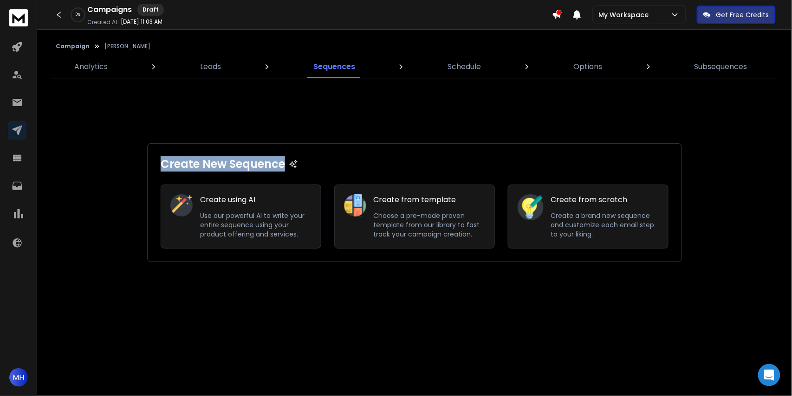
drag, startPoint x: 288, startPoint y: 164, endPoint x: 158, endPoint y: 166, distance: 129.9
click at [158, 166] on div "Create New Sequence Create using AI Use our powerful AI to write your entire se…" at bounding box center [414, 202] width 535 height 119
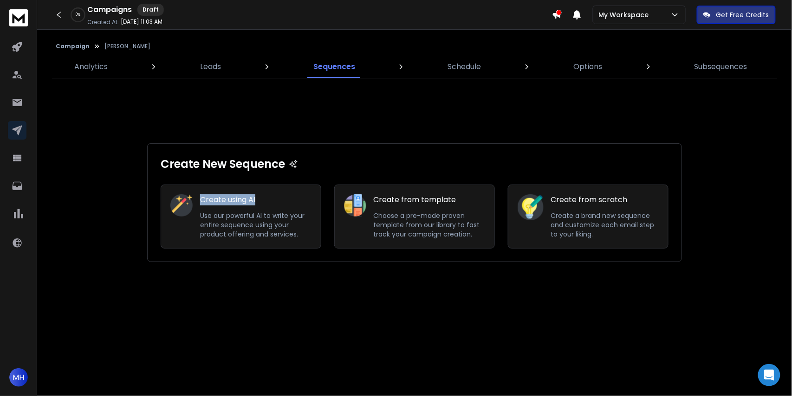
drag, startPoint x: 201, startPoint y: 194, endPoint x: 269, endPoint y: 199, distance: 68.4
click at [269, 199] on div "Create using AI Use our powerful AI to write your entire sequence using your pr…" at bounding box center [241, 217] width 161 height 64
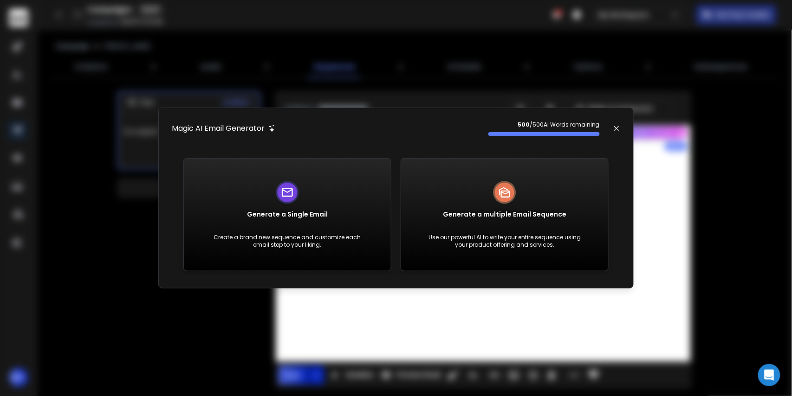
click at [617, 129] on icon at bounding box center [616, 128] width 5 height 5
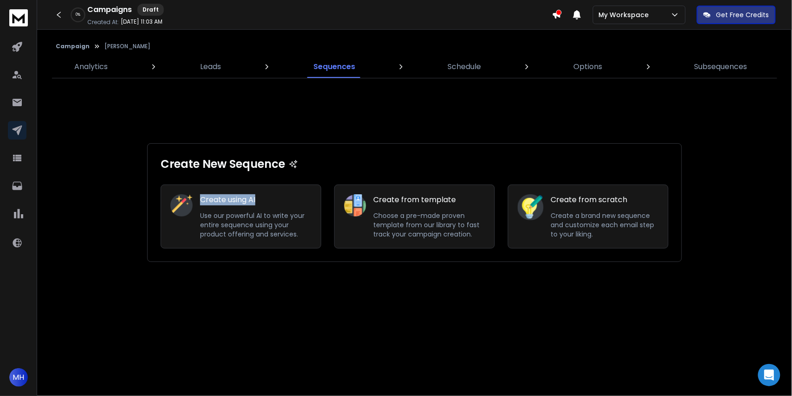
drag, startPoint x: 200, startPoint y: 195, endPoint x: 262, endPoint y: 197, distance: 61.7
click at [262, 197] on h1 "Create using AI" at bounding box center [255, 199] width 111 height 11
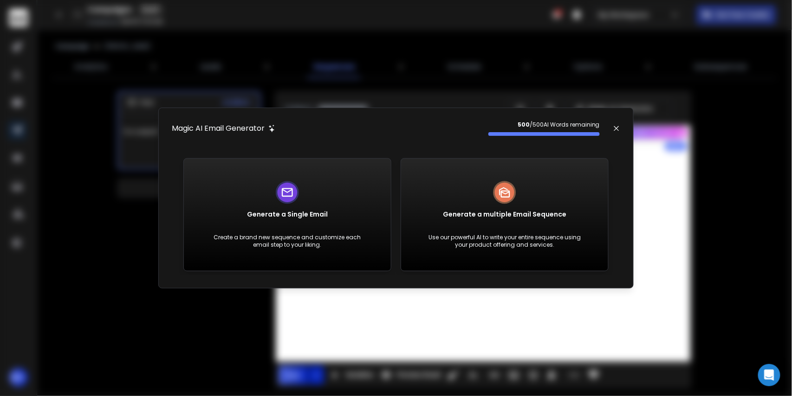
click at [790, 84] on div "Magic AI Email Generator 500 / 500 AI Words remaining Generate a Single Email C…" at bounding box center [396, 198] width 792 height 396
click at [618, 127] on icon at bounding box center [615, 128] width 7 height 7
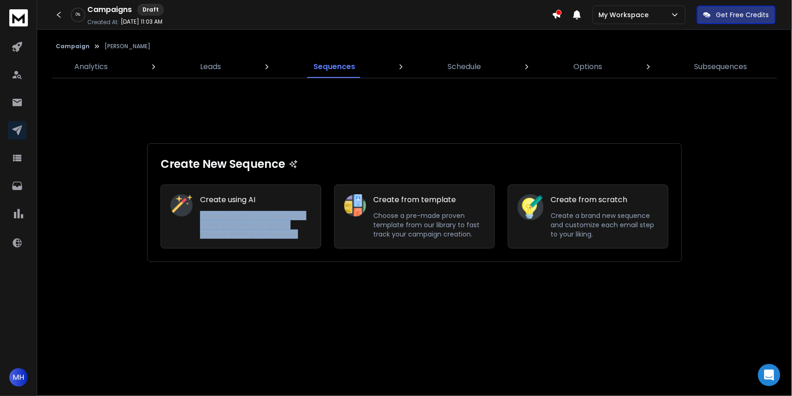
drag, startPoint x: 201, startPoint y: 213, endPoint x: 301, endPoint y: 236, distance: 102.1
click at [301, 236] on p "Use our powerful AI to write your entire sequence using your product offering a…" at bounding box center [255, 225] width 111 height 28
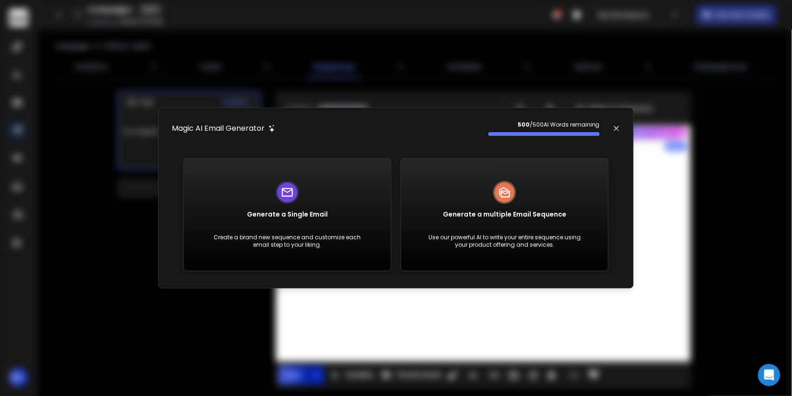
click at [613, 126] on icon at bounding box center [615, 128] width 7 height 7
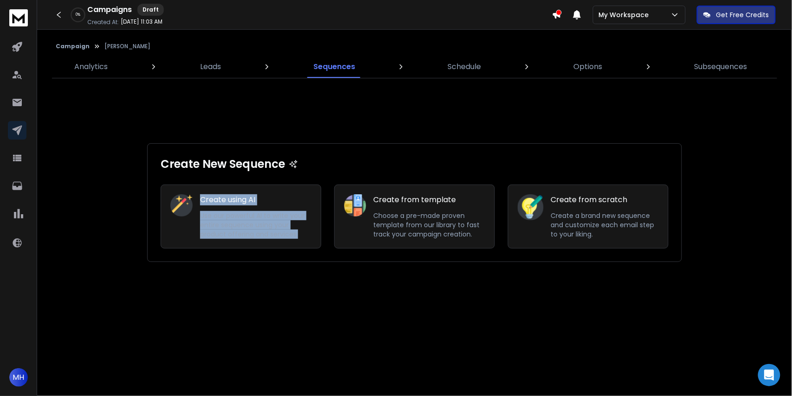
drag, startPoint x: 200, startPoint y: 207, endPoint x: 302, endPoint y: 238, distance: 106.7
click at [302, 238] on div "Create using AI Use our powerful AI to write your entire sequence using your pr…" at bounding box center [241, 217] width 161 height 64
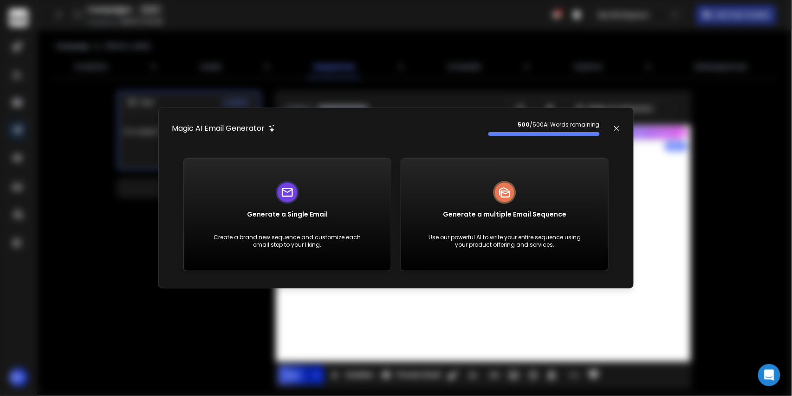
click at [617, 129] on icon at bounding box center [615, 128] width 7 height 7
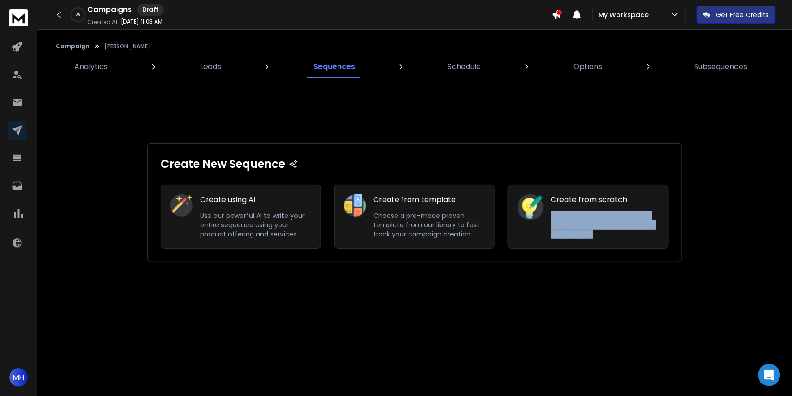
drag, startPoint x: 548, startPoint y: 213, endPoint x: 597, endPoint y: 236, distance: 53.1
click at [597, 236] on div "Create from scratch Create a brand new sequence and customize each email step t…" at bounding box center [588, 217] width 161 height 64
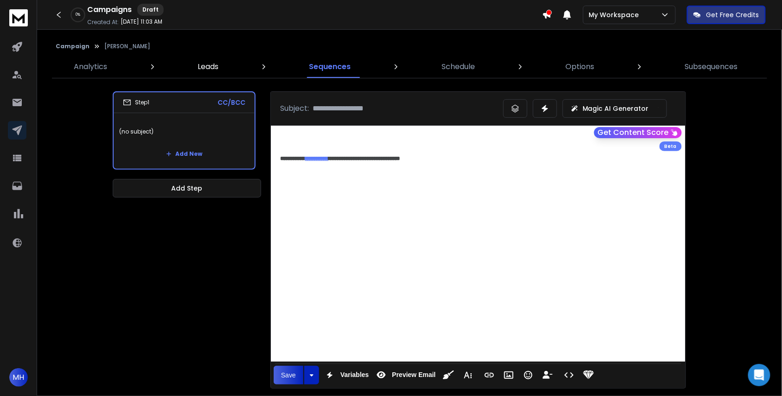
click at [216, 66] on p "Leads" at bounding box center [208, 66] width 21 height 11
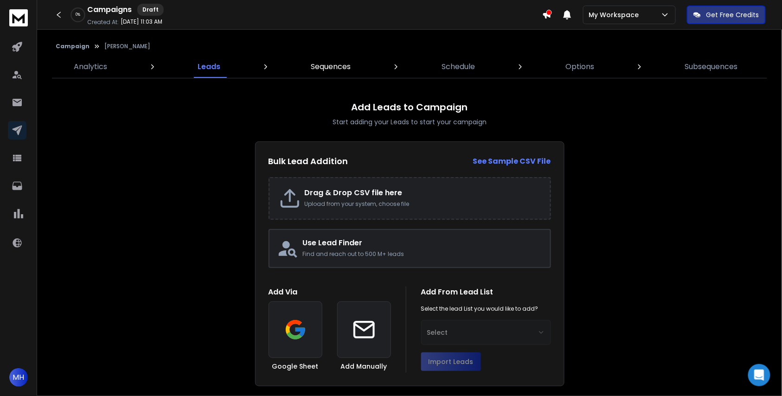
click at [354, 73] on link "Sequences" at bounding box center [331, 67] width 51 height 22
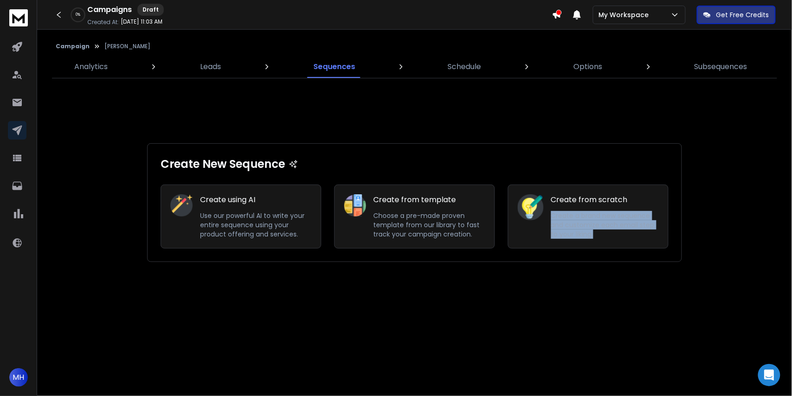
drag, startPoint x: 550, startPoint y: 210, endPoint x: 631, endPoint y: 239, distance: 86.7
click at [631, 239] on div "Create from scratch Create a brand new sequence and customize each email step t…" at bounding box center [588, 217] width 161 height 64
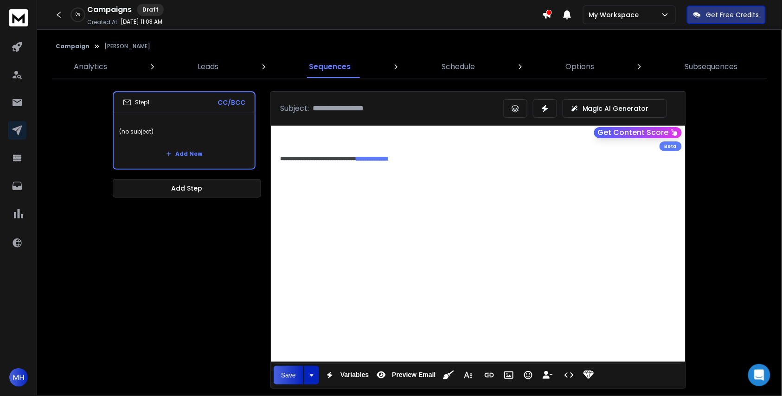
click at [754, 112] on div "**********" at bounding box center [409, 240] width 715 height 305
click at [333, 62] on p "Sequences" at bounding box center [330, 66] width 42 height 11
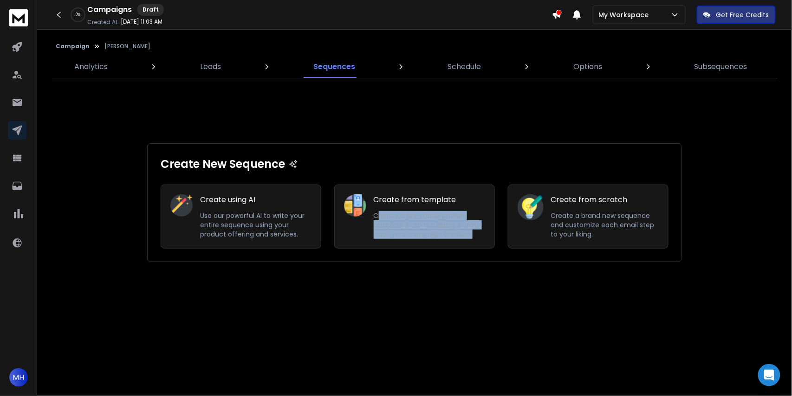
drag, startPoint x: 378, startPoint y: 214, endPoint x: 474, endPoint y: 238, distance: 99.1
click at [474, 238] on p "Choose a pre-made proven template from our library to fast track your campaign …" at bounding box center [429, 225] width 111 height 28
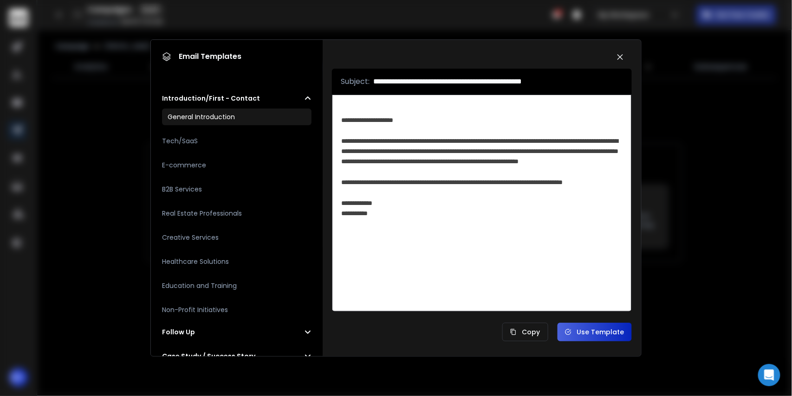
click at [766, 127] on div "**********" at bounding box center [396, 198] width 792 height 396
click at [617, 52] on div at bounding box center [482, 56] width 300 height 23
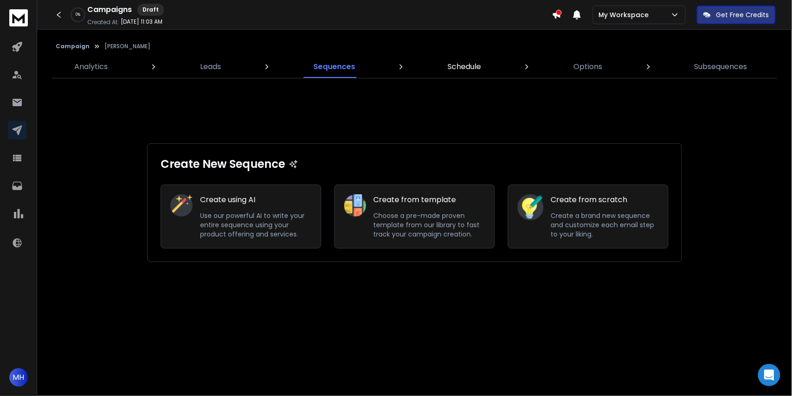
click at [477, 66] on p "Schedule" at bounding box center [463, 66] width 33 height 11
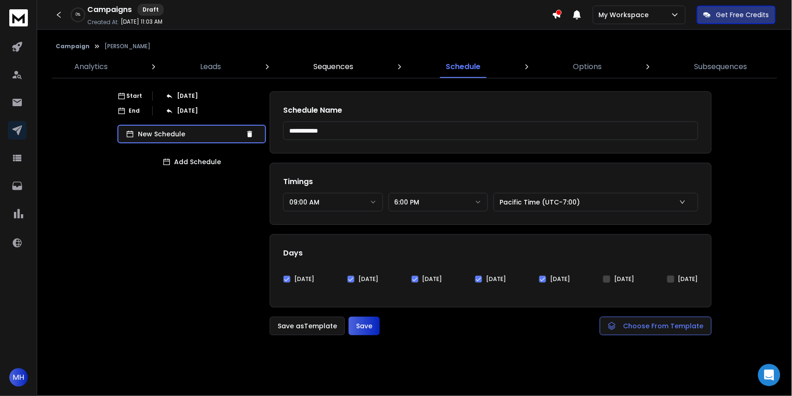
click at [346, 64] on p "Sequences" at bounding box center [333, 66] width 40 height 11
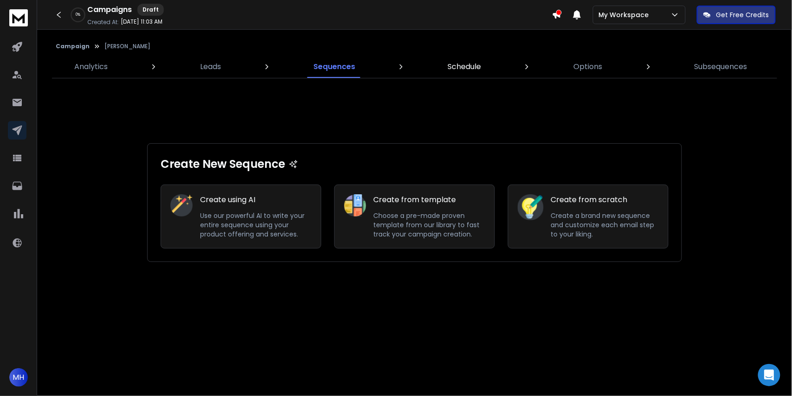
click at [463, 71] on p "Schedule" at bounding box center [463, 66] width 33 height 11
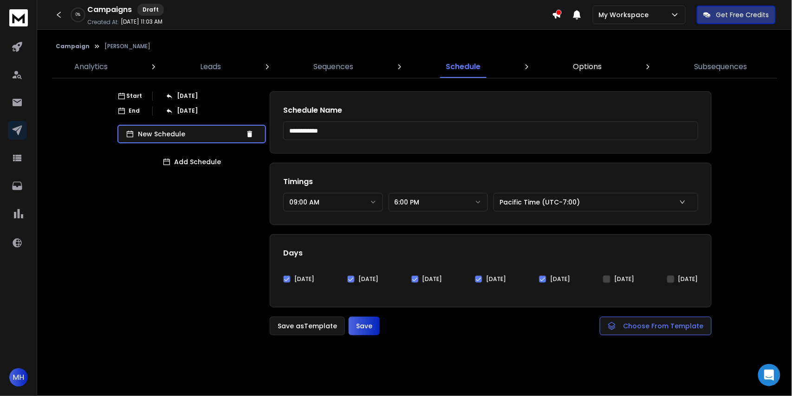
click at [593, 65] on p "Options" at bounding box center [587, 66] width 29 height 11
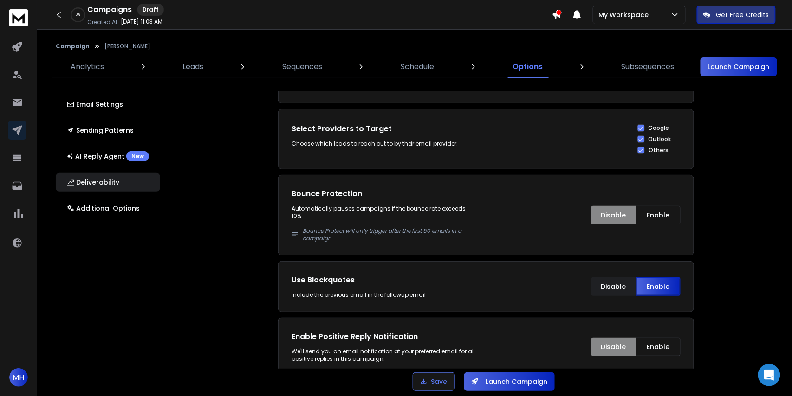
scroll to position [1163, 0]
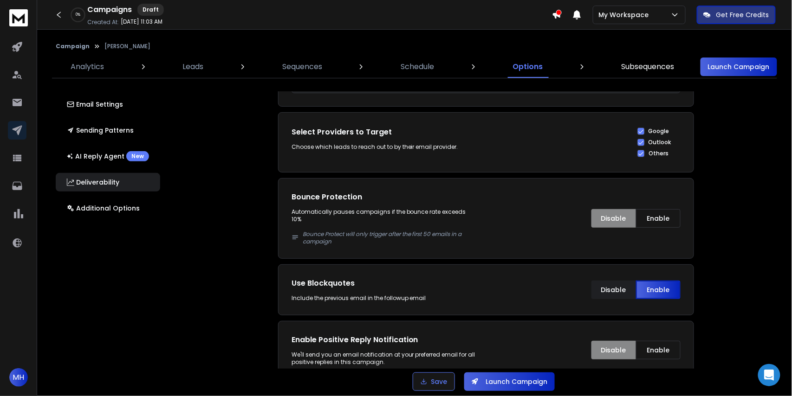
click at [650, 65] on p "Subsequences" at bounding box center [647, 66] width 53 height 11
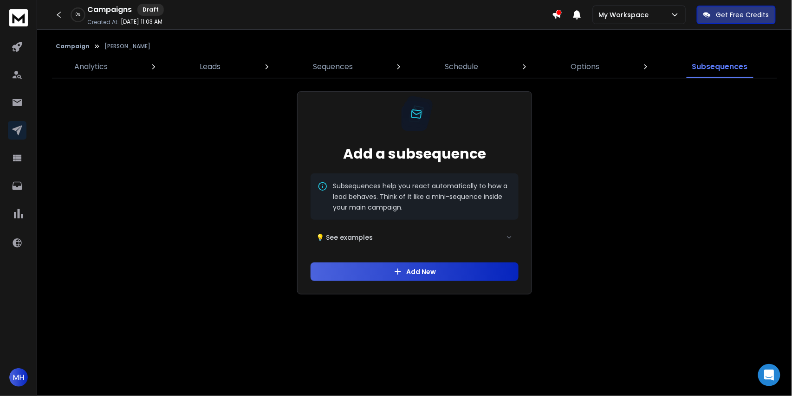
drag, startPoint x: 323, startPoint y: 184, endPoint x: 377, endPoint y: 197, distance: 54.9
click at [346, 193] on div "Subsequences help you react automatically to how a lead behaves. Think of it li…" at bounding box center [414, 197] width 193 height 32
click at [406, 205] on p "Subsequences help you react automatically to how a lead behaves. Think of it li…" at bounding box center [422, 197] width 178 height 32
click at [499, 238] on button "💡 See examples" at bounding box center [414, 237] width 208 height 20
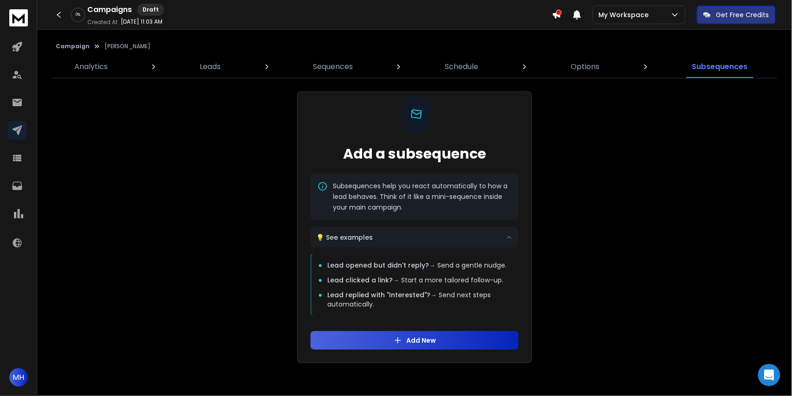
click at [509, 240] on icon at bounding box center [508, 237] width 7 height 7
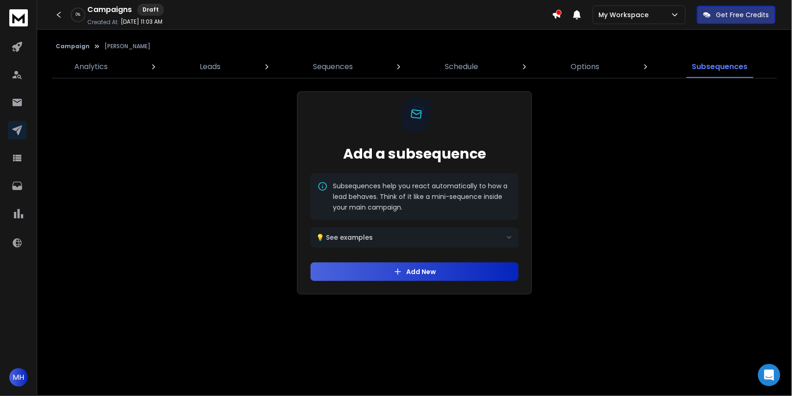
click at [509, 240] on icon at bounding box center [508, 237] width 7 height 7
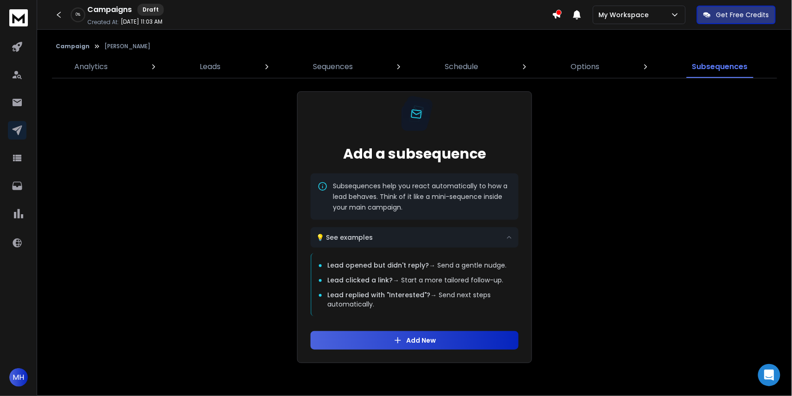
click at [509, 240] on icon at bounding box center [508, 237] width 7 height 7
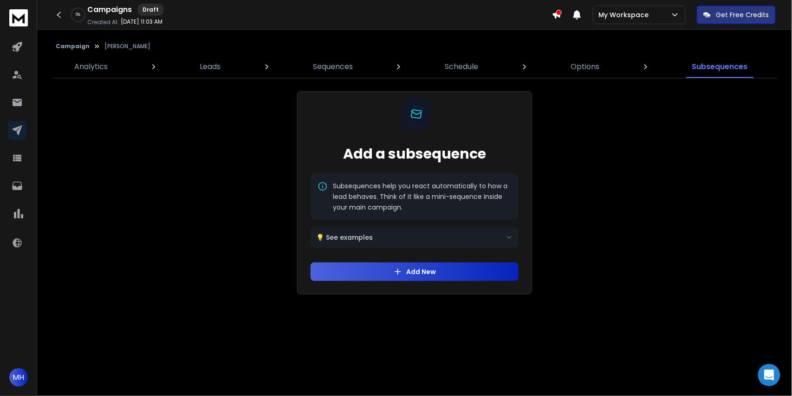
click at [509, 240] on icon at bounding box center [508, 237] width 7 height 7
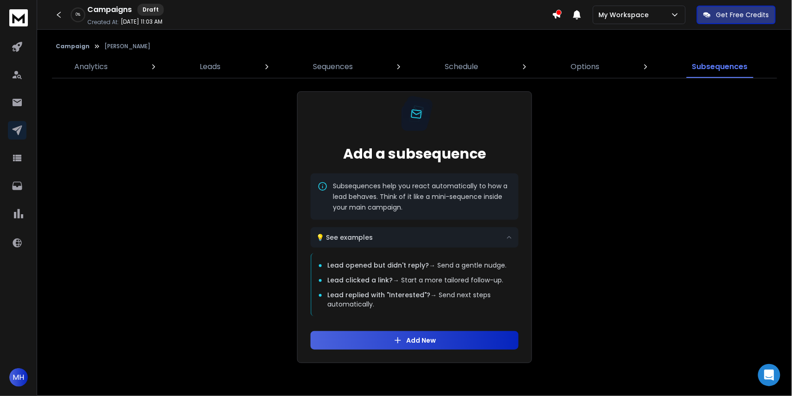
click at [507, 242] on button "💡 See examples" at bounding box center [414, 237] width 208 height 20
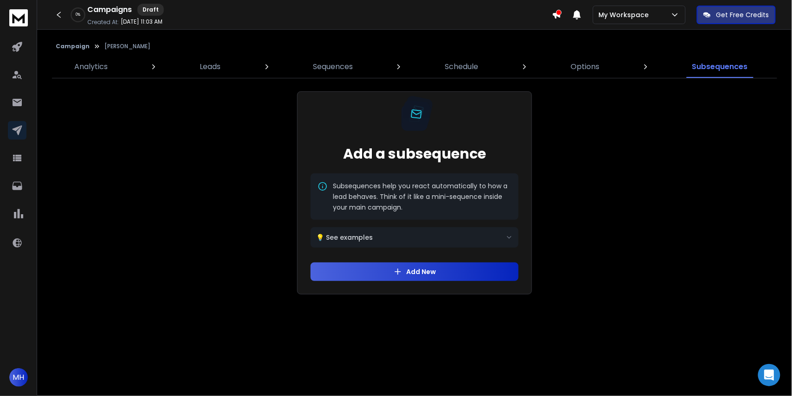
click at [507, 242] on button "💡 See examples" at bounding box center [414, 237] width 208 height 20
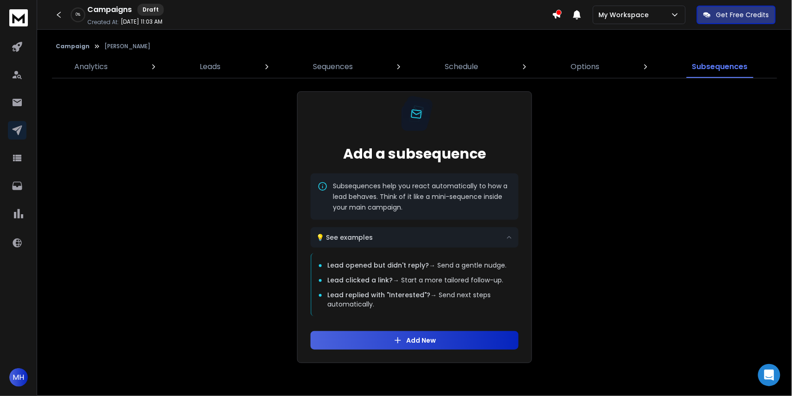
click at [507, 242] on button "💡 See examples" at bounding box center [414, 237] width 208 height 20
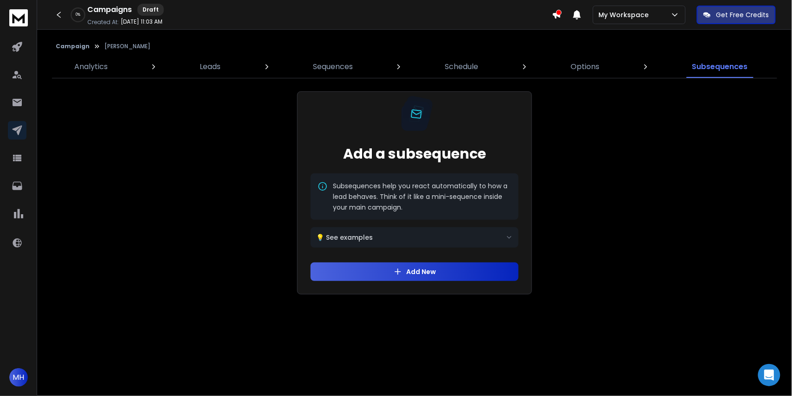
click at [507, 242] on button "💡 See examples" at bounding box center [414, 237] width 208 height 20
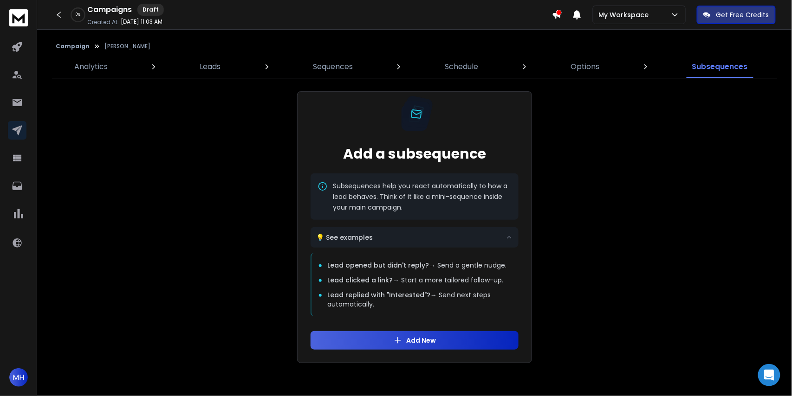
click at [507, 242] on button "💡 See examples" at bounding box center [414, 237] width 208 height 20
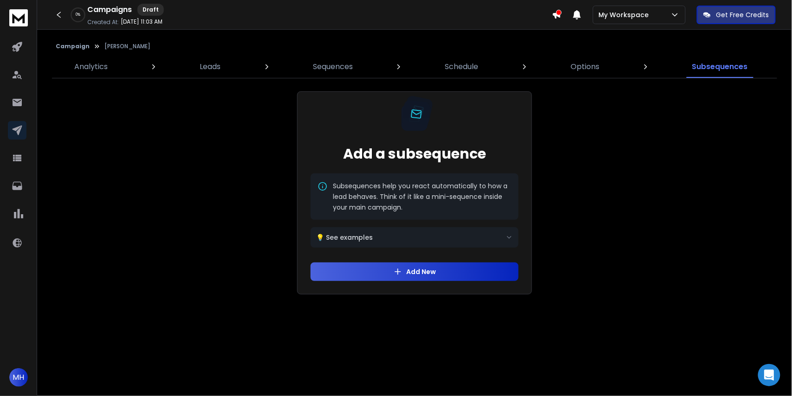
click at [507, 242] on button "💡 See examples" at bounding box center [414, 237] width 208 height 20
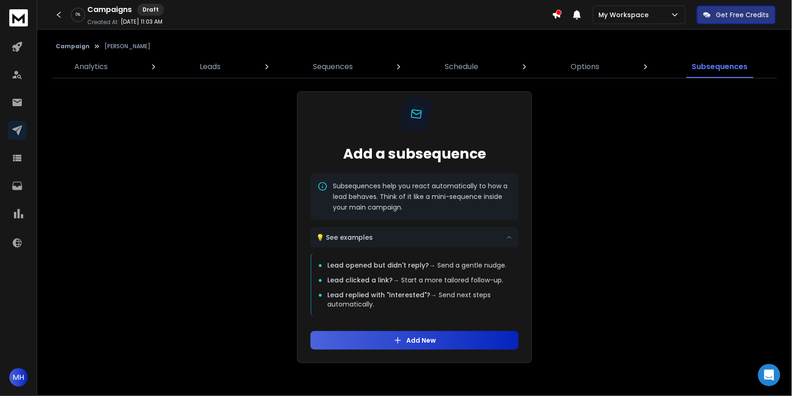
click at [507, 242] on button "💡 See examples" at bounding box center [414, 237] width 208 height 20
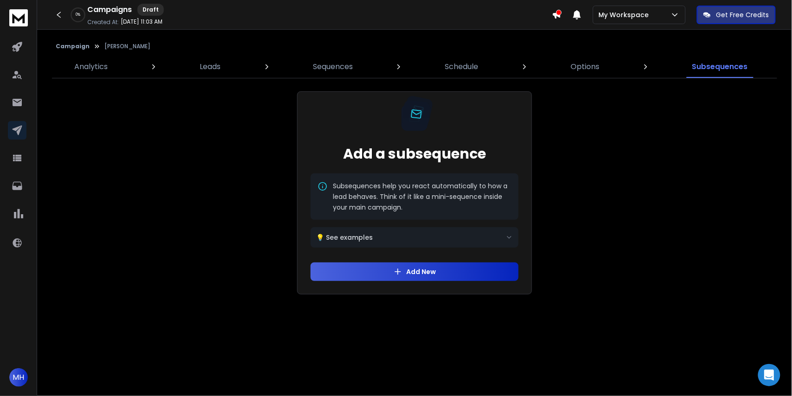
click at [507, 242] on button "💡 See examples" at bounding box center [414, 237] width 208 height 20
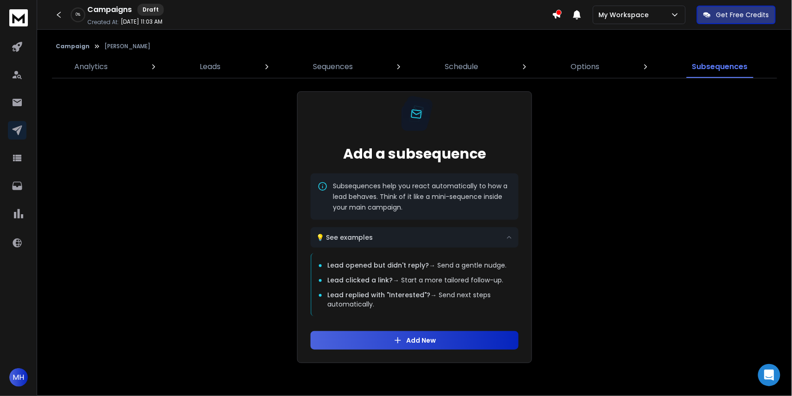
click at [507, 242] on button "💡 See examples" at bounding box center [414, 237] width 208 height 20
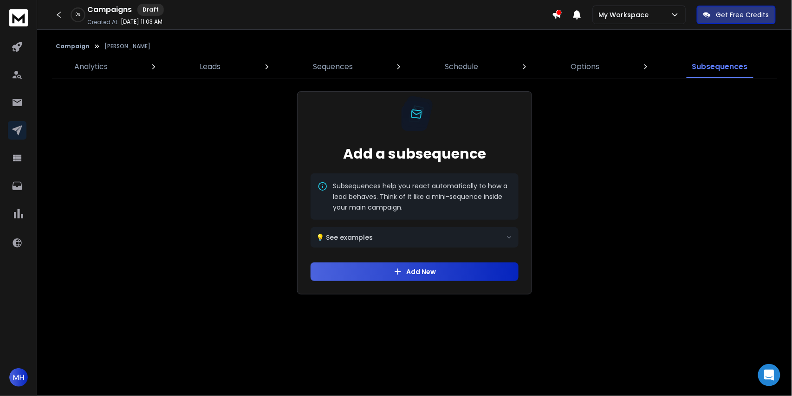
click at [507, 242] on button "💡 See examples" at bounding box center [414, 237] width 208 height 20
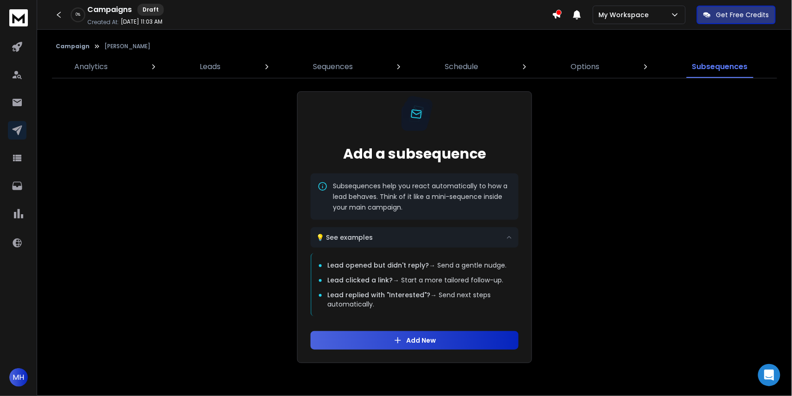
click at [507, 242] on button "💡 See examples" at bounding box center [414, 237] width 208 height 20
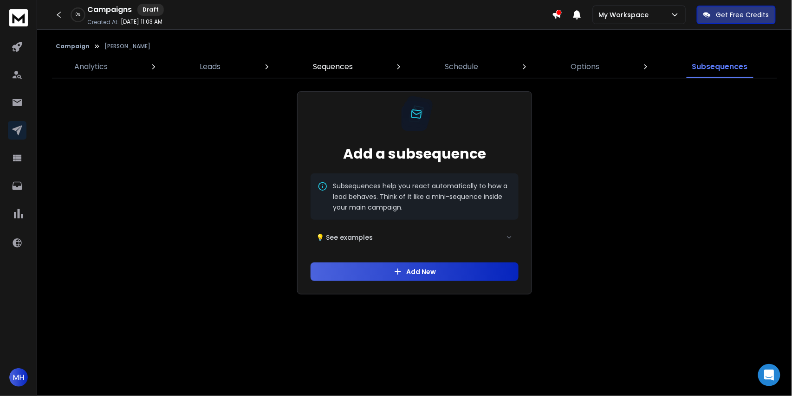
click at [358, 71] on link "Sequences" at bounding box center [332, 67] width 51 height 22
click at [337, 70] on p "Sequences" at bounding box center [333, 66] width 40 height 11
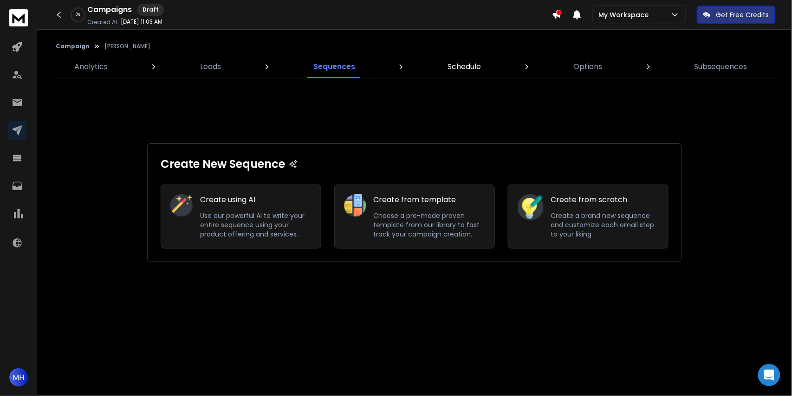
click at [461, 70] on p "Schedule" at bounding box center [463, 66] width 33 height 11
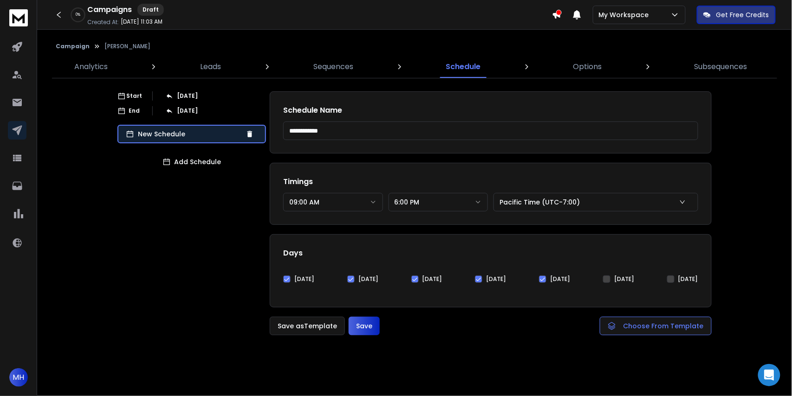
click at [258, 130] on div "New Schedule" at bounding box center [191, 134] width 148 height 19
click at [253, 132] on icon at bounding box center [249, 134] width 8 height 8
select select "********"
click at [253, 132] on icon at bounding box center [249, 134] width 8 height 8
click at [251, 133] on icon at bounding box center [249, 134] width 5 height 6
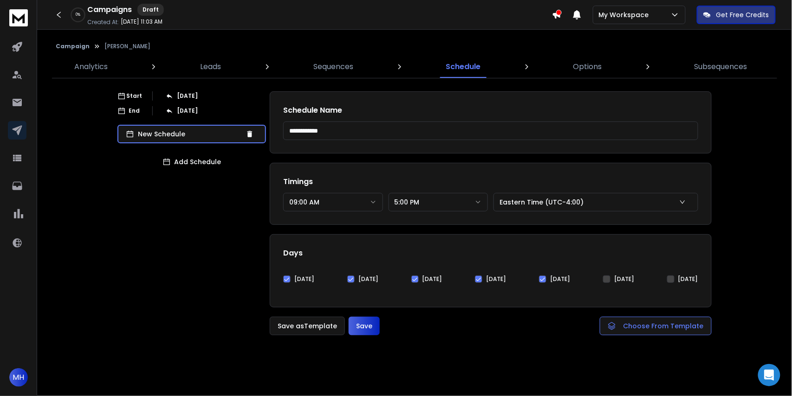
click at [223, 238] on div "**********" at bounding box center [414, 213] width 594 height 244
click at [368, 203] on button "09:00 AM" at bounding box center [333, 202] width 100 height 19
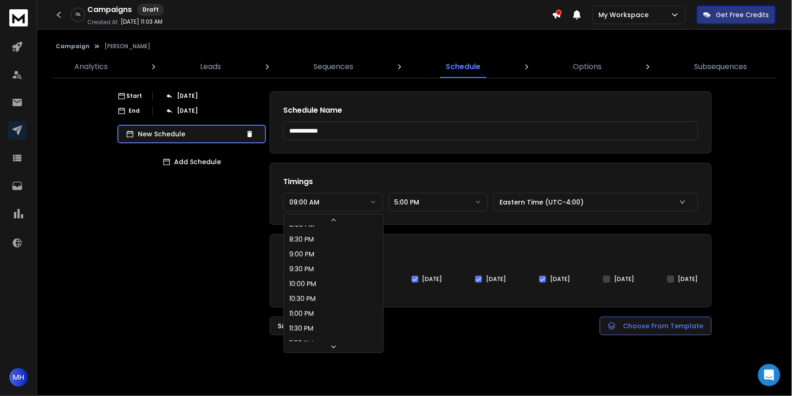
scroll to position [574, 0]
click at [367, 203] on button "09:00 AM" at bounding box center [333, 202] width 100 height 19
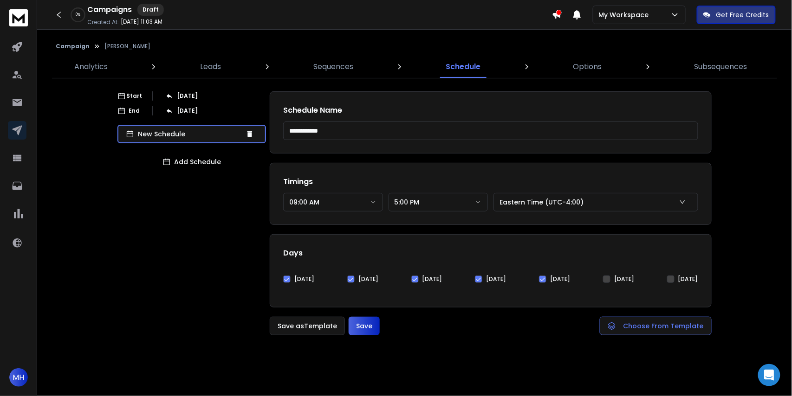
click at [464, 205] on button "5:00 PM" at bounding box center [438, 202] width 100 height 19
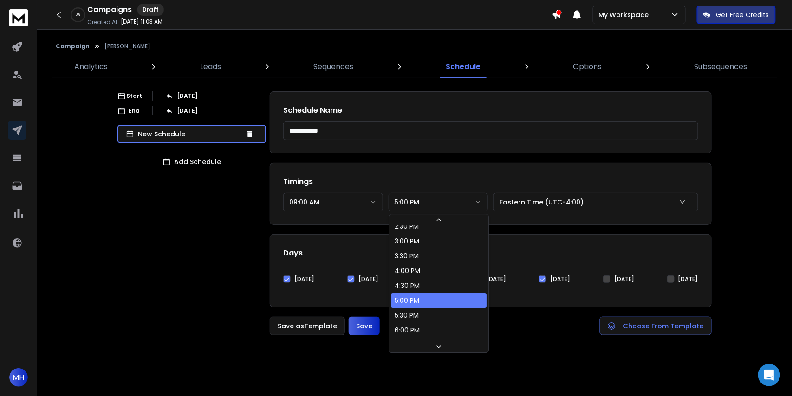
scroll to position [0, 0]
click at [179, 225] on div "**********" at bounding box center [414, 213] width 594 height 244
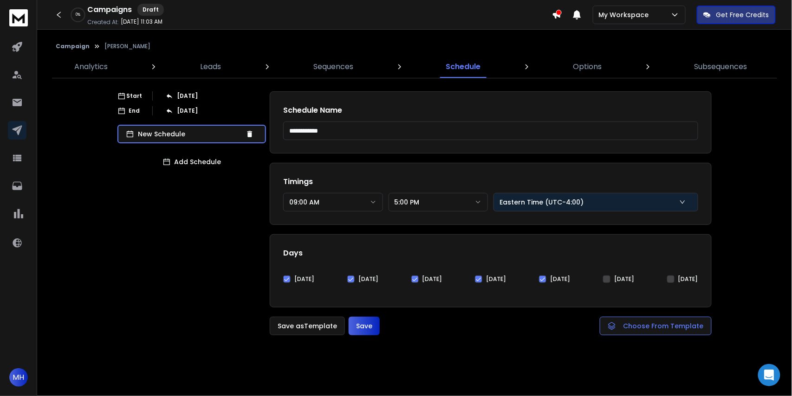
click at [601, 203] on div "Eastern Time (UTC-4:00)" at bounding box center [584, 202] width 170 height 9
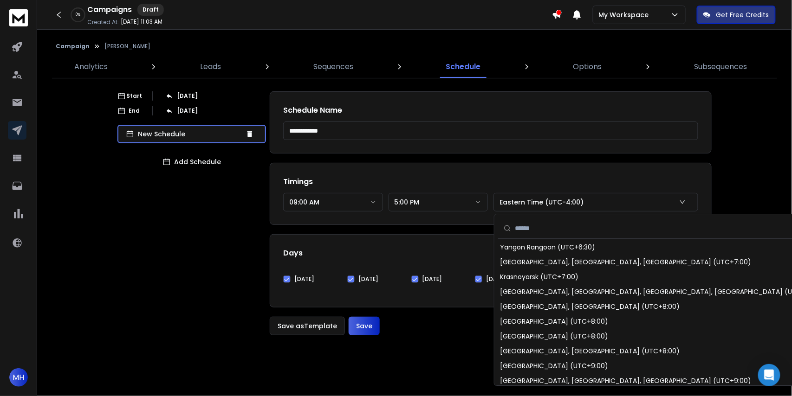
scroll to position [1063, 0]
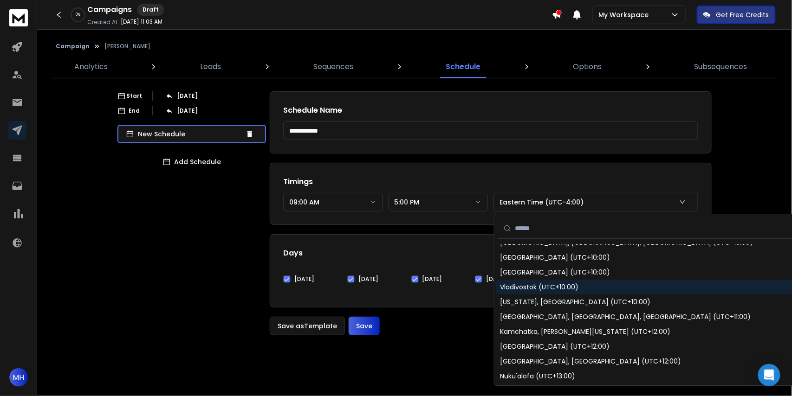
click at [221, 261] on div "**********" at bounding box center [414, 213] width 594 height 244
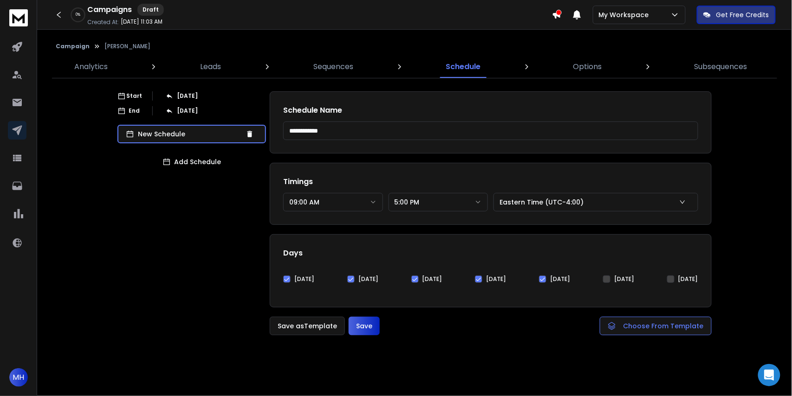
click at [611, 280] on div "[DATE]" at bounding box center [618, 279] width 31 height 7
click at [683, 279] on label "[DATE]" at bounding box center [688, 279] width 20 height 7
click at [674, 279] on button "[DATE]" at bounding box center [670, 279] width 7 height 7
click at [611, 277] on div "[DATE]" at bounding box center [618, 279] width 31 height 7
click at [603, 282] on button "[DATE]" at bounding box center [606, 279] width 7 height 7
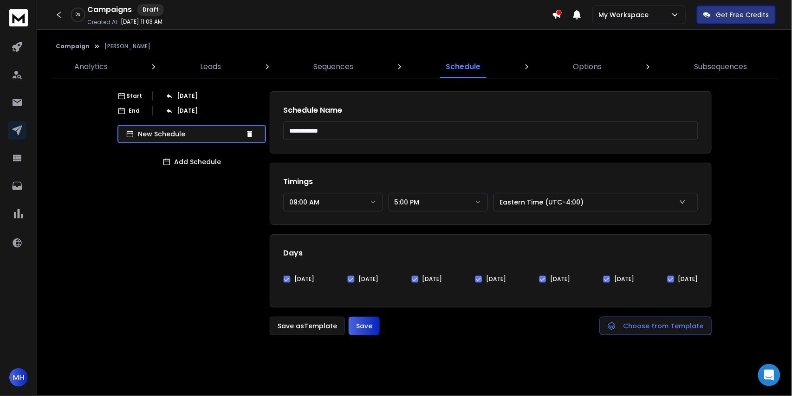
click at [603, 282] on button "[DATE]" at bounding box center [606, 279] width 7 height 7
click at [668, 282] on button "[DATE]" at bounding box center [670, 279] width 7 height 7
click at [578, 65] on p "Options" at bounding box center [587, 66] width 29 height 11
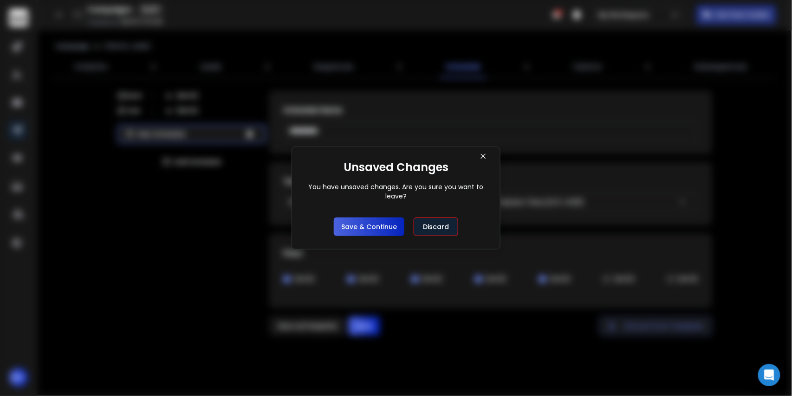
click at [429, 224] on button "Discard" at bounding box center [435, 227] width 45 height 19
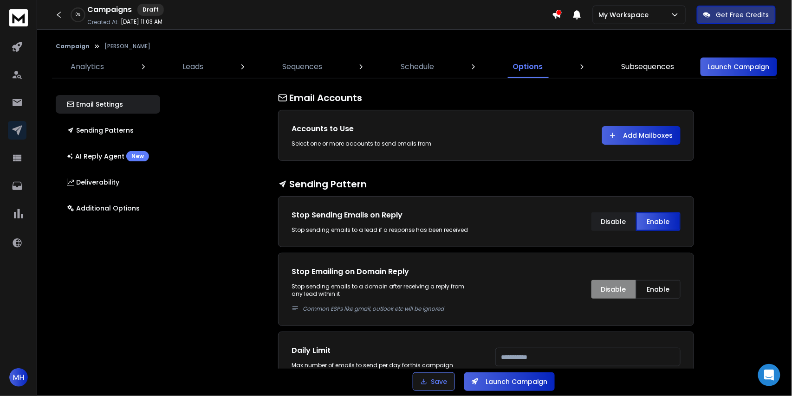
click at [637, 67] on p "Subsequences" at bounding box center [647, 66] width 53 height 11
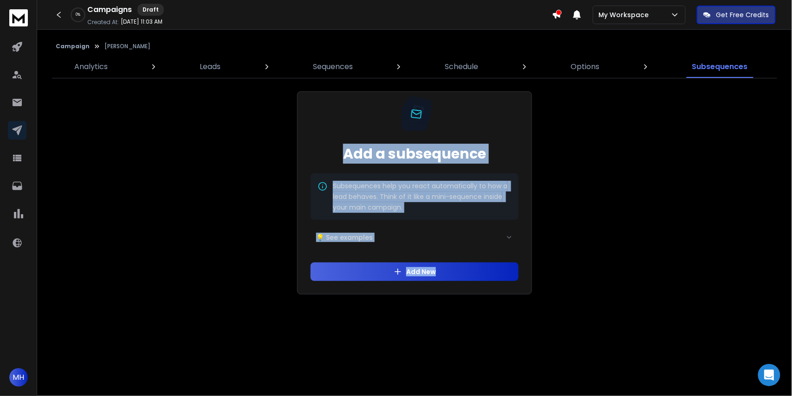
drag, startPoint x: 288, startPoint y: 88, endPoint x: 593, endPoint y: 280, distance: 360.3
click at [593, 280] on div "Add a subsequence Subsequences help you react automatically to how a lead behav…" at bounding box center [414, 193] width 725 height 211
click at [623, 245] on div "Add a subsequence Subsequences help you react automatically to how a lead behav…" at bounding box center [414, 192] width 717 height 203
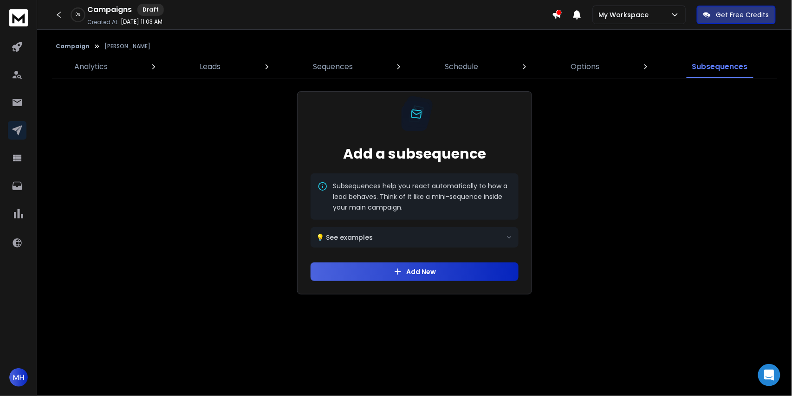
click at [508, 241] on button "💡 See examples" at bounding box center [414, 237] width 208 height 20
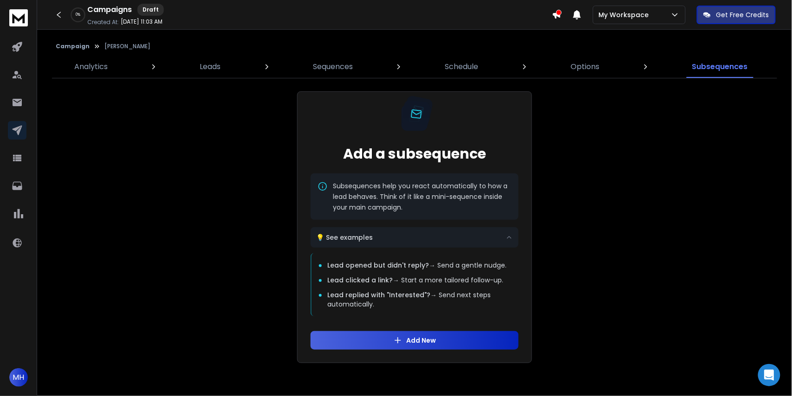
click at [508, 241] on icon at bounding box center [508, 237] width 7 height 7
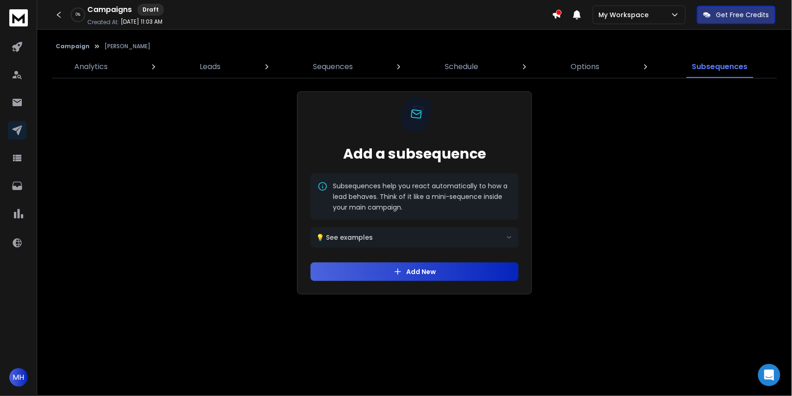
click at [508, 241] on icon at bounding box center [508, 237] width 7 height 7
click at [733, 153] on div "Add a subsequence Subsequences help you react automatically to how a lead behav…" at bounding box center [414, 192] width 717 height 203
drag, startPoint x: 433, startPoint y: 116, endPoint x: 394, endPoint y: 112, distance: 39.6
click at [394, 112] on div at bounding box center [414, 118] width 208 height 26
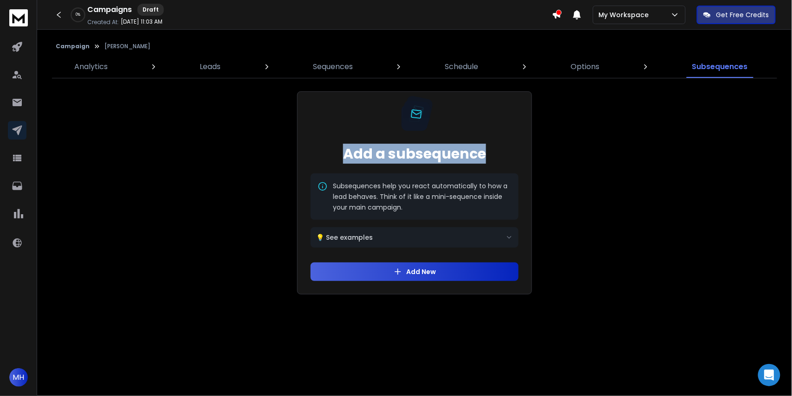
drag, startPoint x: 346, startPoint y: 151, endPoint x: 516, endPoint y: 150, distance: 170.7
click at [516, 150] on h2 "Add a subsequence" at bounding box center [414, 154] width 208 height 17
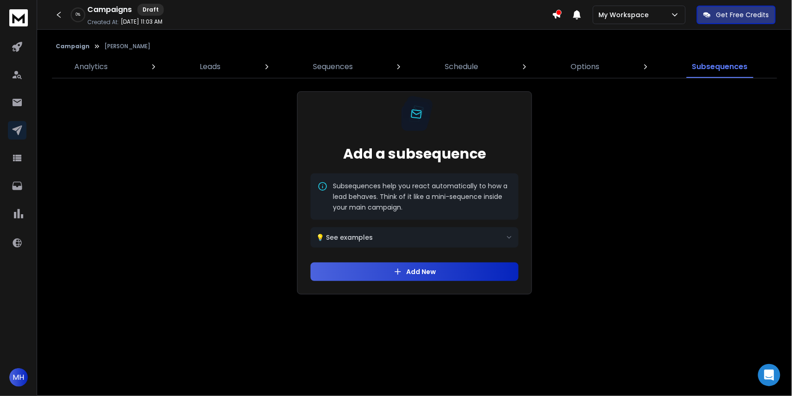
click at [625, 186] on div "Add a subsequence Subsequences help you react automatically to how a lead behav…" at bounding box center [414, 192] width 717 height 203
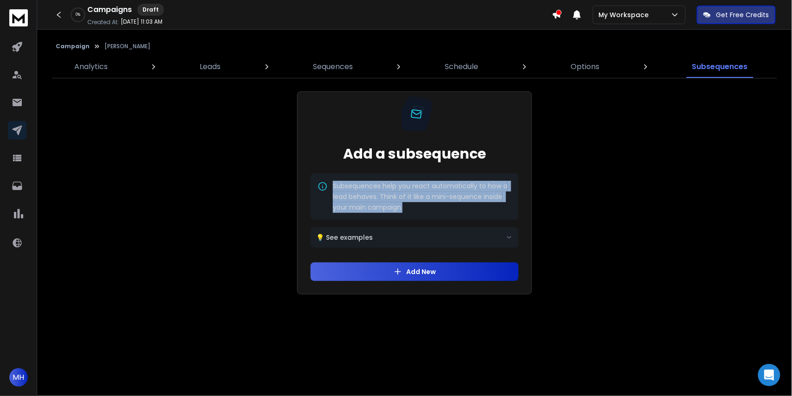
drag, startPoint x: 332, startPoint y: 186, endPoint x: 419, endPoint y: 216, distance: 92.3
click at [419, 216] on div "Subsequences help you react automatically to how a lead behaves. Think of it li…" at bounding box center [414, 197] width 208 height 46
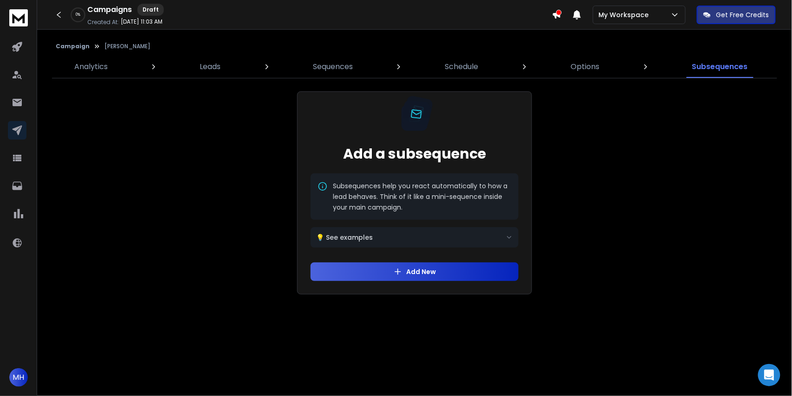
click at [535, 134] on div "Add a subsequence Subsequences help you react automatically to how a lead behav…" at bounding box center [414, 192] width 717 height 203
click at [348, 243] on button "💡 See examples" at bounding box center [414, 237] width 208 height 20
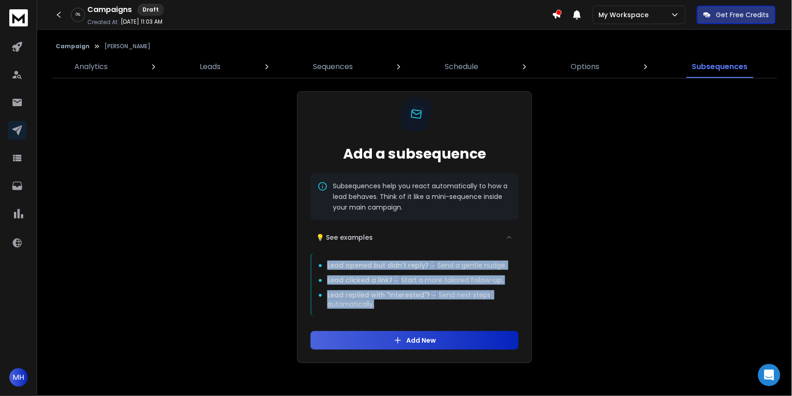
drag, startPoint x: 325, startPoint y: 264, endPoint x: 385, endPoint y: 306, distance: 72.9
click at [385, 306] on div "Lead opened but didn't reply? → Send a gentle nudge. Lead clicked a link? → Sta…" at bounding box center [415, 285] width 192 height 48
click at [476, 268] on p "Lead opened but didn't reply? → Send a gentle nudge." at bounding box center [416, 265] width 179 height 9
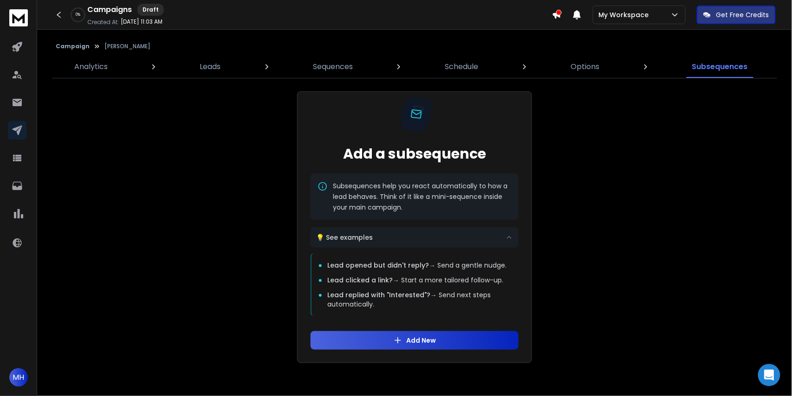
click at [446, 234] on button "💡 See examples" at bounding box center [414, 237] width 208 height 20
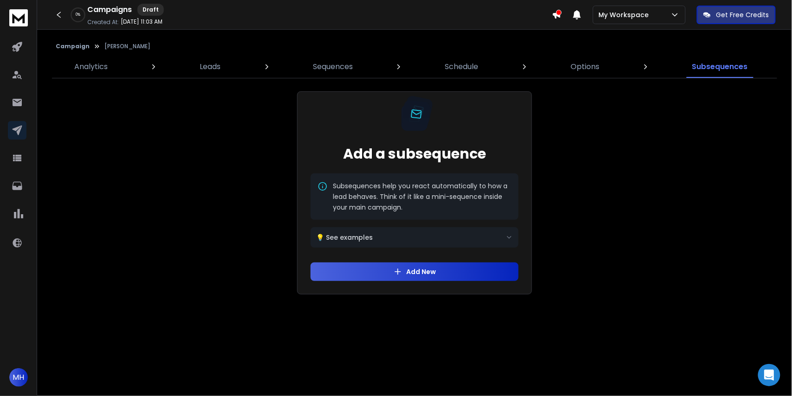
click at [377, 234] on button "💡 See examples" at bounding box center [414, 237] width 208 height 20
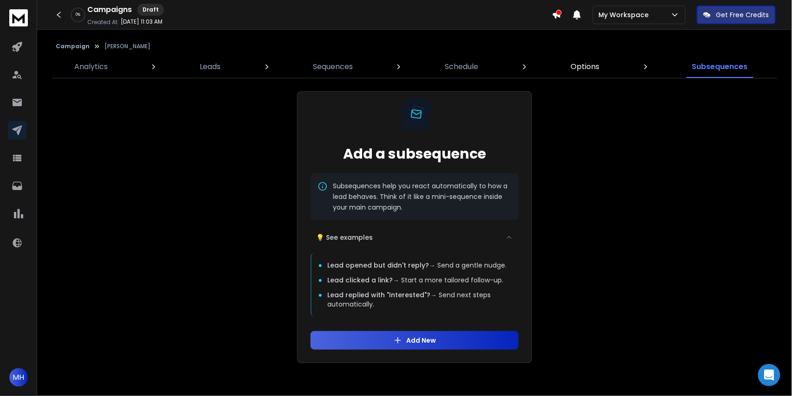
click at [586, 64] on p "Options" at bounding box center [585, 66] width 29 height 11
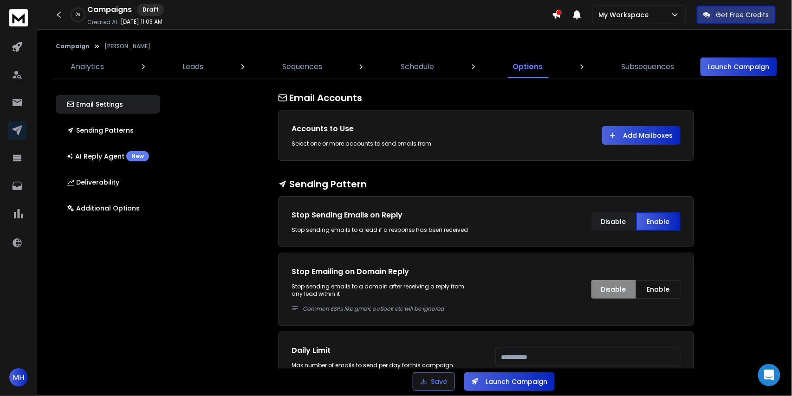
click at [734, 187] on div "Email Accounts Accounts to Use Select one or more accounts to send emails from …" at bounding box center [491, 229] width 633 height 277
click at [12, 65] on link at bounding box center [17, 74] width 19 height 19
click at [21, 75] on icon at bounding box center [17, 74] width 11 height 11
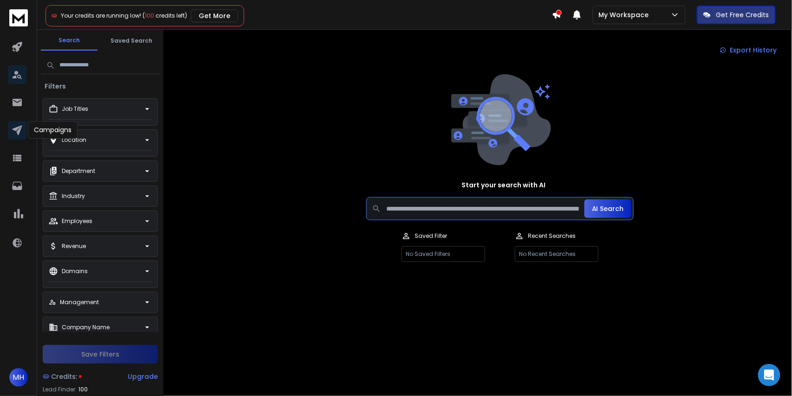
click at [21, 129] on icon at bounding box center [17, 130] width 11 height 11
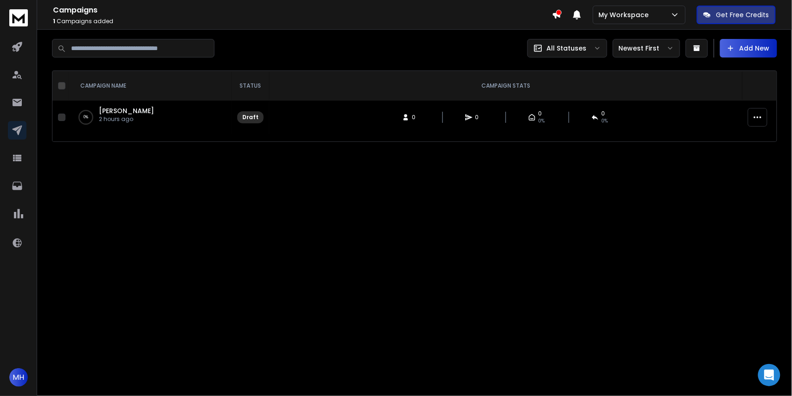
click at [303, 116] on div "0 0 0 0% 0 0%" at bounding box center [506, 117] width 462 height 15
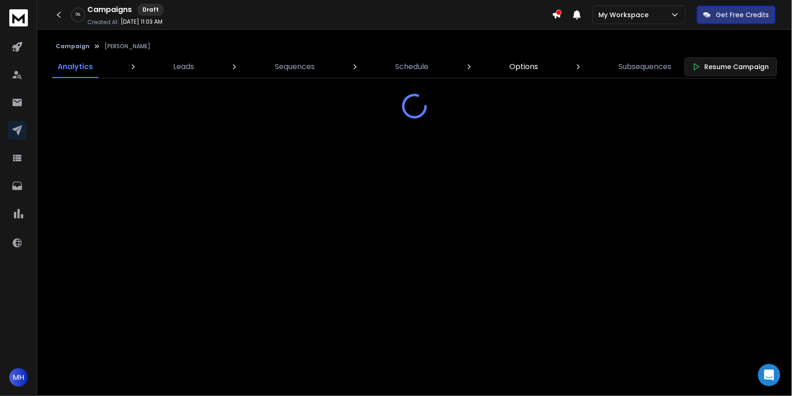
click at [536, 62] on div "Analytics Leads Sequences Schedule Options Subsequences" at bounding box center [364, 67] width 625 height 22
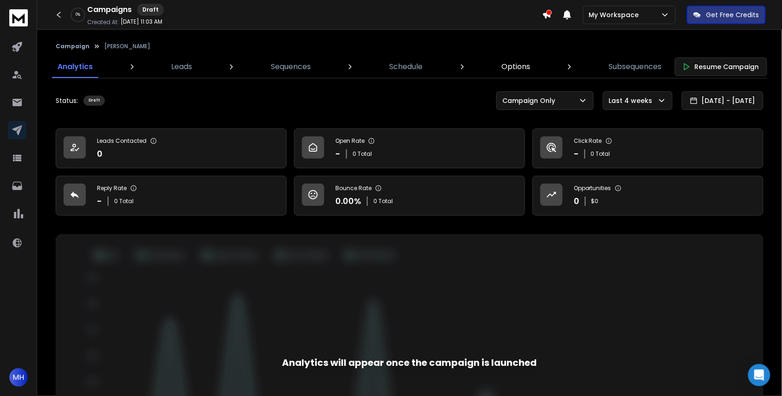
click at [500, 65] on link "Options" at bounding box center [516, 67] width 40 height 22
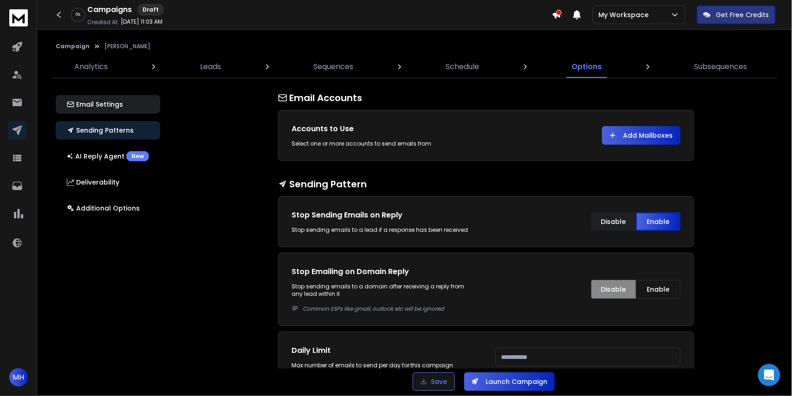
click at [100, 132] on p "Sending Patterns" at bounding box center [100, 130] width 67 height 9
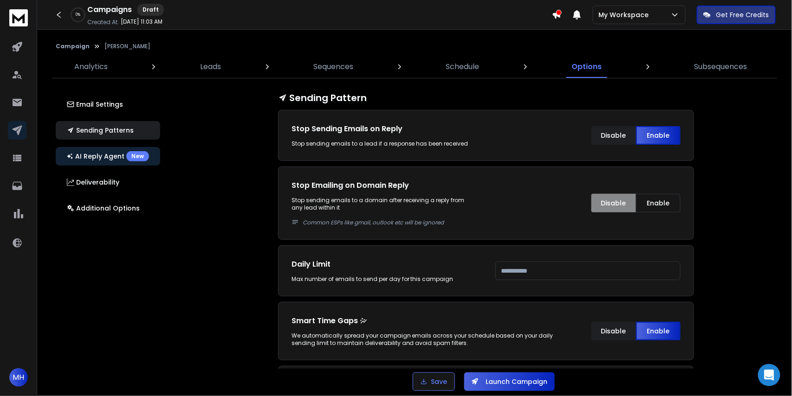
click at [101, 155] on p "AI Reply Agent New" at bounding box center [108, 156] width 82 height 10
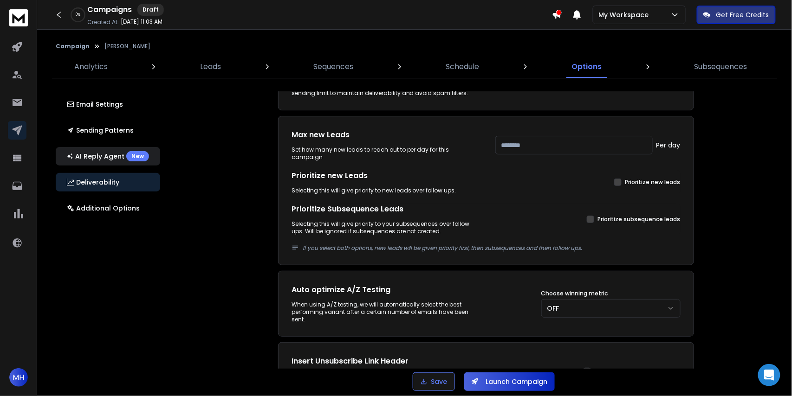
click at [101, 179] on p "Deliverability" at bounding box center [93, 182] width 52 height 9
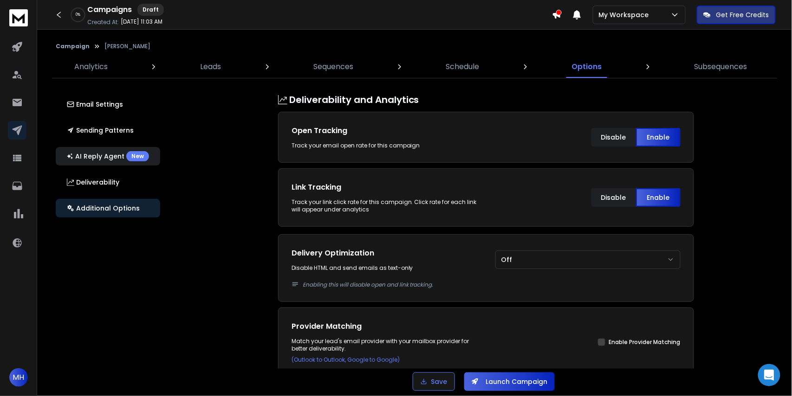
click at [107, 200] on button "Additional Options" at bounding box center [108, 208] width 104 height 19
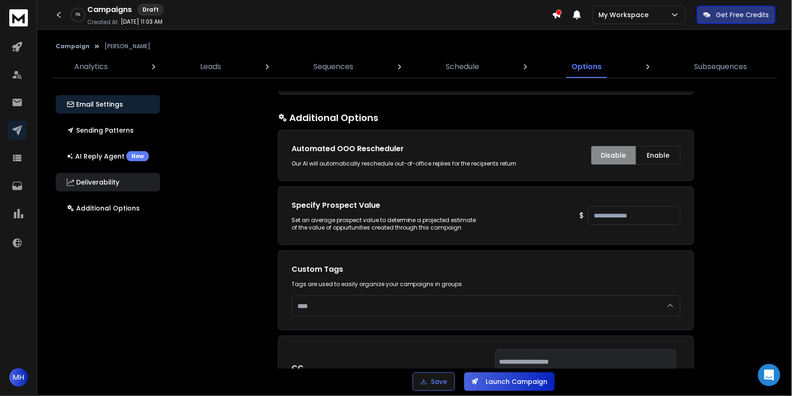
click at [111, 110] on button "Email Settings" at bounding box center [108, 104] width 104 height 19
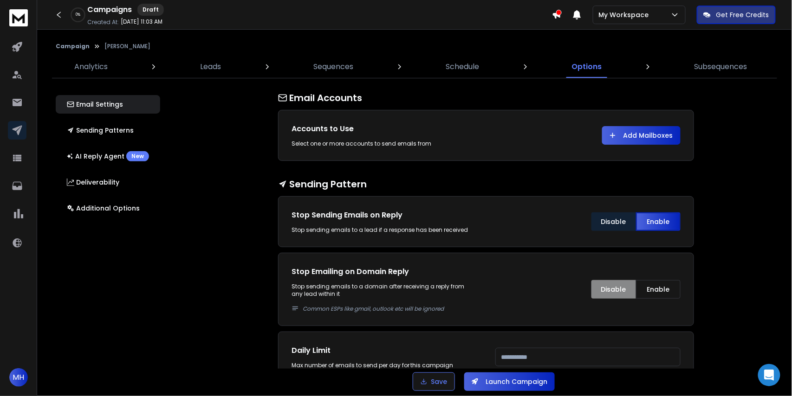
click at [607, 223] on button "Disable" at bounding box center [613, 222] width 45 height 19
click at [663, 223] on button "Enable" at bounding box center [658, 222] width 45 height 19
click at [619, 223] on button "Disable" at bounding box center [613, 222] width 45 height 19
click at [637, 223] on button "Enable" at bounding box center [658, 222] width 45 height 19
click at [593, 223] on button "Disable" at bounding box center [613, 222] width 45 height 19
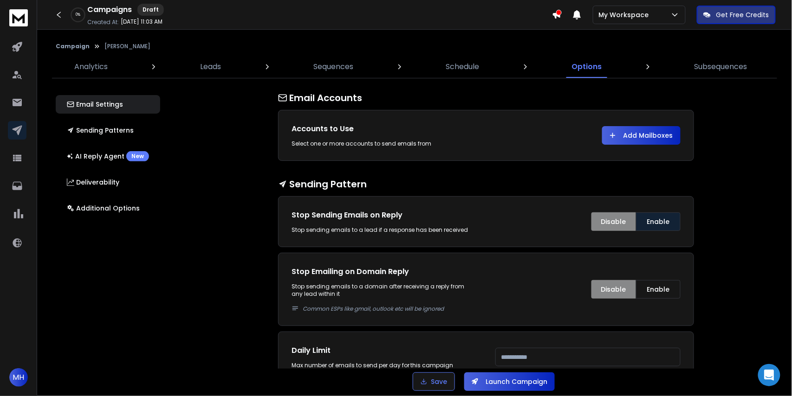
click at [663, 224] on button "Enable" at bounding box center [658, 222] width 45 height 19
click at [657, 290] on button "Enable" at bounding box center [658, 289] width 45 height 19
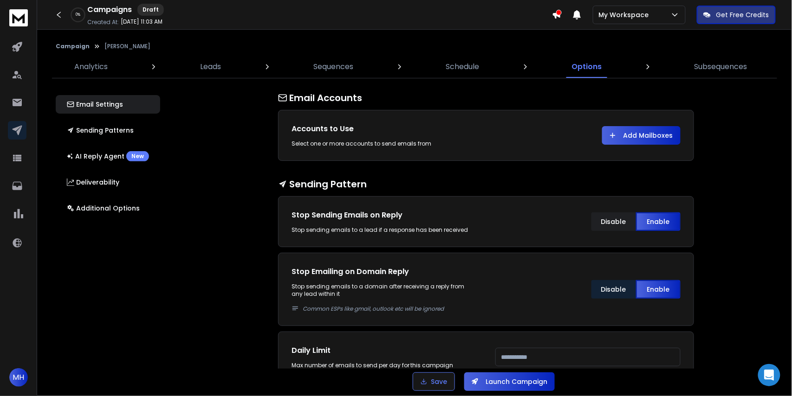
click at [620, 294] on button "Disable" at bounding box center [613, 289] width 45 height 19
click at [669, 295] on button "Enable" at bounding box center [658, 289] width 45 height 19
click at [606, 292] on button "Disable" at bounding box center [613, 289] width 45 height 19
click at [736, 236] on div "Email Accounts Accounts to Use Select one or more accounts to send emails from …" at bounding box center [491, 229] width 633 height 277
drag, startPoint x: 621, startPoint y: 285, endPoint x: 647, endPoint y: 284, distance: 26.0
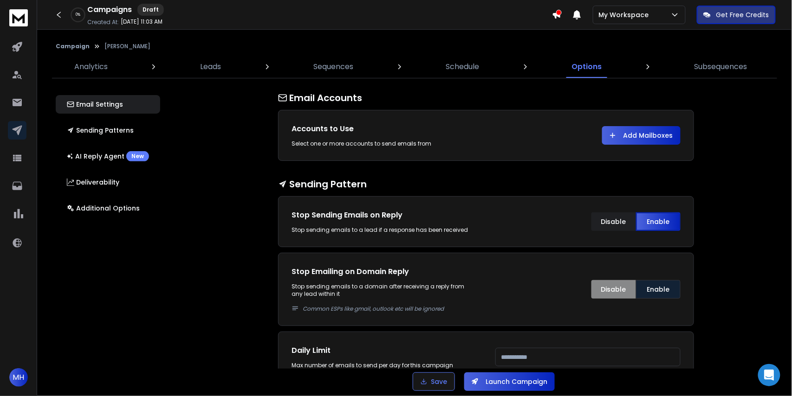
click at [623, 285] on button "Disable" at bounding box center [613, 289] width 45 height 19
click at [671, 284] on button "Enable" at bounding box center [658, 289] width 45 height 19
click at [791, 85] on div "Campaign Muhammad Hussain Analytics Leads Sequences Schedule Options Subsequenc…" at bounding box center [414, 67] width 754 height 75
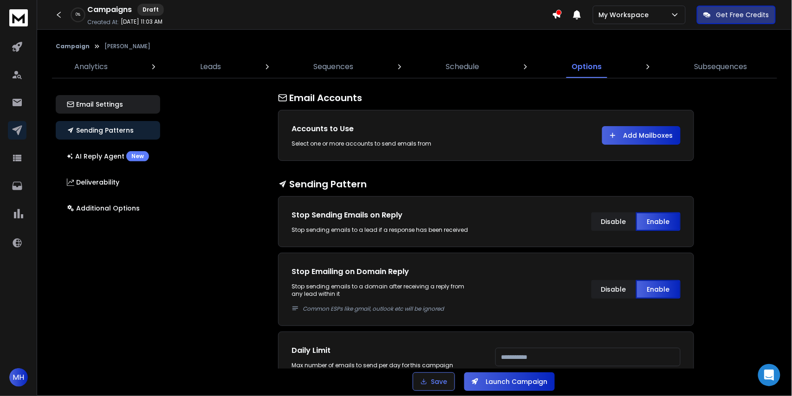
click at [113, 132] on p "Sending Patterns" at bounding box center [100, 130] width 67 height 9
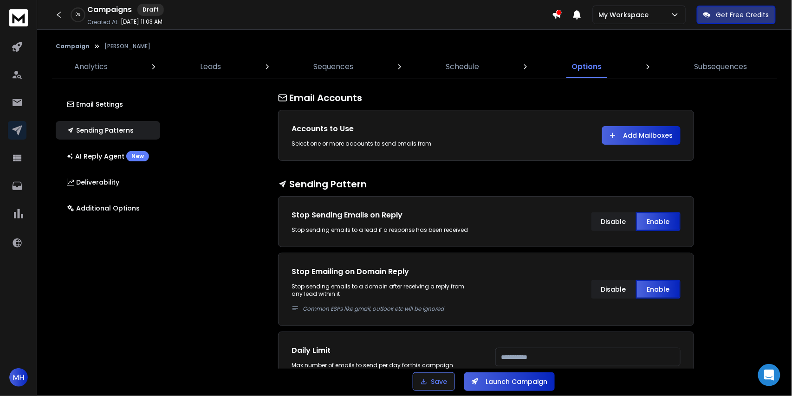
scroll to position [86, 0]
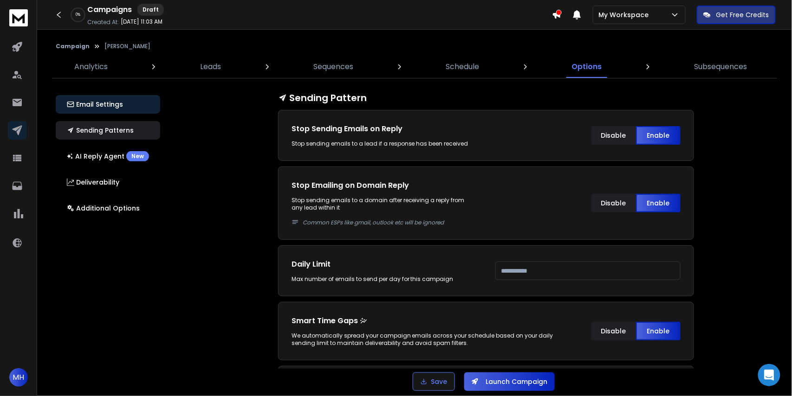
click at [114, 100] on p "Email Settings" at bounding box center [95, 104] width 56 height 9
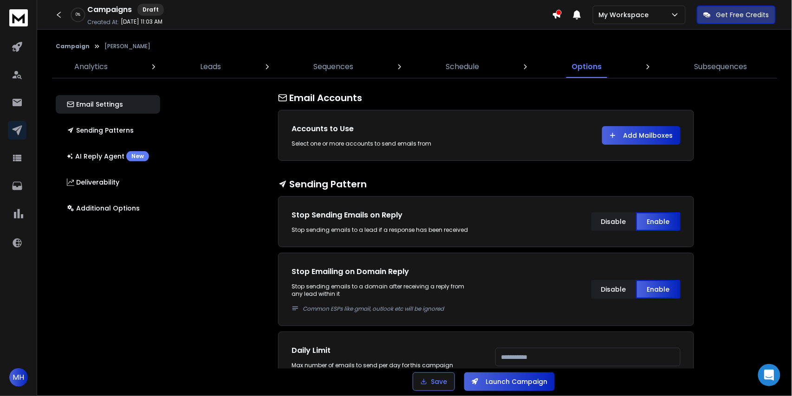
type button "email-settings"
